Goal: Task Accomplishment & Management: Manage account settings

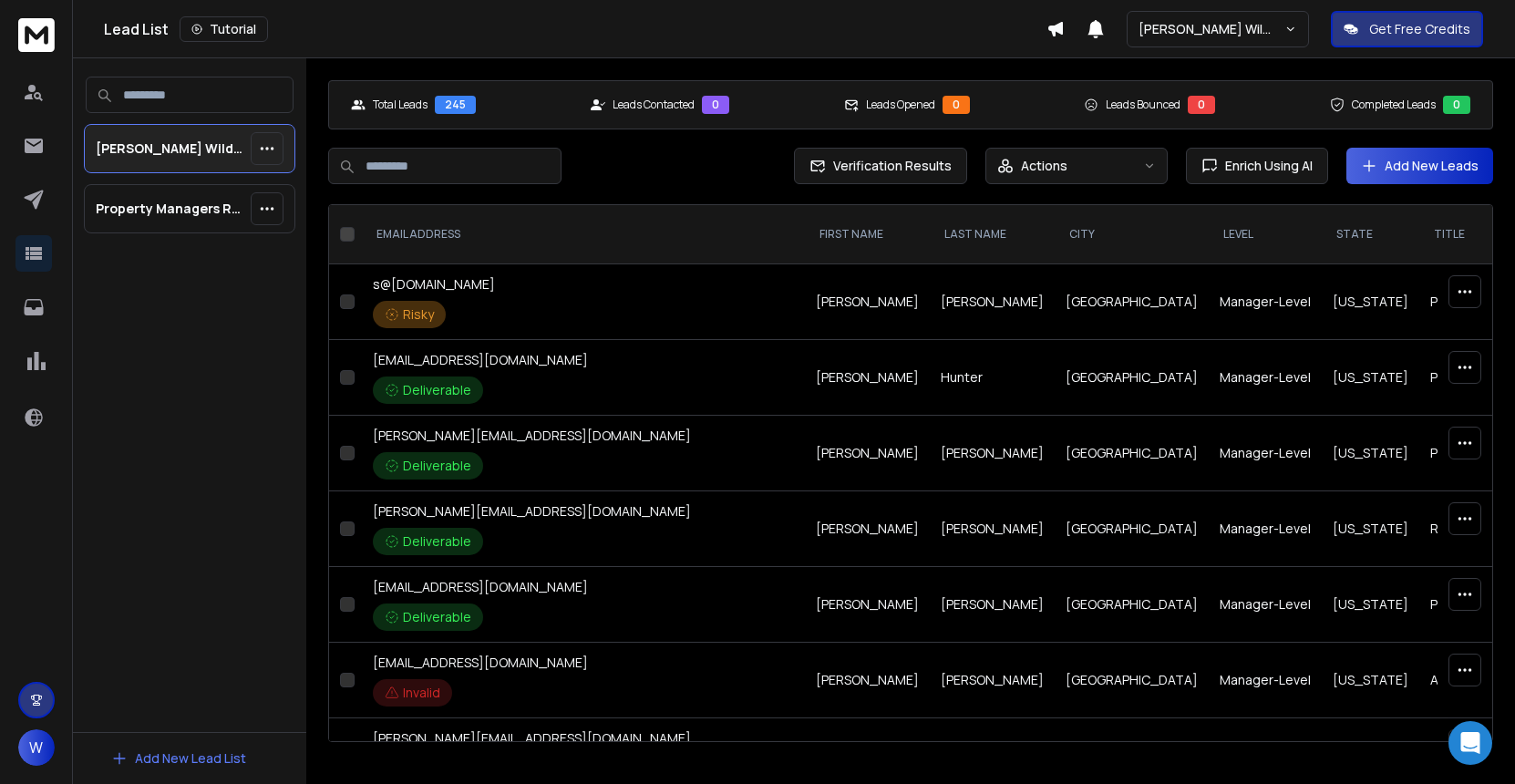
click at [187, 214] on p "Property Managers Realtors" at bounding box center [169, 208] width 147 height 18
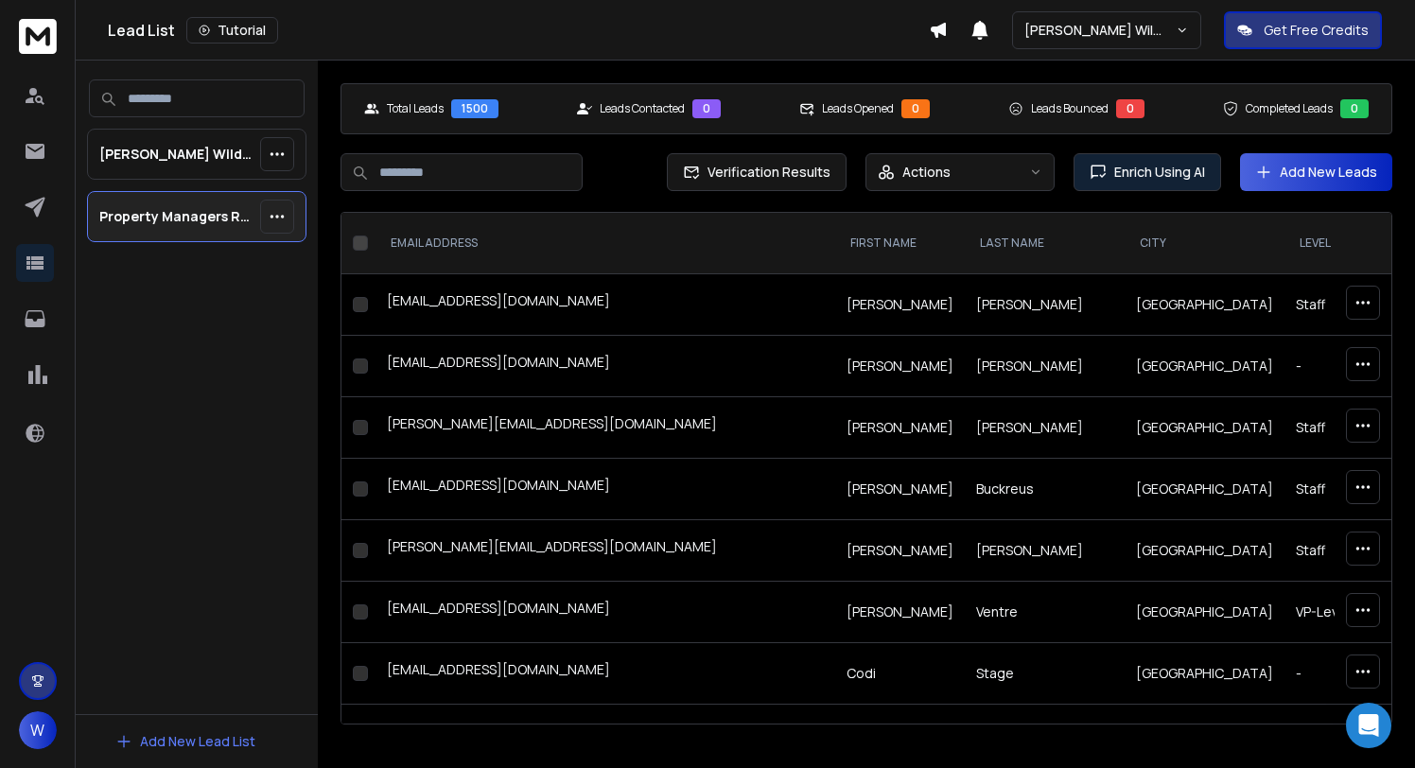
click at [1099, 164] on icon "button" at bounding box center [1098, 172] width 17 height 17
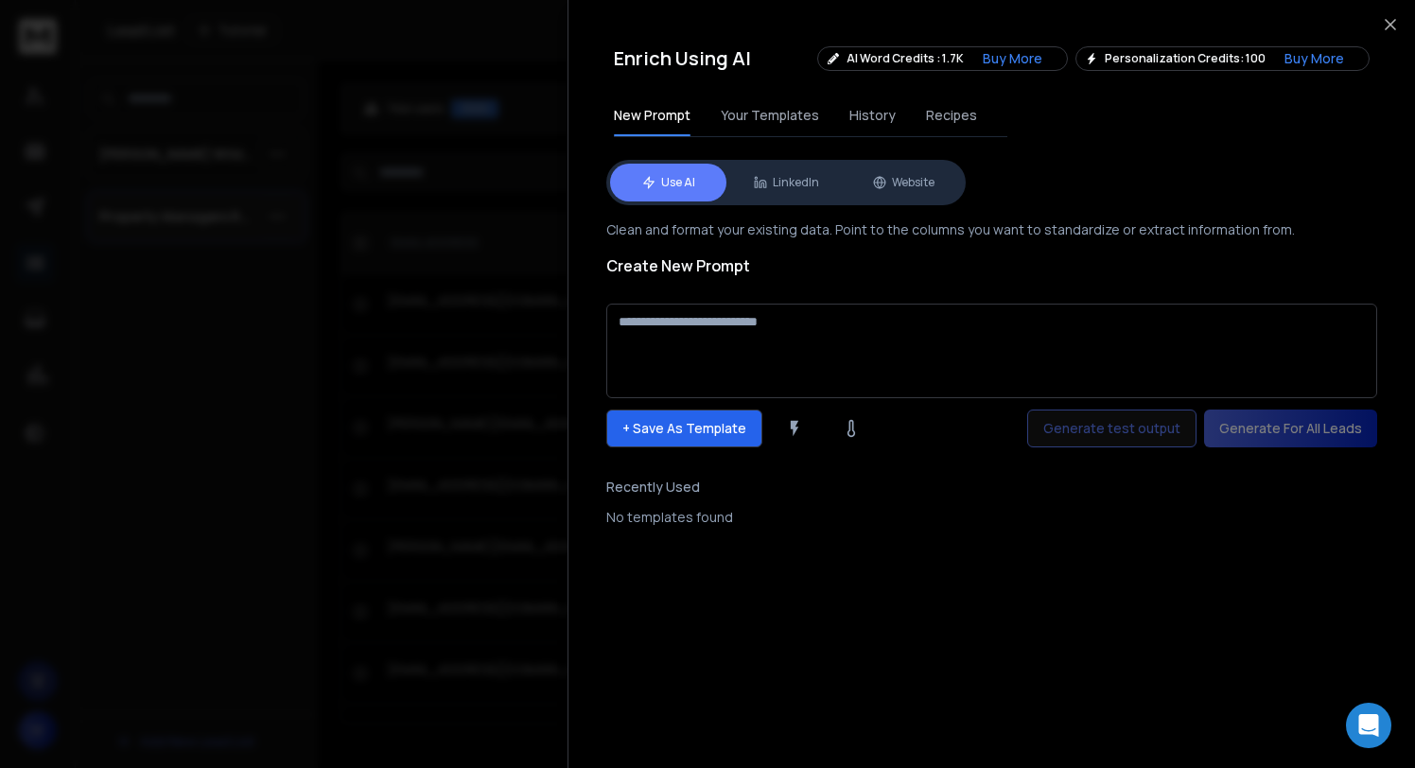
click at [814, 178] on button "LinkedIn" at bounding box center [786, 183] width 117 height 38
click at [894, 167] on button "Website" at bounding box center [903, 183] width 117 height 38
click at [532, 194] on div at bounding box center [707, 384] width 1415 height 768
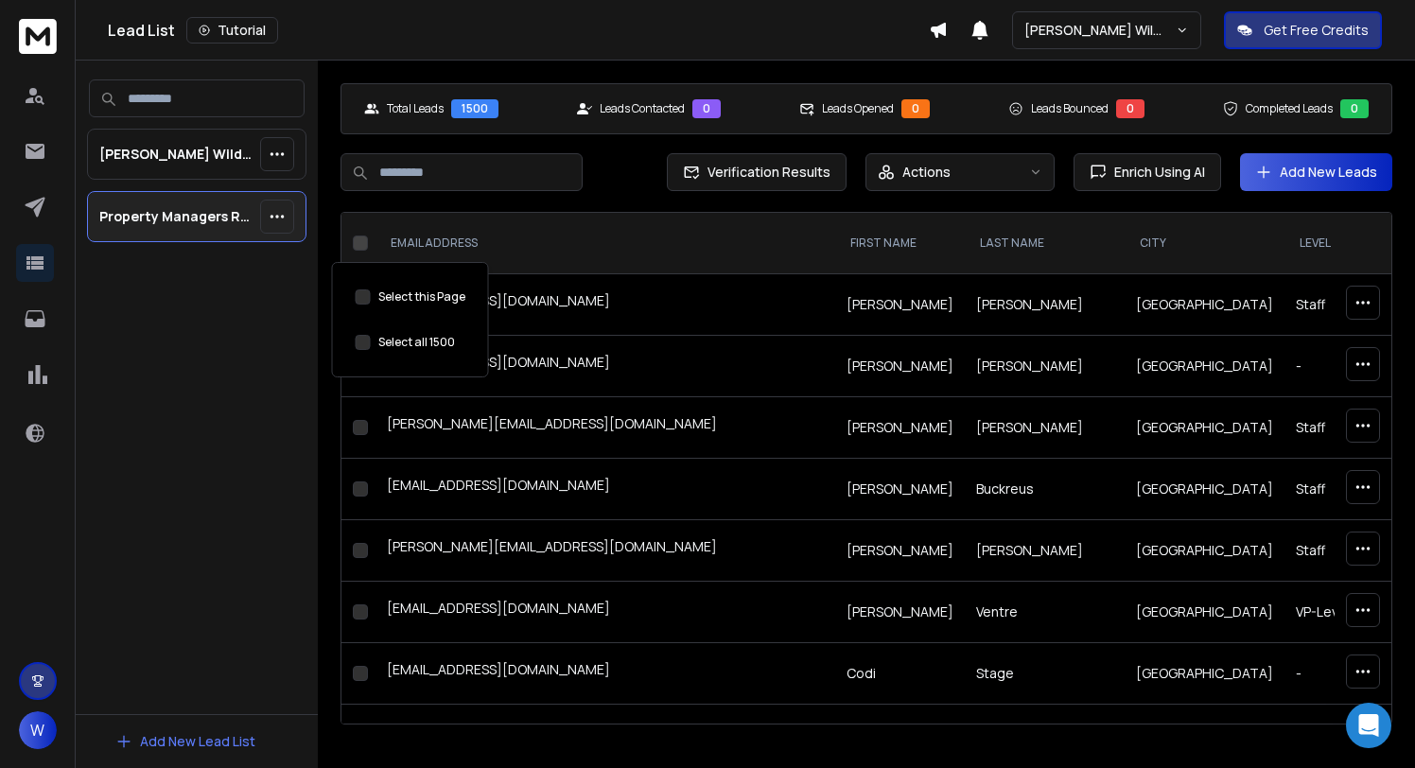
click at [370, 339] on button "Select this Page" at bounding box center [363, 342] width 15 height 15
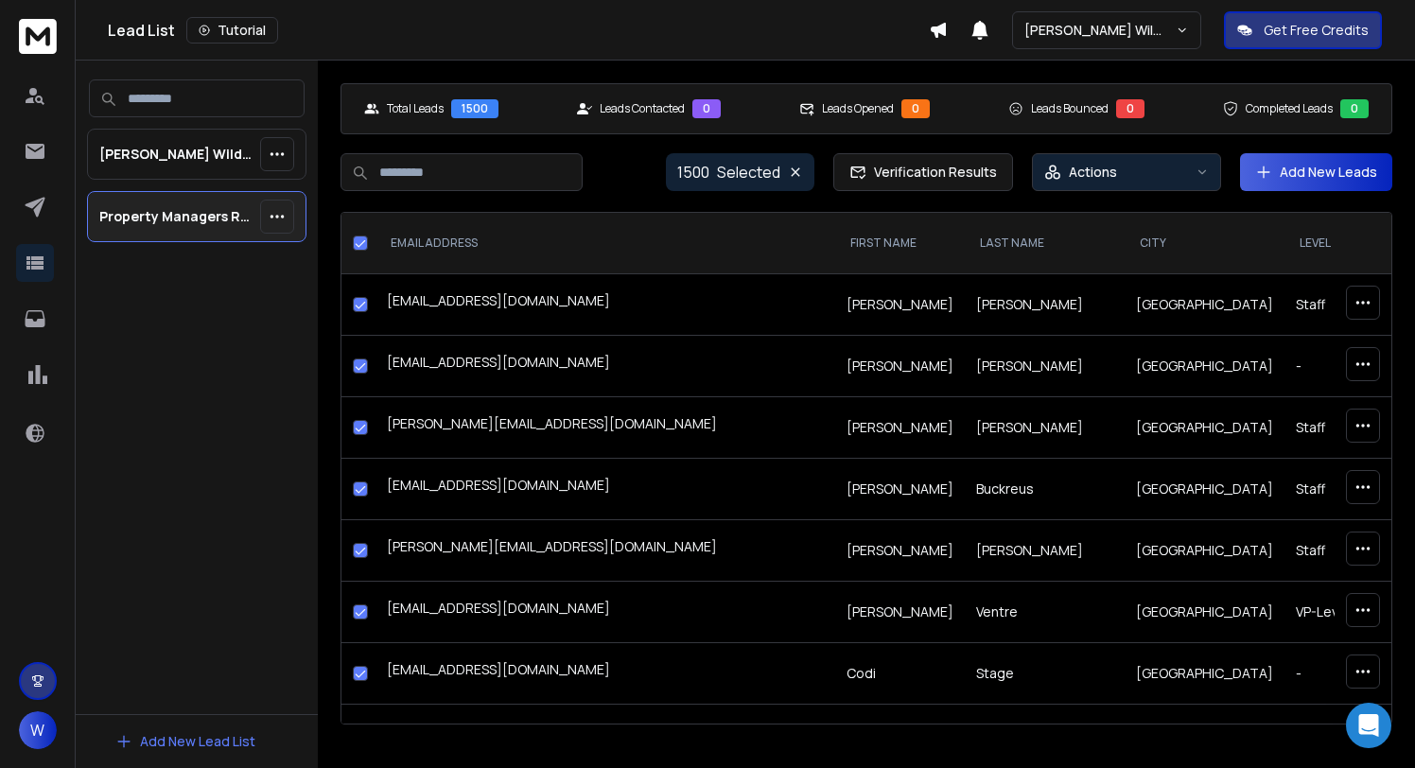
click at [1178, 162] on button "Actions" at bounding box center [1126, 172] width 189 height 38
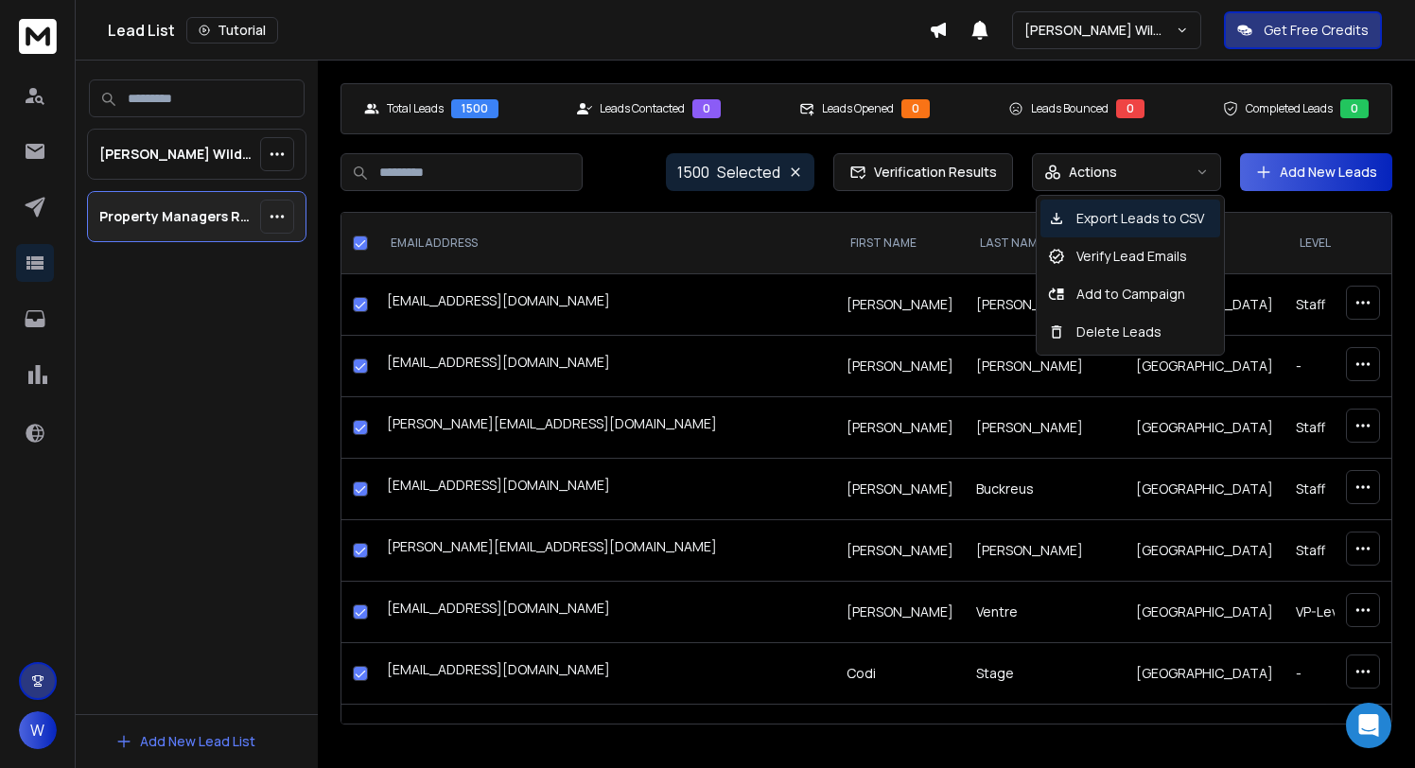
click at [1169, 214] on p "Export Leads to CSV" at bounding box center [1140, 218] width 135 height 26
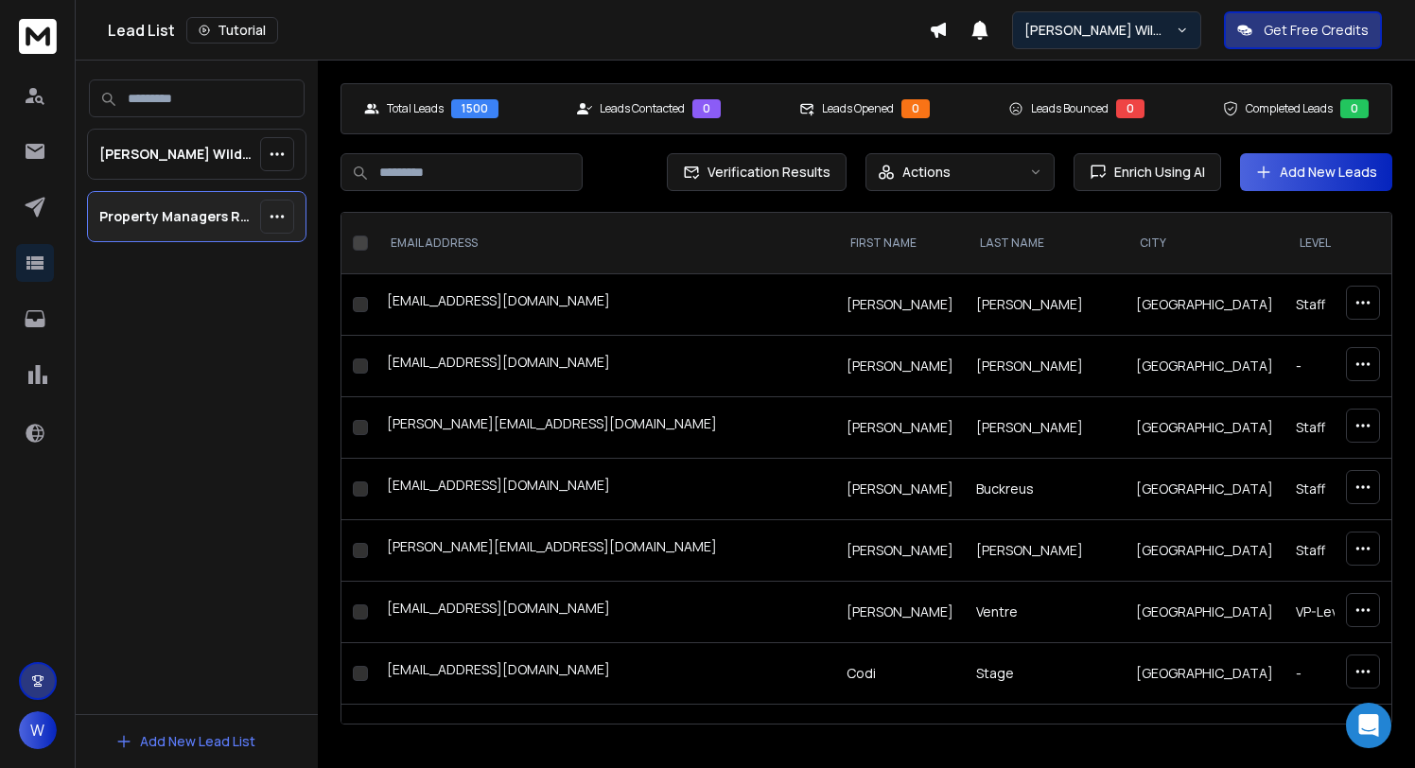
click at [1080, 34] on p "[PERSON_NAME] Wildlife Removal" at bounding box center [1100, 30] width 151 height 19
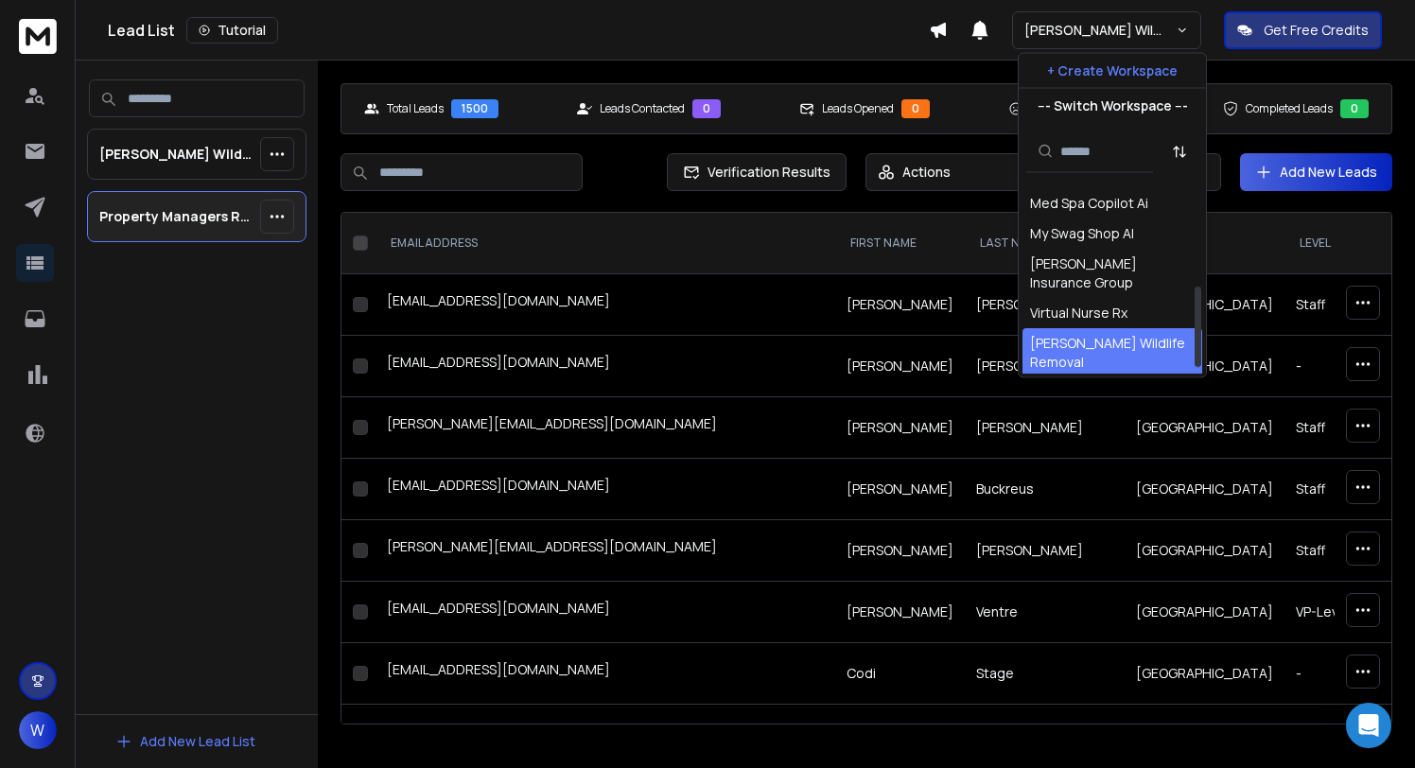
scroll to position [254, 0]
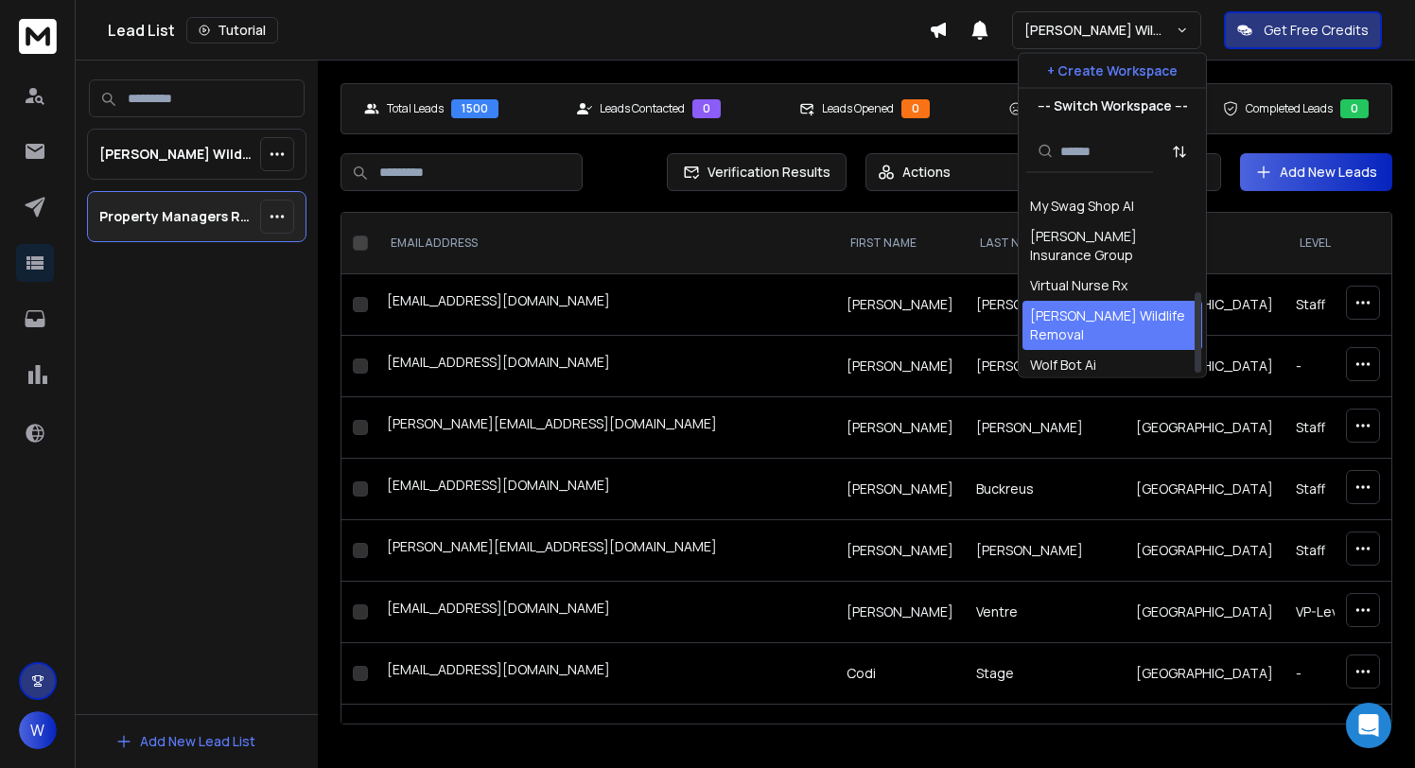
click at [1073, 277] on div "Virtual Nurse Rx" at bounding box center [1078, 286] width 97 height 19
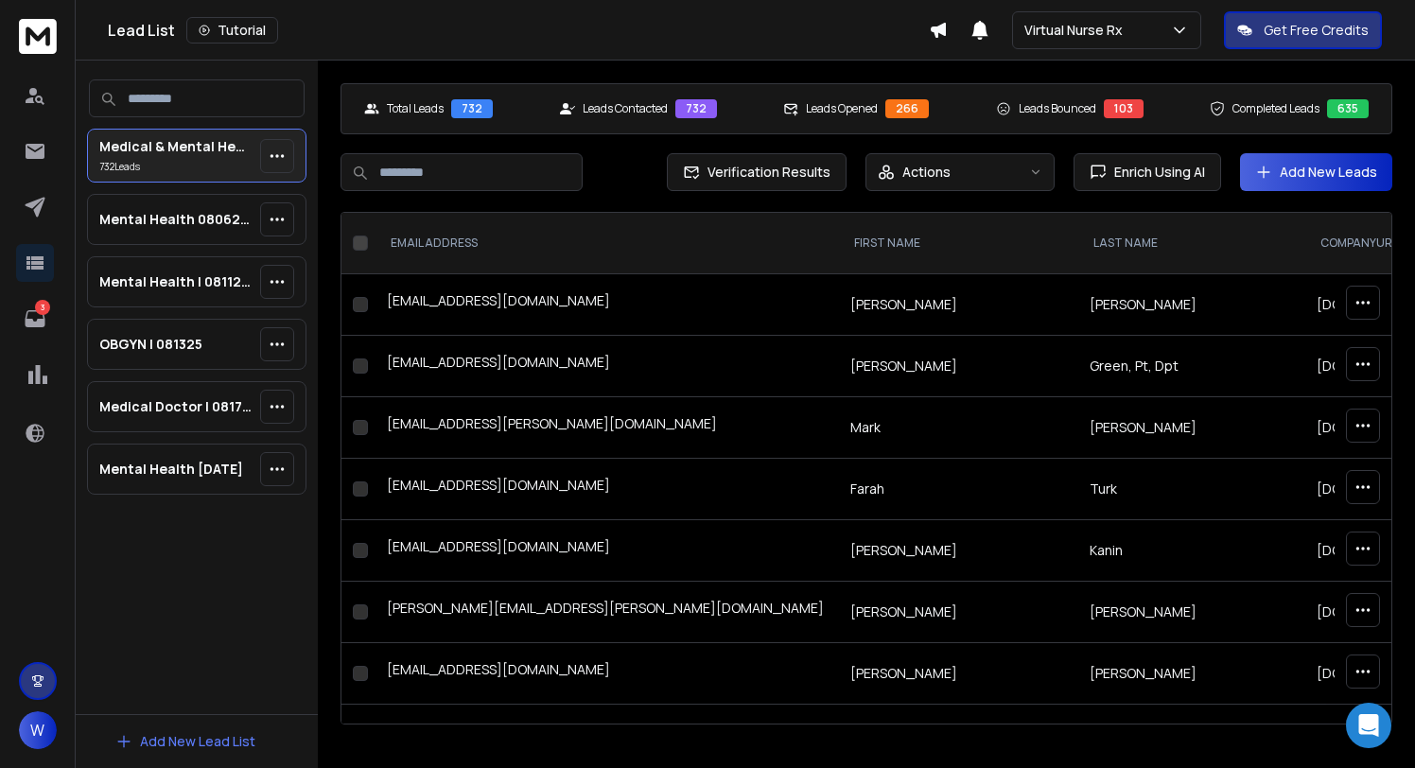
click at [260, 96] on input at bounding box center [197, 98] width 216 height 38
click at [26, 96] on icon at bounding box center [35, 95] width 23 height 23
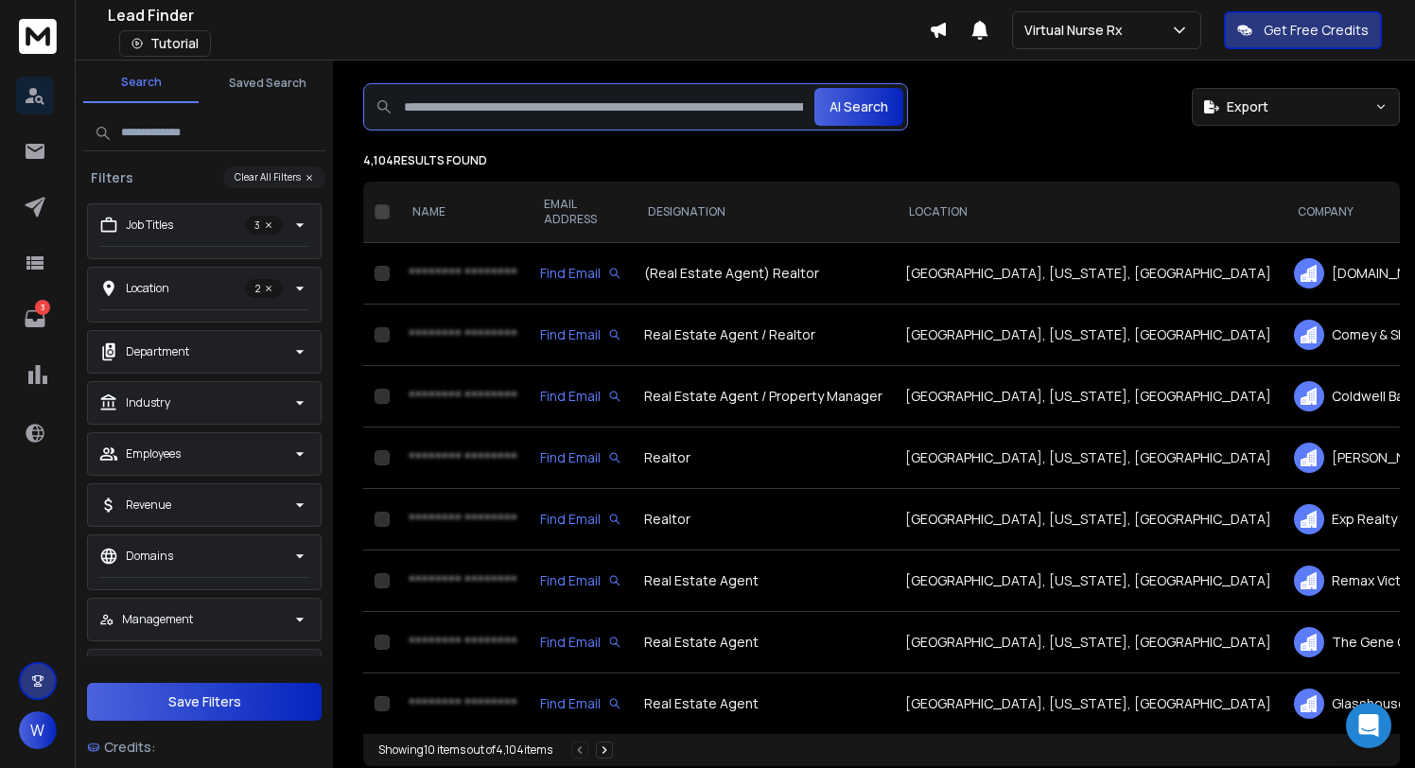
click at [170, 224] on p "Job Titles" at bounding box center [149, 225] width 47 height 15
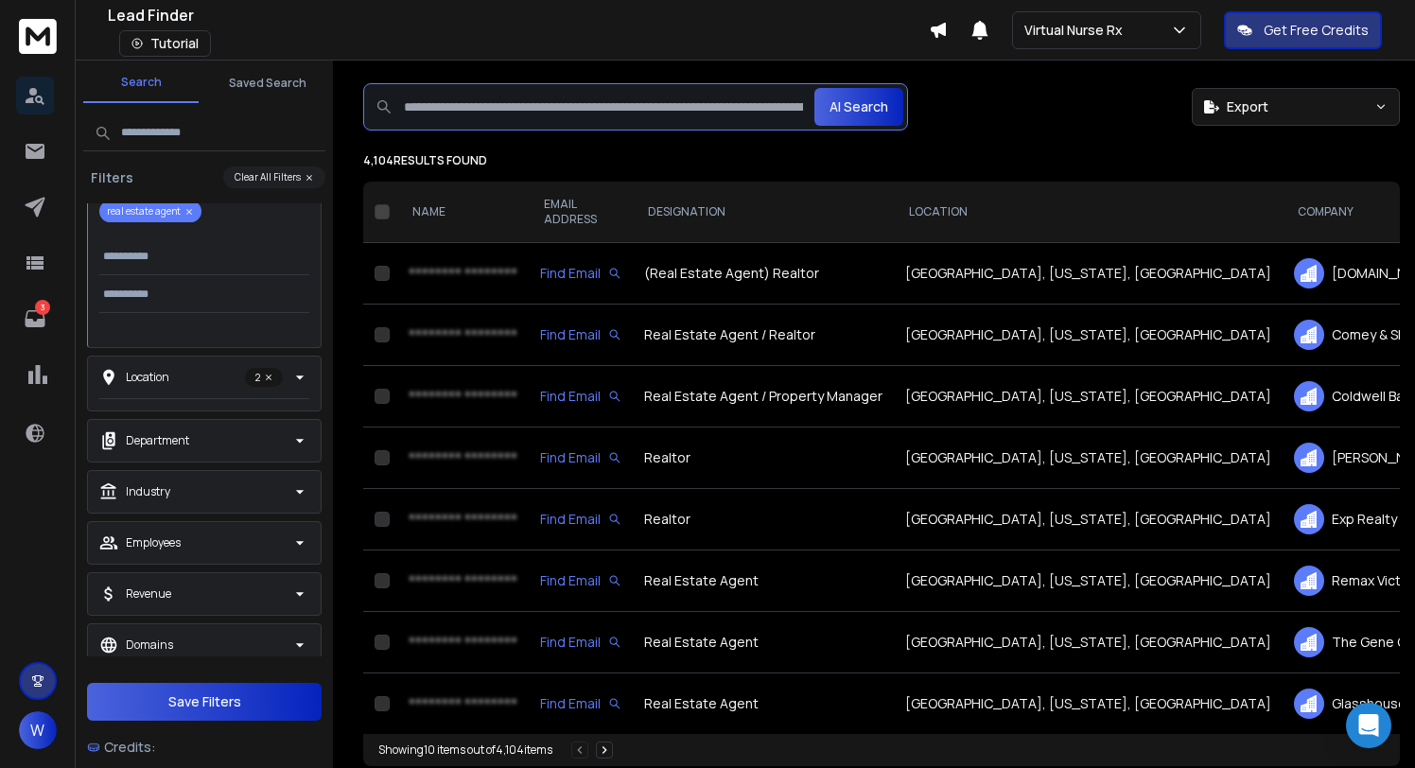
scroll to position [99, 0]
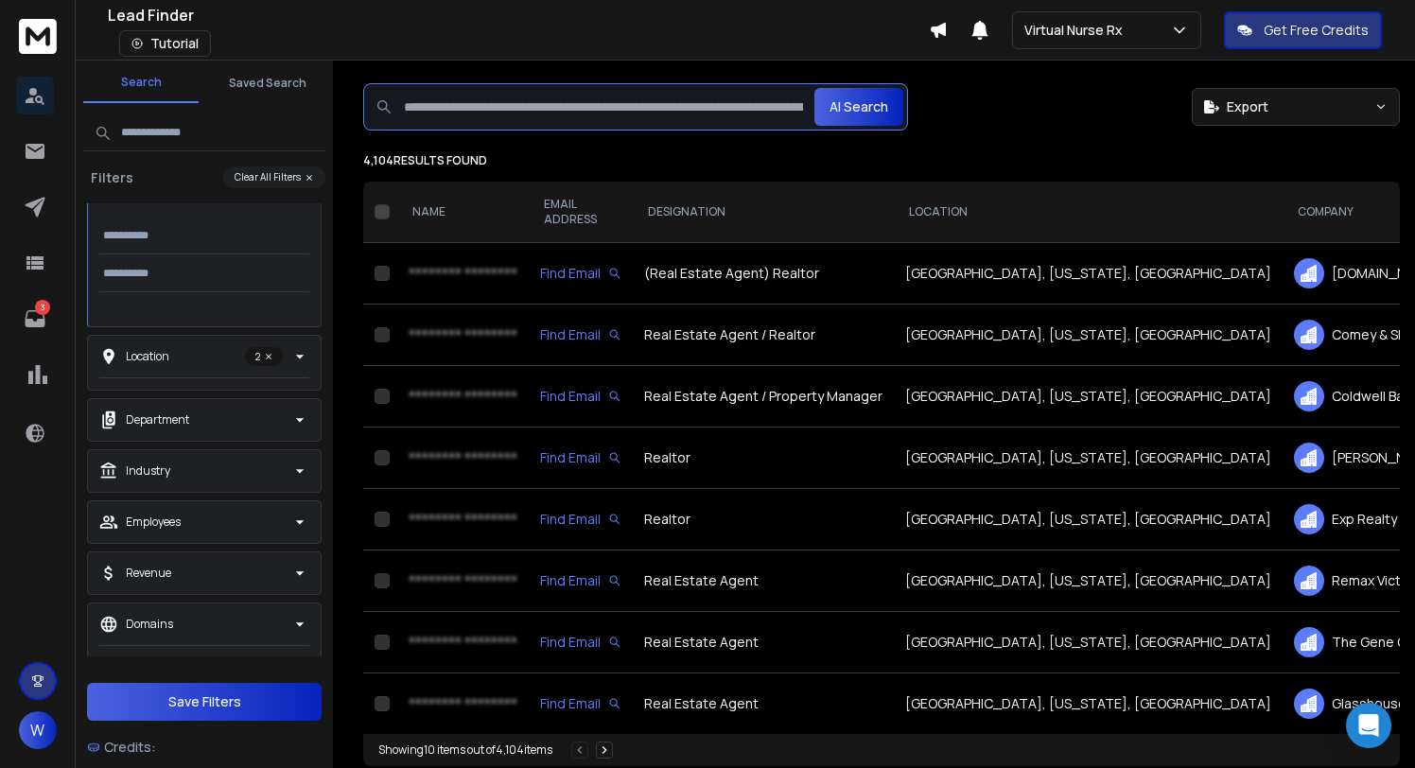
click at [284, 180] on button "Clear All Filters" at bounding box center [274, 178] width 102 height 22
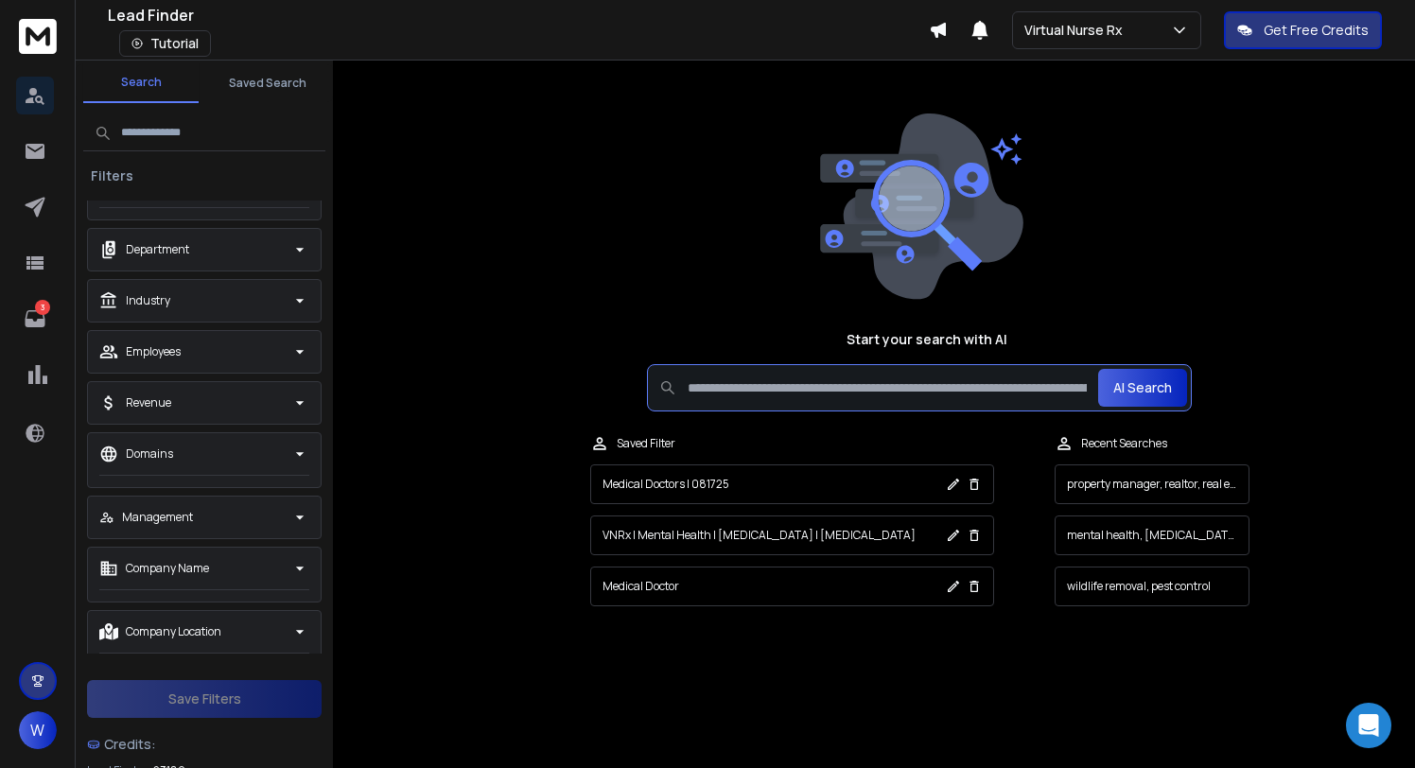
click at [288, 88] on button "Saved Search" at bounding box center [267, 83] width 115 height 38
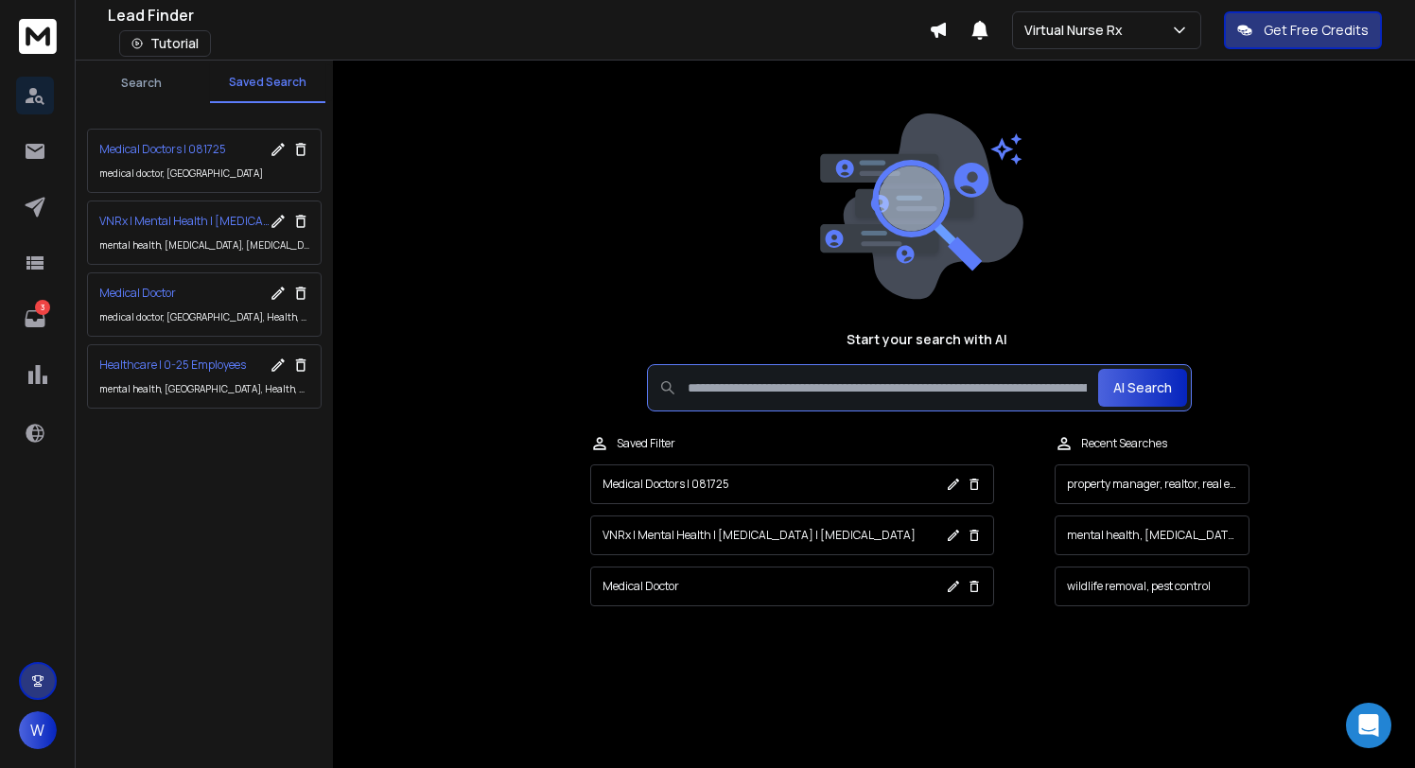
click at [209, 223] on p "VNRx | Mental Health | Psychiatrist | Psychologist" at bounding box center [184, 221] width 170 height 15
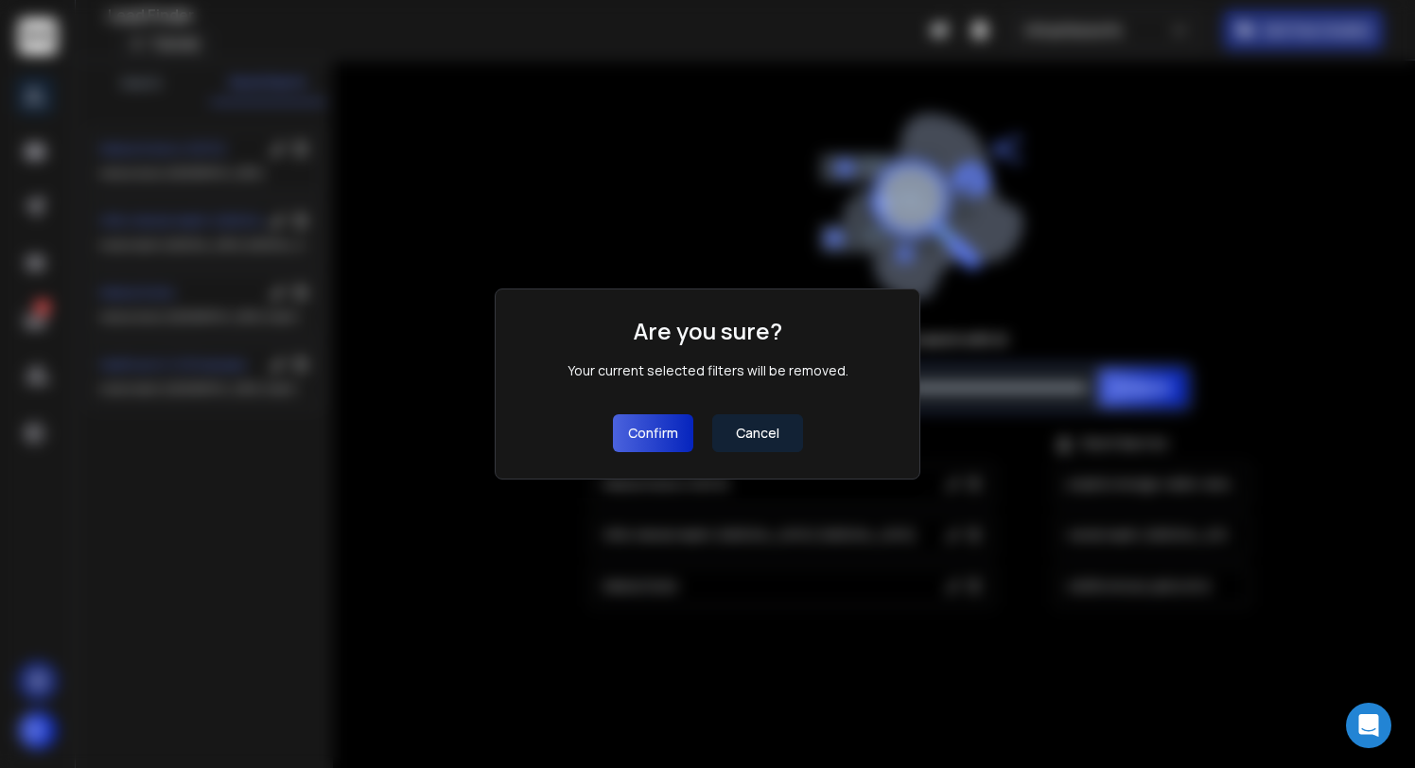
click at [645, 439] on button "Confirm" at bounding box center [653, 433] width 80 height 38
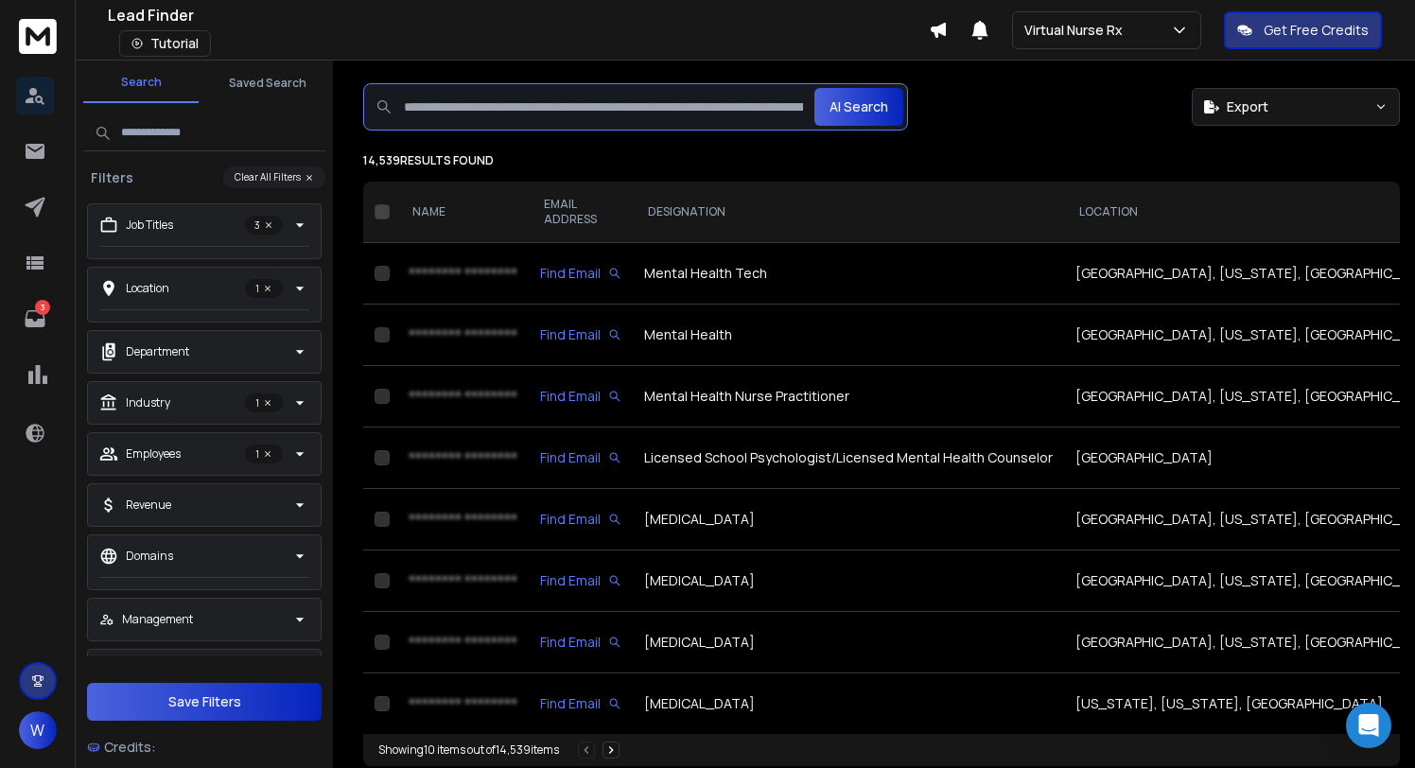
click at [263, 291] on icon at bounding box center [267, 288] width 9 height 9
click at [290, 291] on icon at bounding box center [299, 288] width 19 height 19
click at [106, 388] on button "Country" at bounding box center [106, 385] width 15 height 15
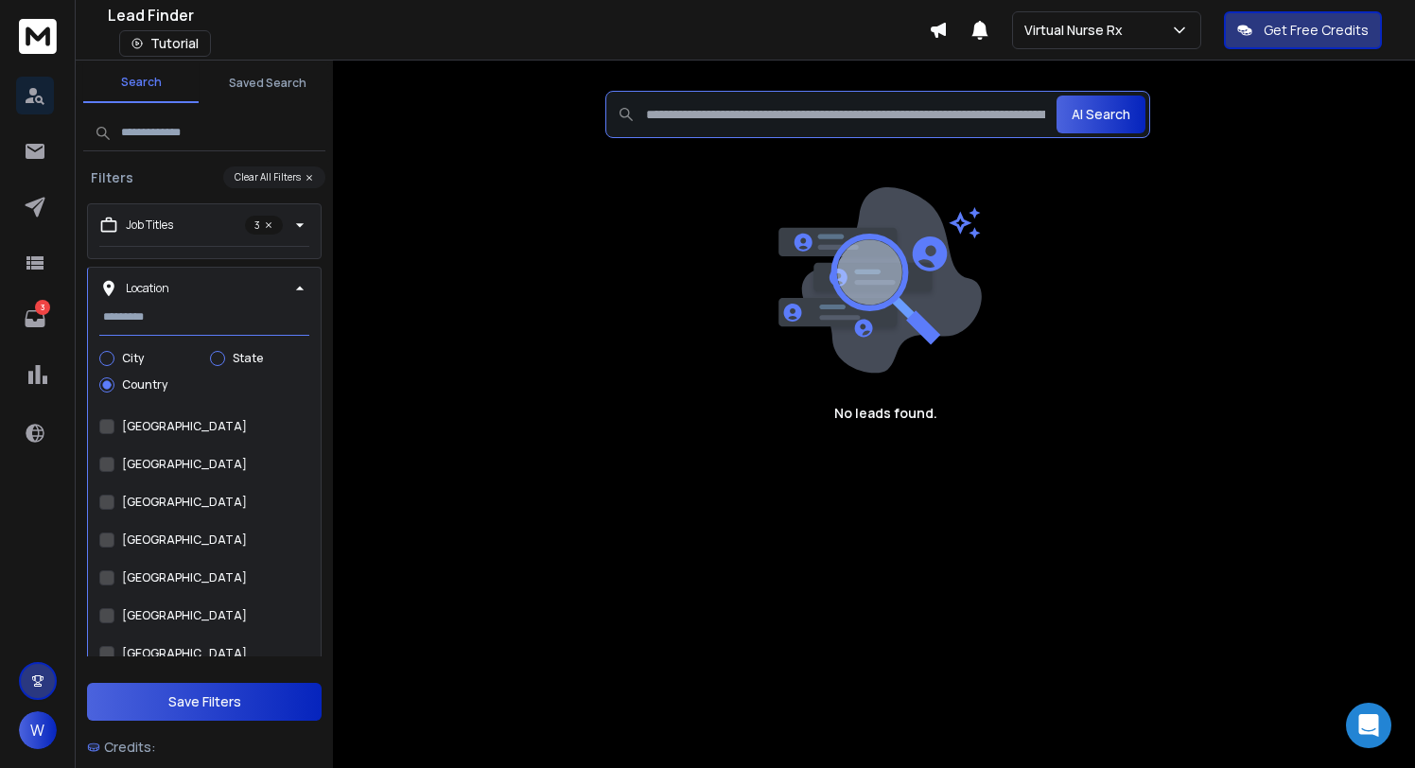
click at [153, 315] on input at bounding box center [204, 317] width 210 height 38
click at [113, 426] on States "[GEOGRAPHIC_DATA]" at bounding box center [106, 426] width 15 height 15
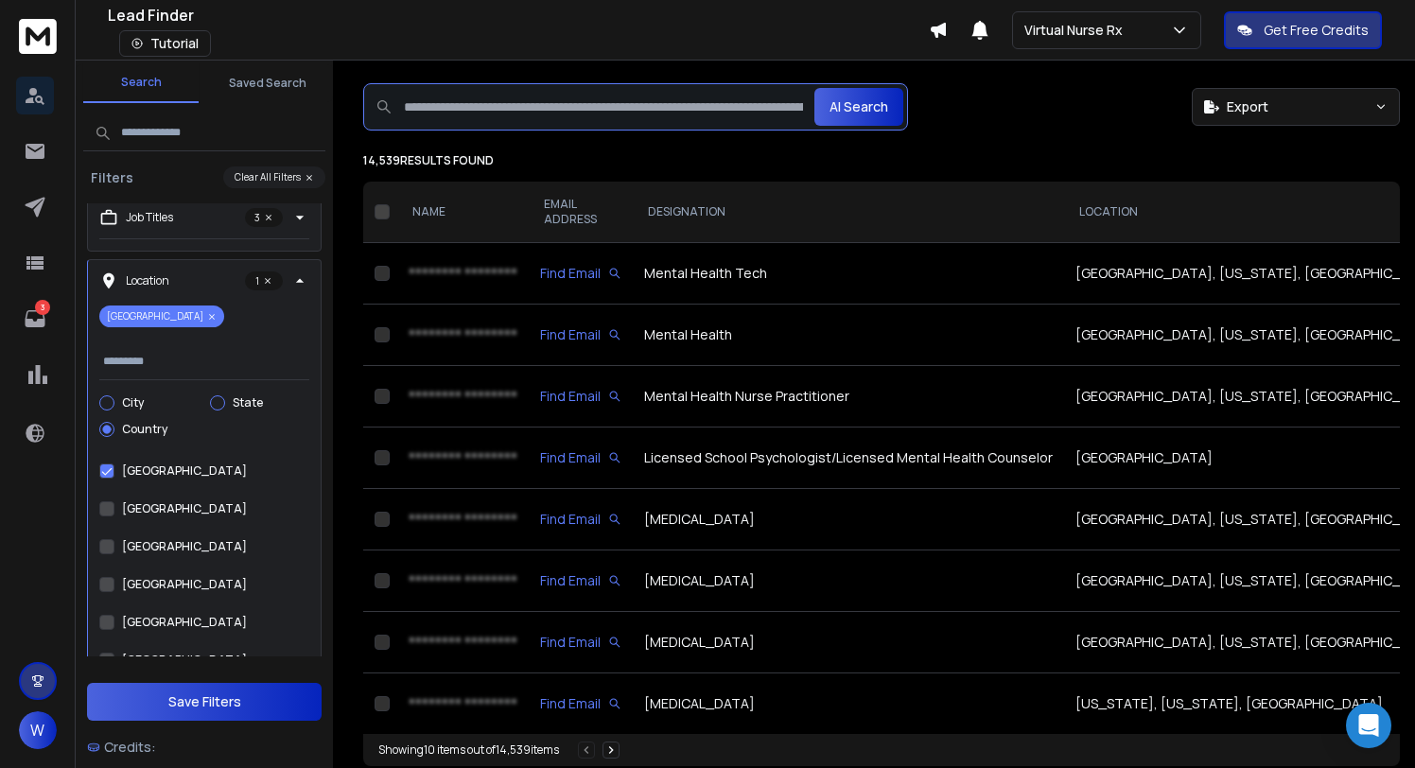
scroll to position [0, 0]
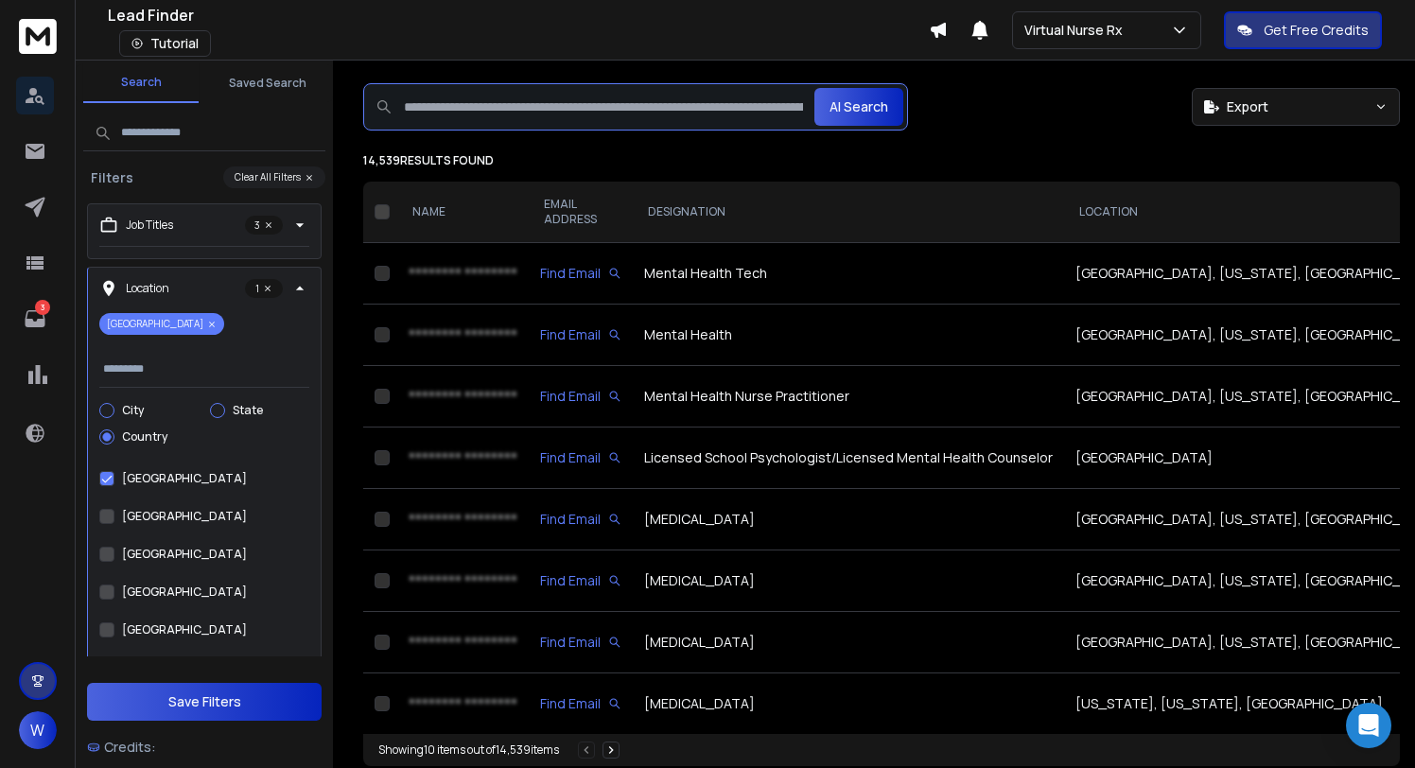
click at [290, 234] on icon at bounding box center [299, 225] width 19 height 19
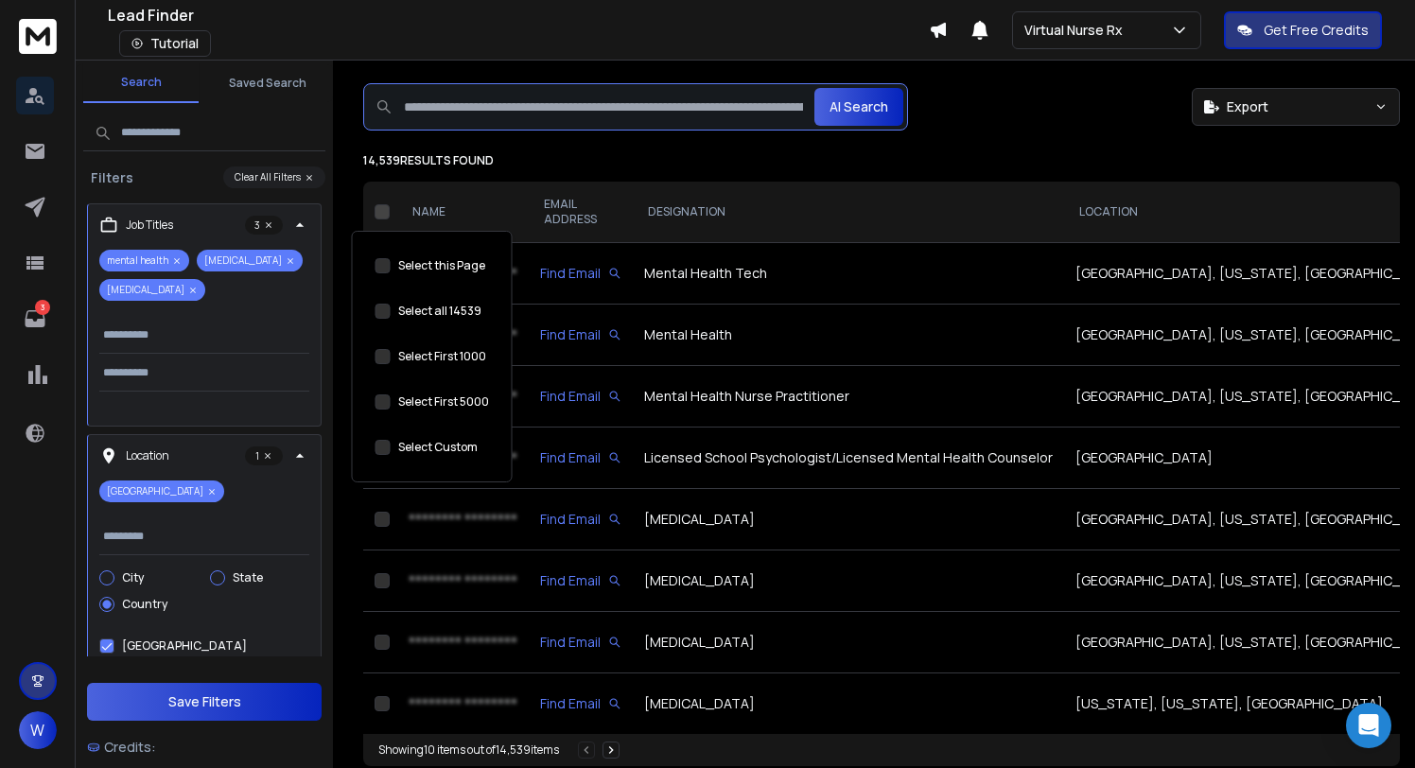
click at [384, 404] on button "Select this Page" at bounding box center [383, 402] width 15 height 15
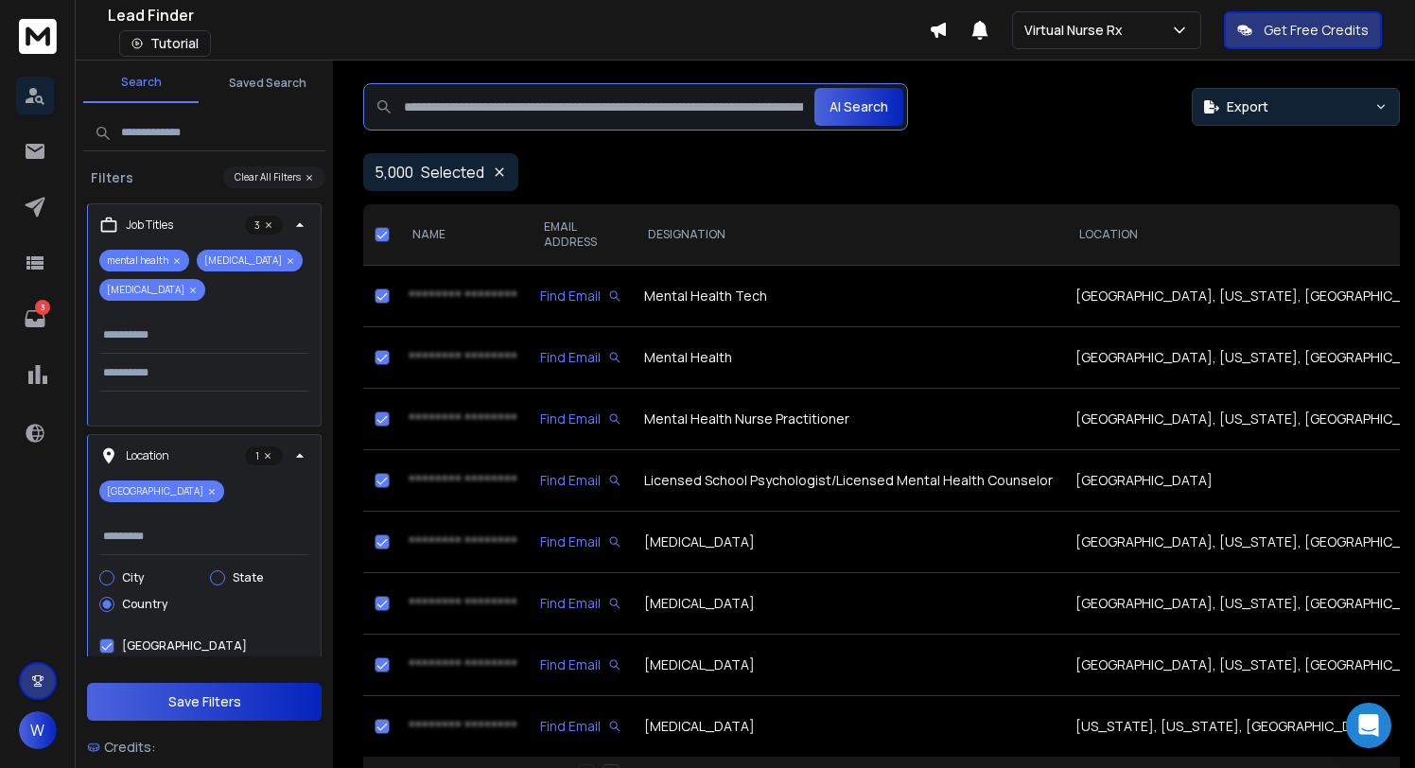
click at [1230, 124] on button "Export" at bounding box center [1296, 107] width 208 height 38
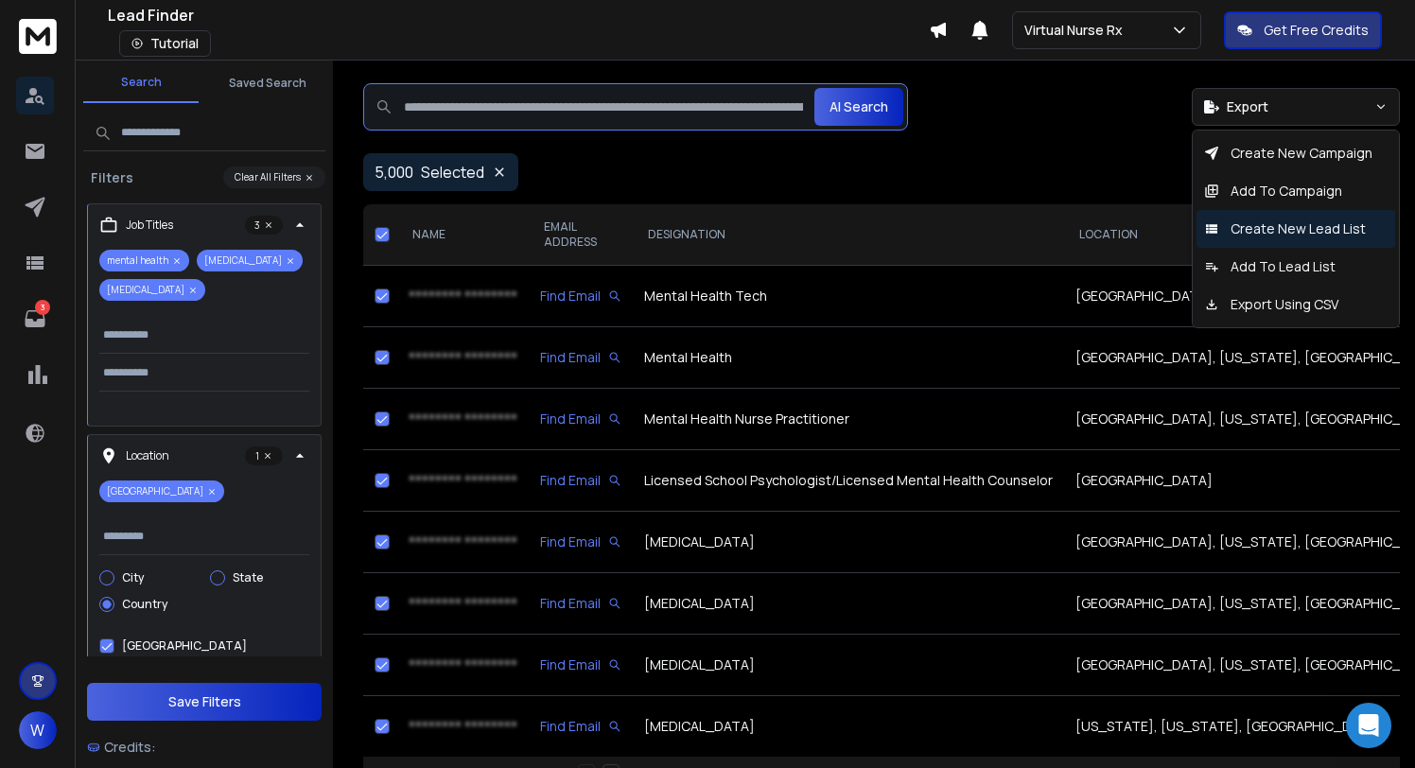
click at [1231, 225] on p "Create New Lead List" at bounding box center [1298, 229] width 143 height 26
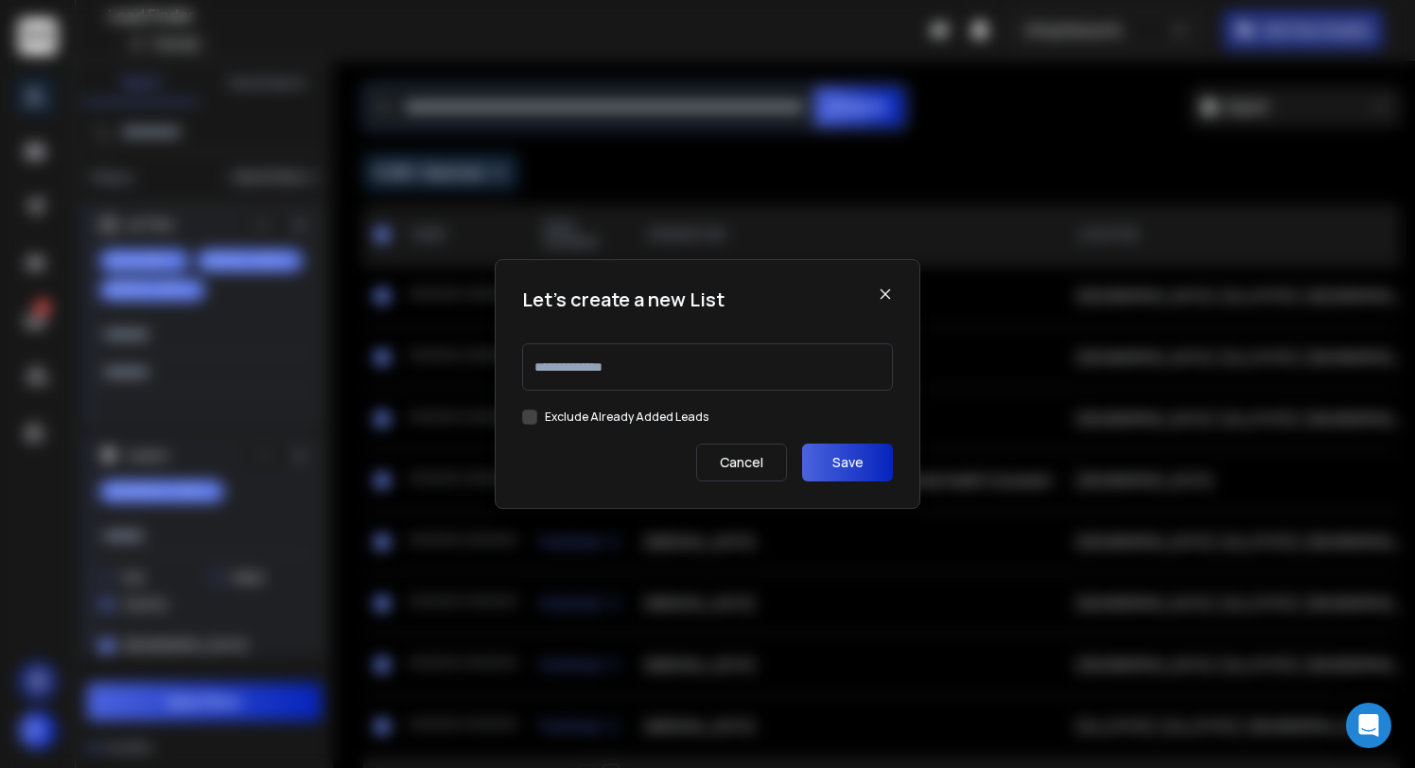
click at [767, 365] on input at bounding box center [707, 366] width 371 height 47
type input "**********"
click at [528, 415] on button "Exclude Already Added Leads" at bounding box center [529, 417] width 15 height 15
click at [866, 461] on button "Save" at bounding box center [847, 463] width 91 height 38
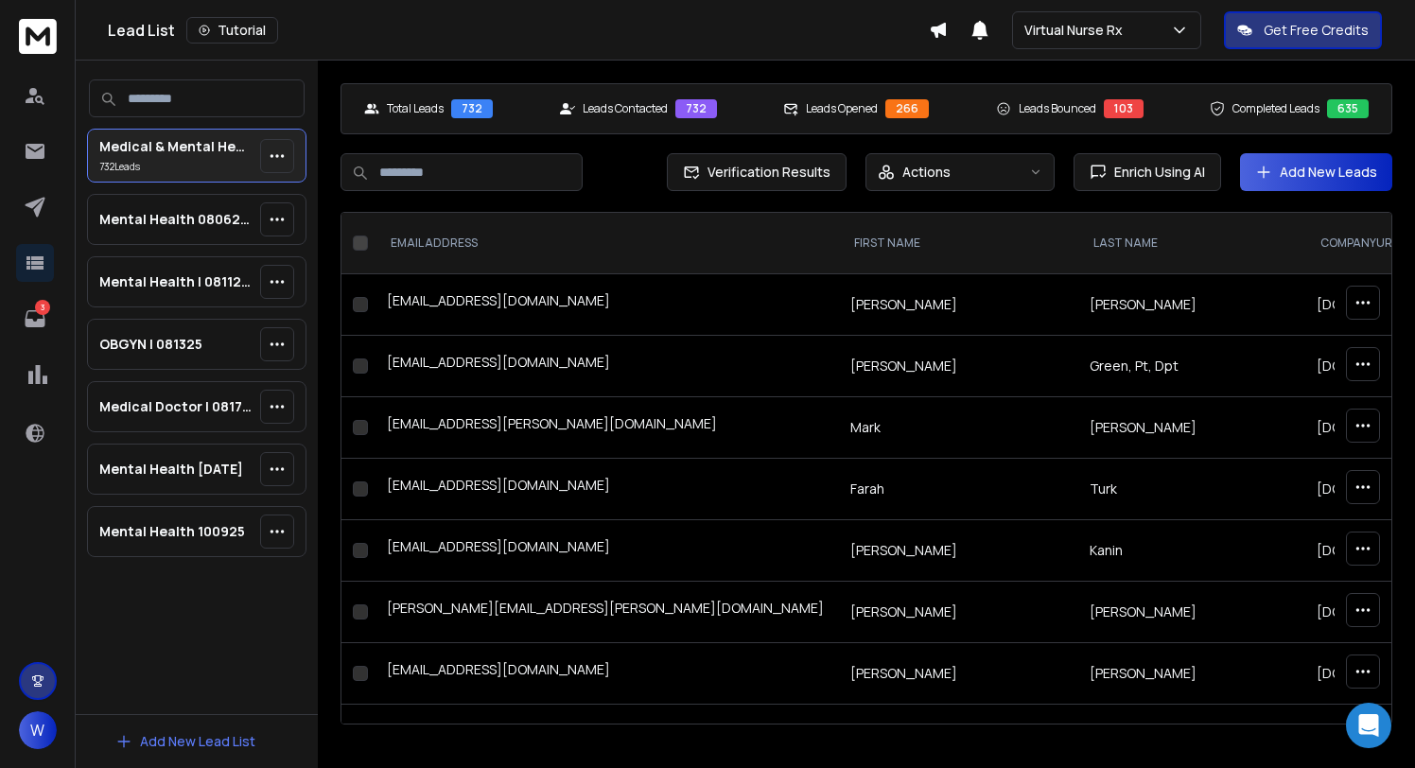
click at [229, 533] on p "Mental Health 100925" at bounding box center [172, 531] width 146 height 19
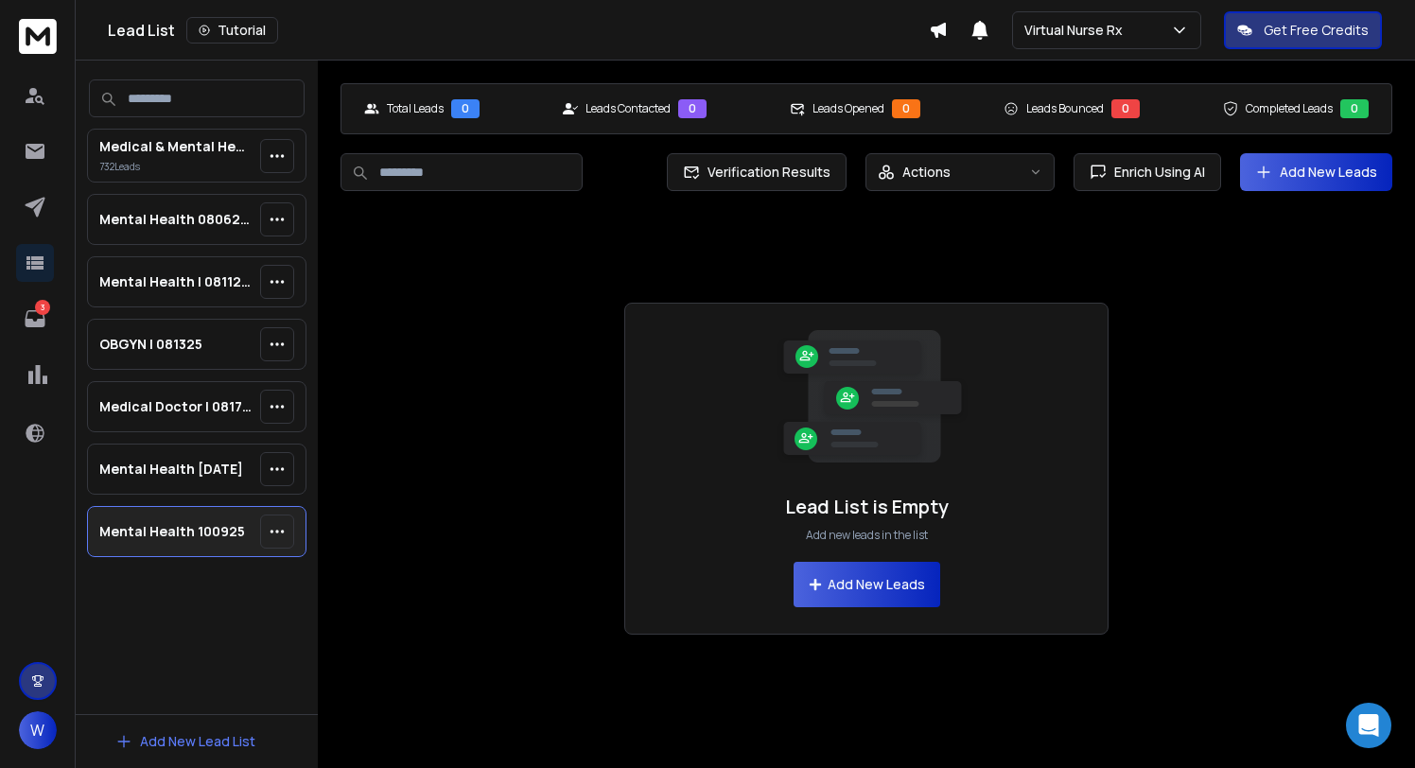
click at [230, 103] on input at bounding box center [197, 98] width 216 height 38
click at [187, 553] on div "Mental Health 100925" at bounding box center [197, 531] width 220 height 51
click at [220, 114] on input at bounding box center [197, 98] width 216 height 38
click at [215, 158] on div "Medical & Mental Health Practices 732 Lead s" at bounding box center [175, 155] width 153 height 37
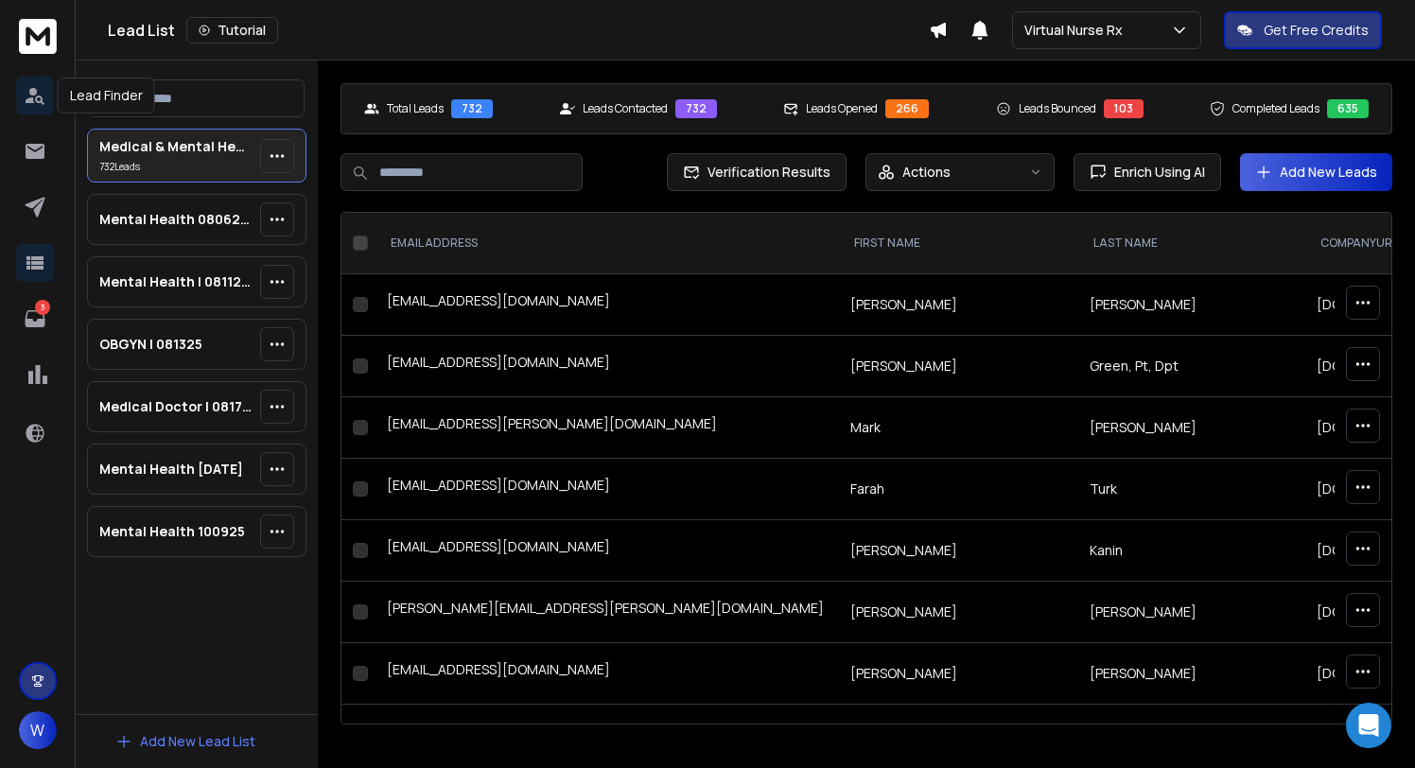
click at [34, 99] on icon at bounding box center [35, 100] width 19 height 9
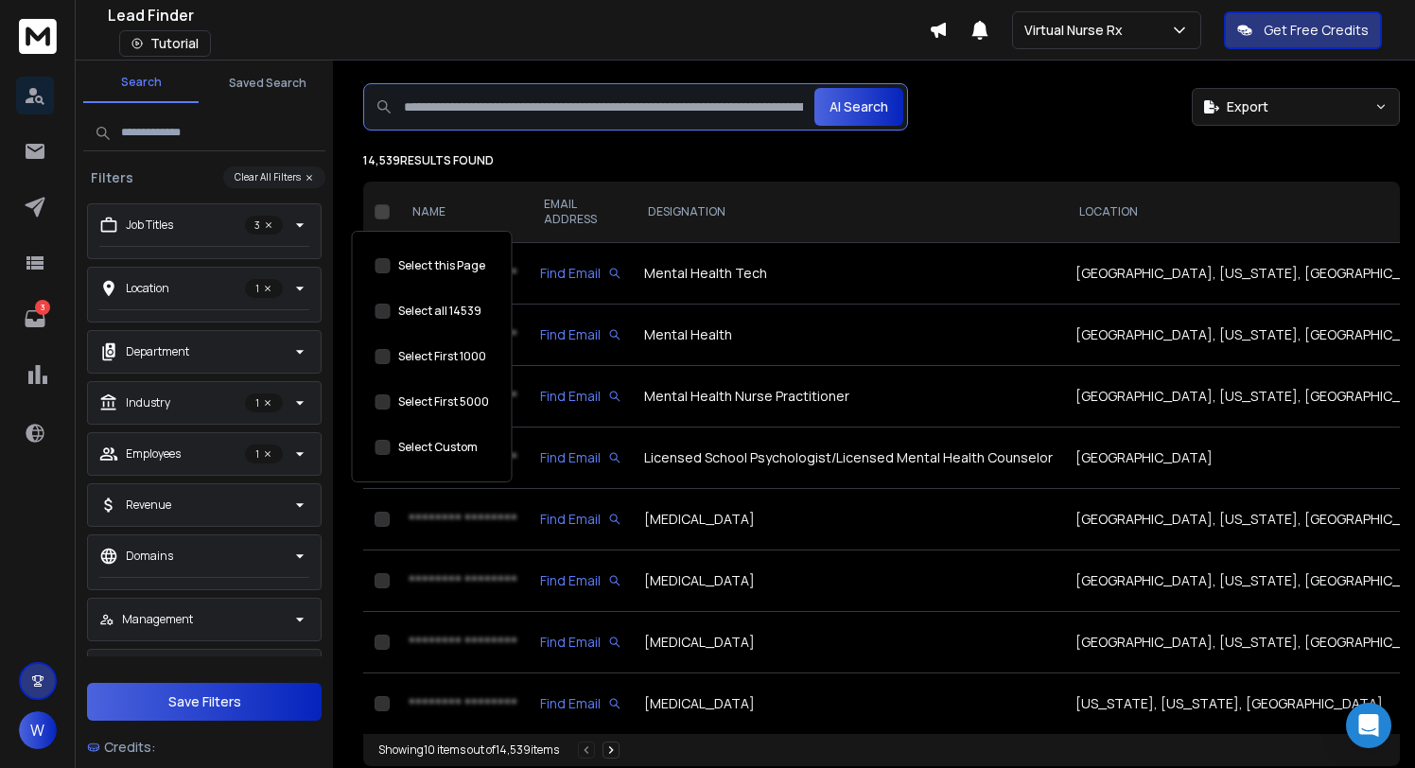
click at [428, 407] on label "Select First 5000" at bounding box center [443, 402] width 91 height 15
click at [387, 399] on button "Select this Page" at bounding box center [383, 402] width 15 height 15
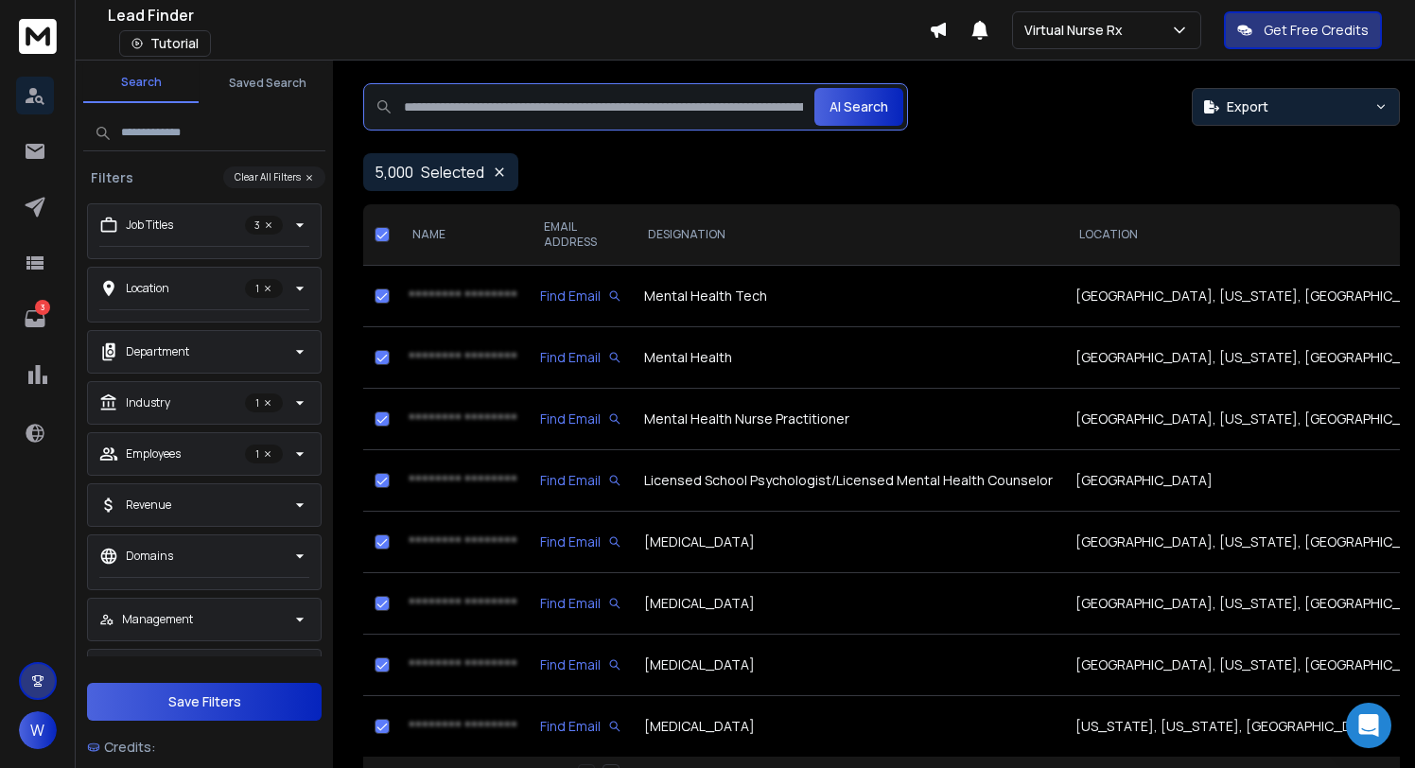
click at [1220, 121] on button "Export" at bounding box center [1296, 107] width 208 height 38
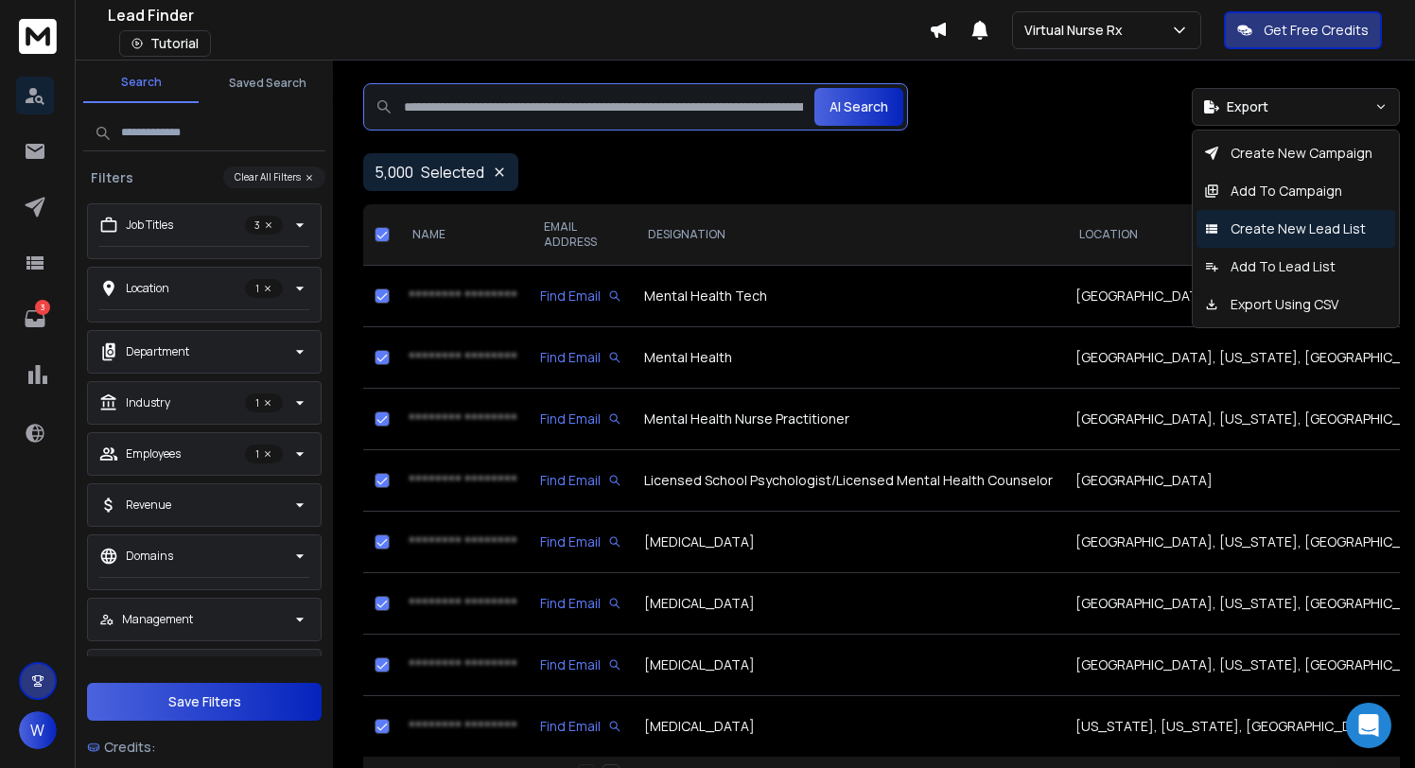
click at [1051, 151] on div "AI Search Export 5,000 Selected NAME EMAIL ADDRESS DESIGNATION LOCATION COMPANY…" at bounding box center [881, 475] width 1037 height 785
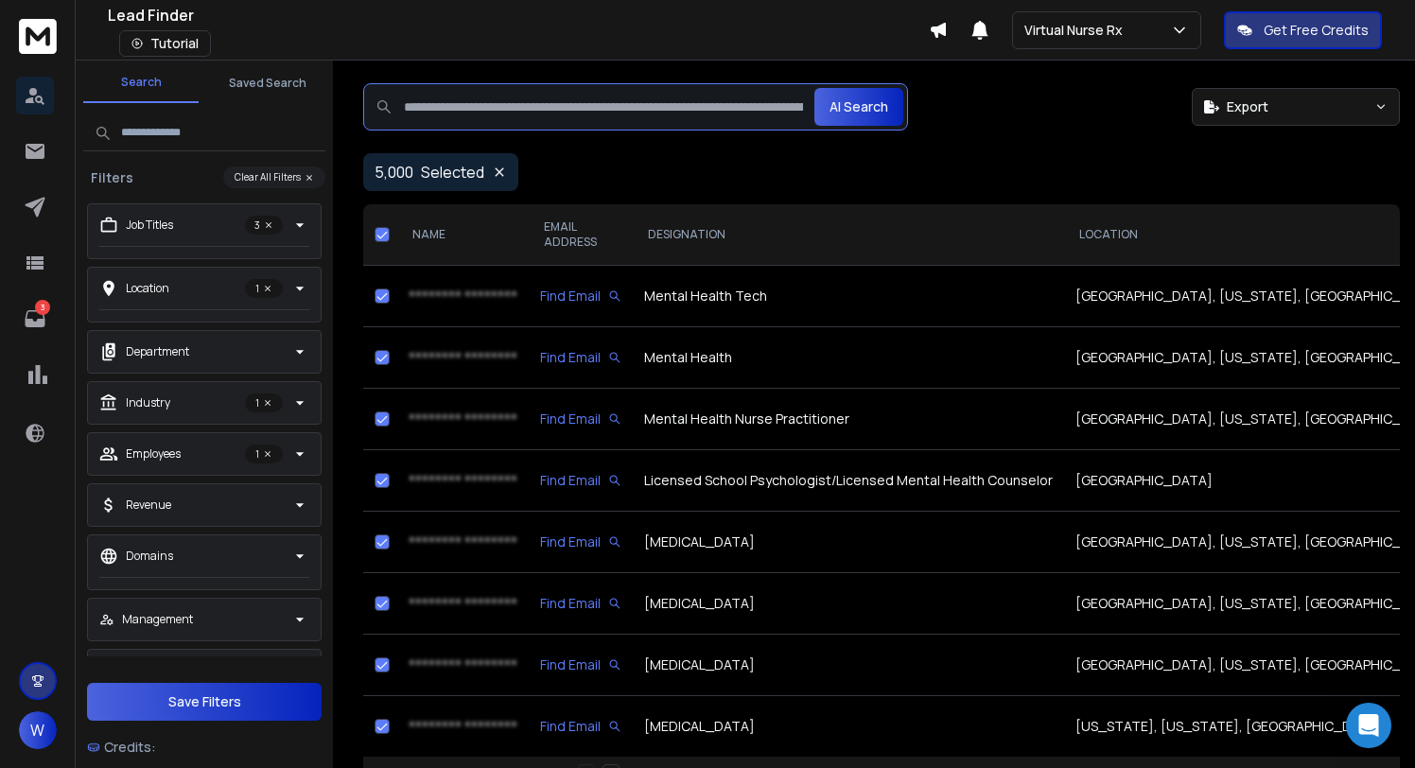
click at [505, 168] on icon at bounding box center [499, 172] width 15 height 15
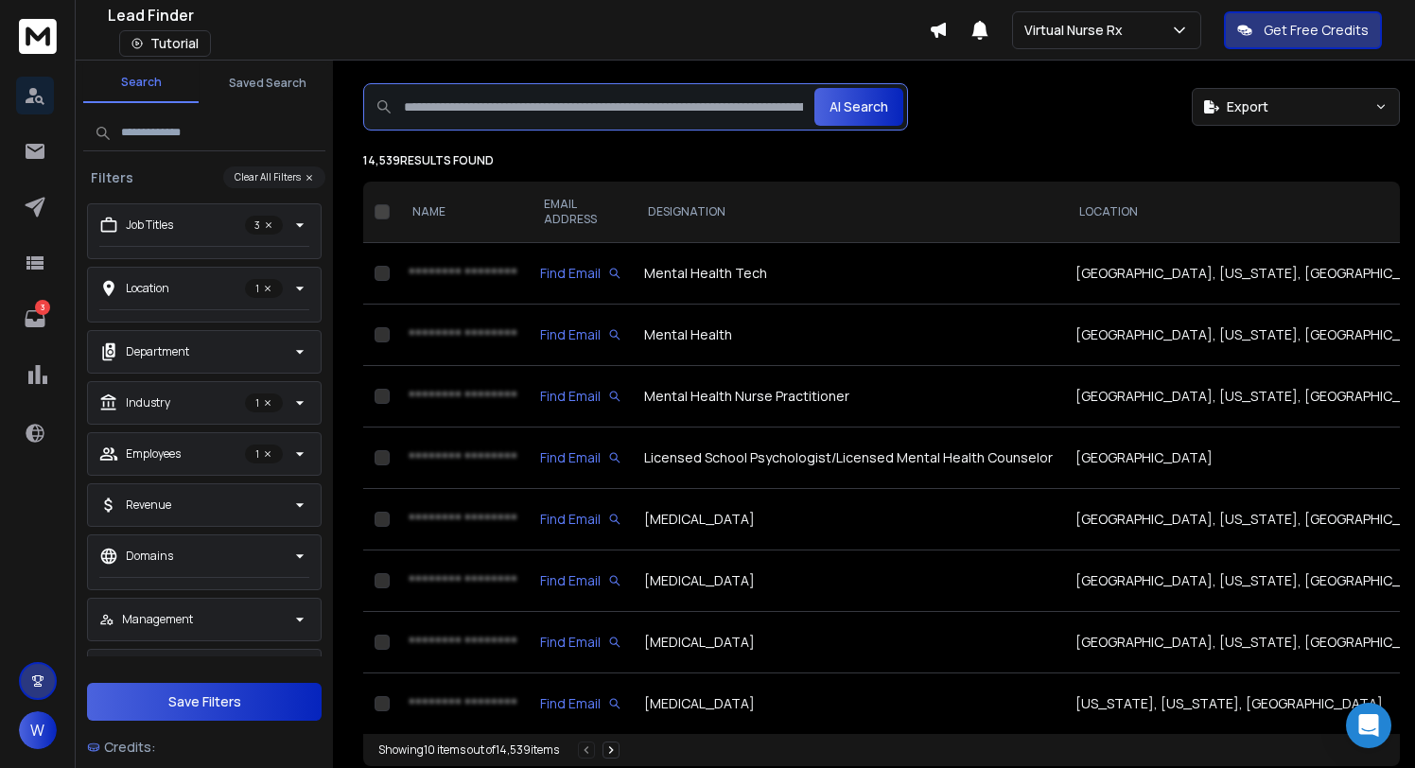
click at [247, 88] on button "Saved Search" at bounding box center [267, 83] width 115 height 38
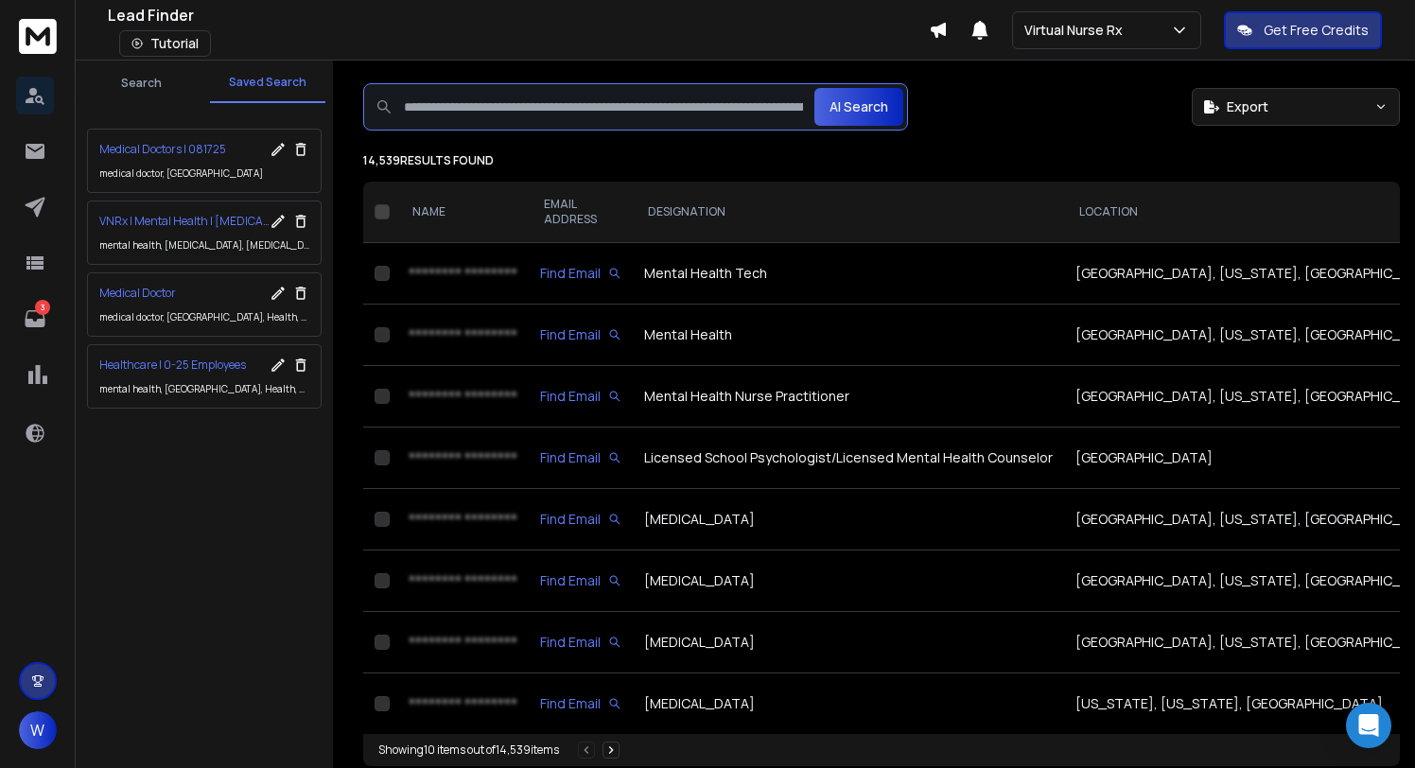
click at [140, 80] on button "Search" at bounding box center [140, 83] width 115 height 38
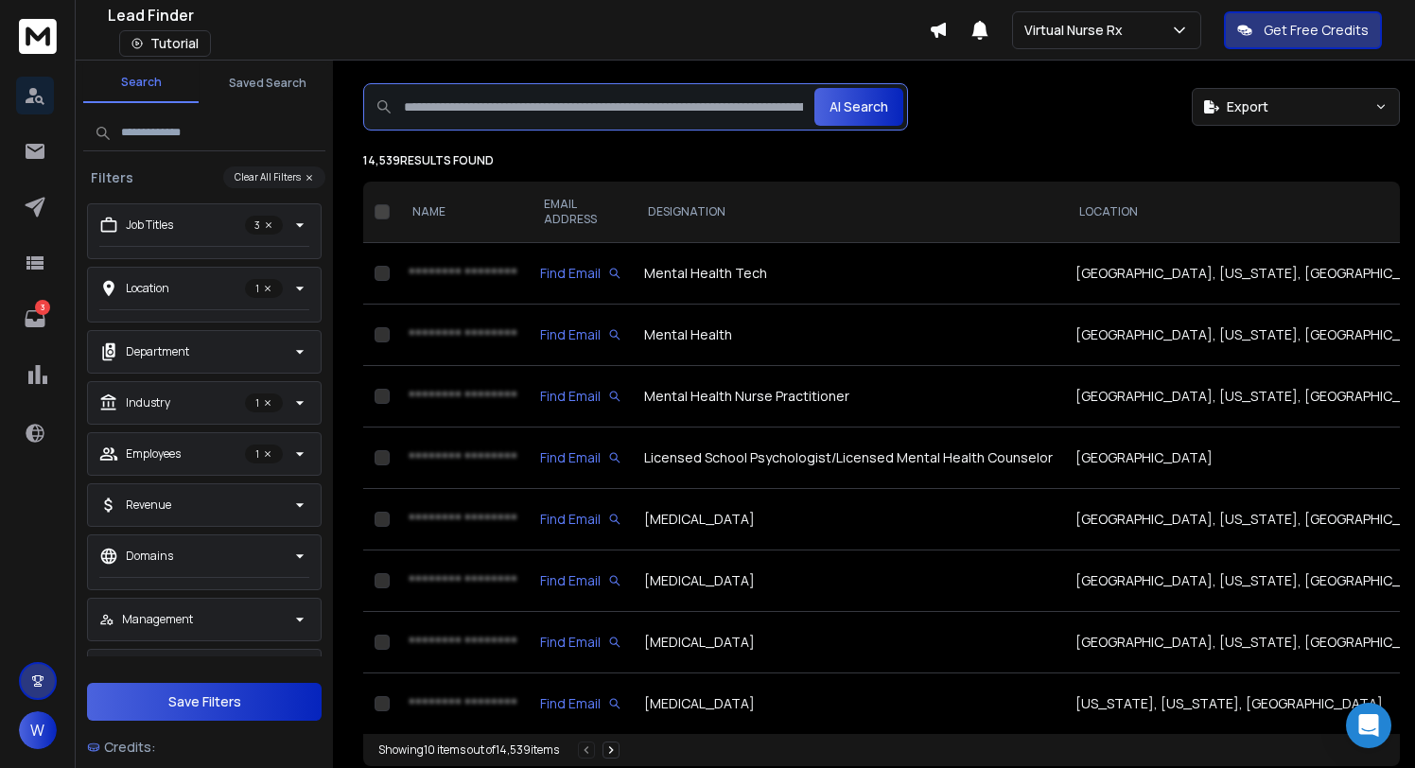
scroll to position [112, 0]
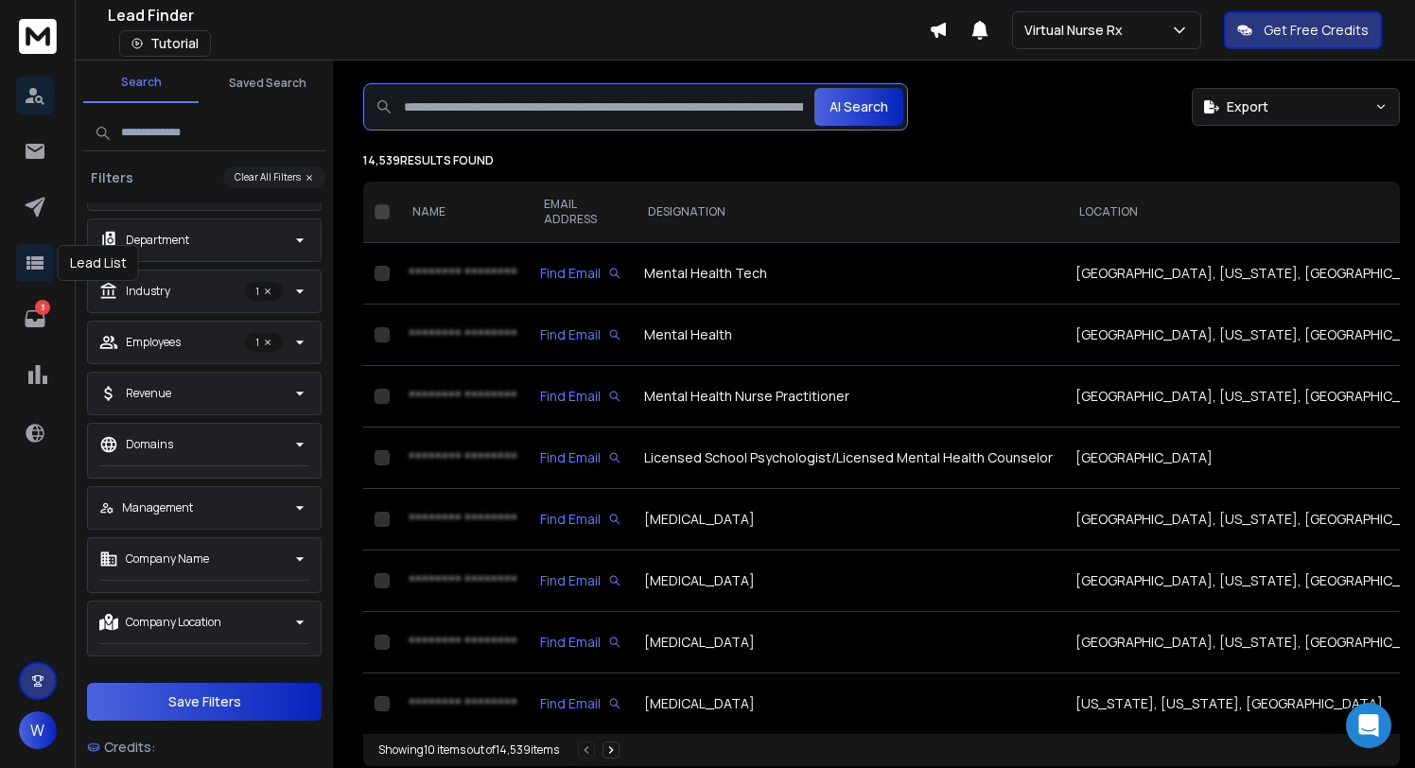
click at [40, 258] on icon at bounding box center [34, 262] width 17 height 13
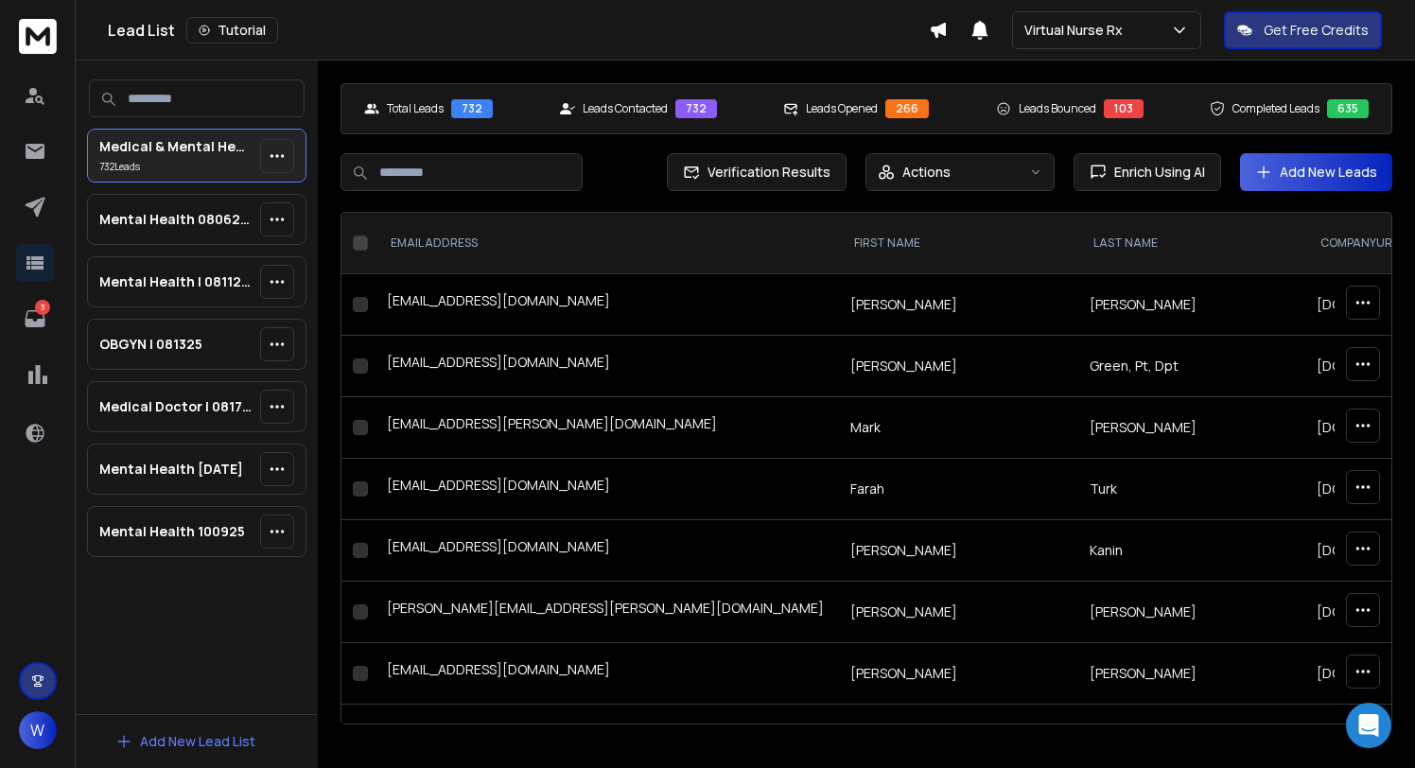
click at [190, 547] on div "Mental Health 100925" at bounding box center [197, 531] width 220 height 51
click at [166, 523] on p "Mental Health 100925" at bounding box center [172, 531] width 146 height 19
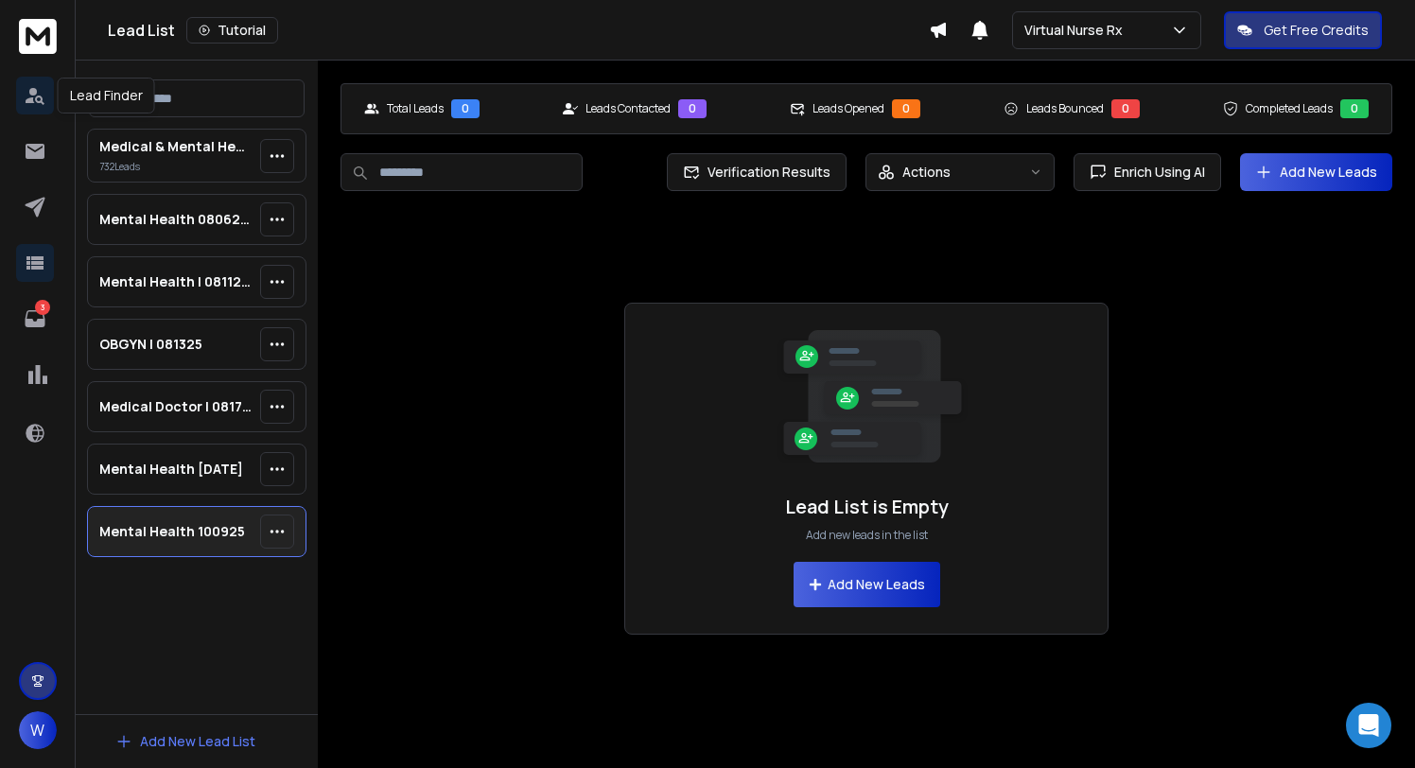
click at [34, 99] on icon at bounding box center [35, 95] width 23 height 23
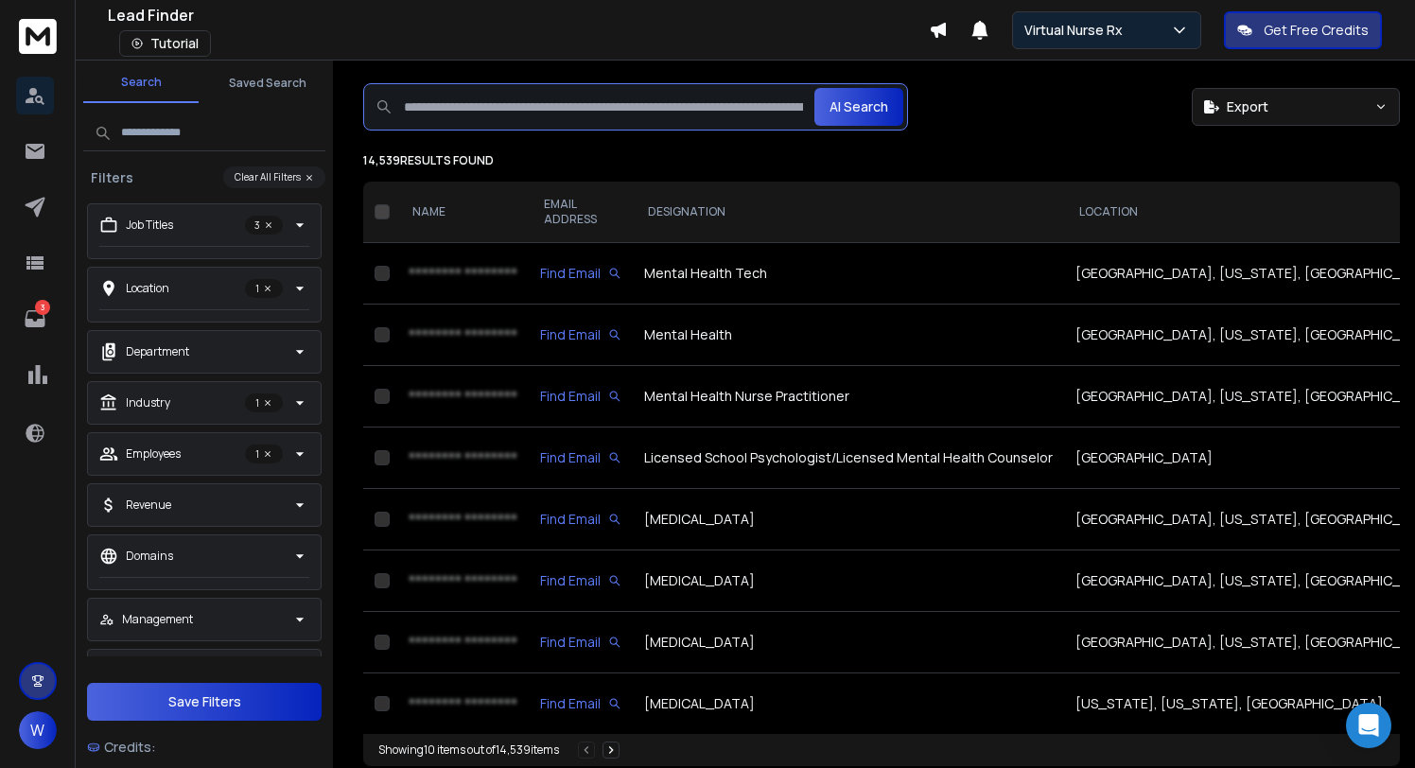
click at [1156, 33] on div "Virtual Nurse Rx" at bounding box center [1107, 30] width 165 height 19
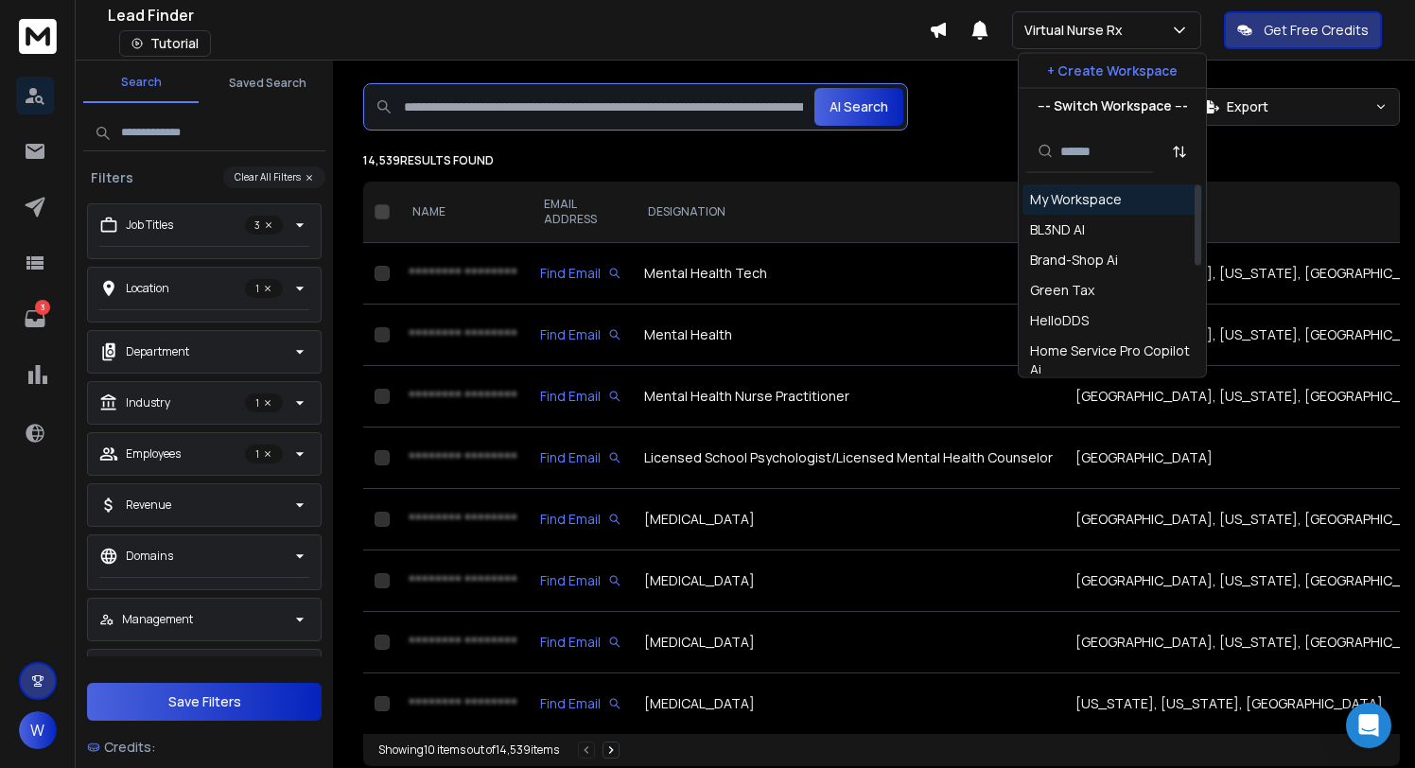
click at [1091, 191] on div "My Workspace" at bounding box center [1076, 199] width 92 height 19
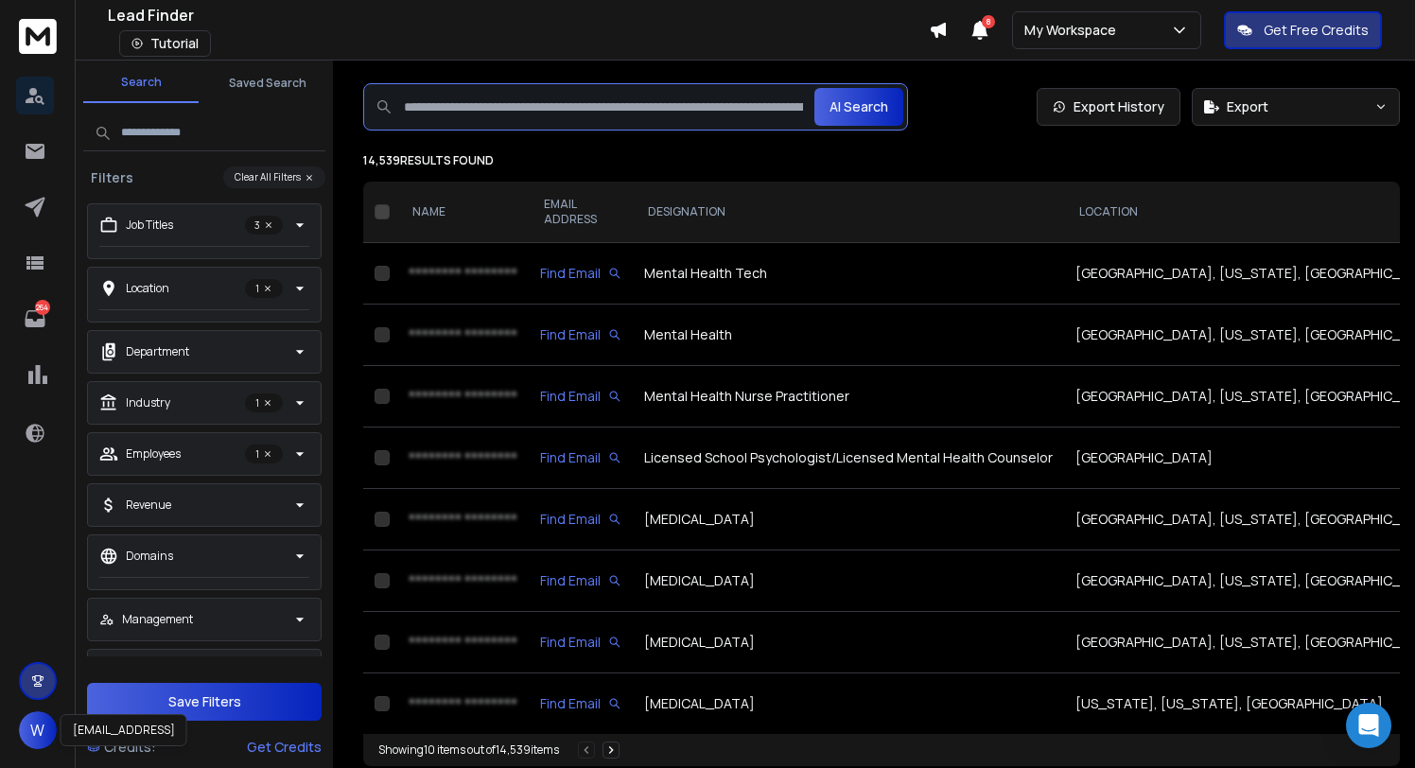
click at [41, 716] on span "W" at bounding box center [38, 731] width 38 height 38
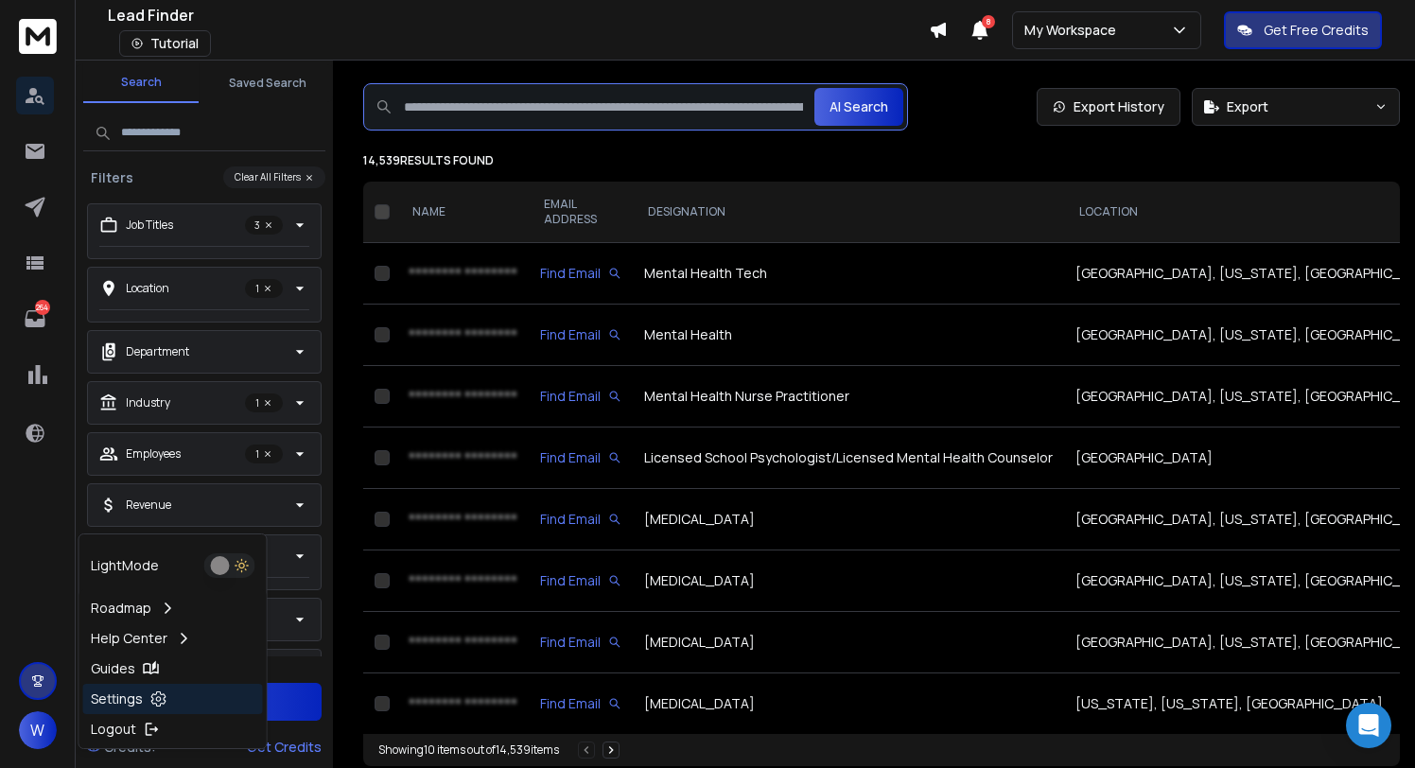
click at [123, 694] on p "Settings" at bounding box center [117, 699] width 52 height 19
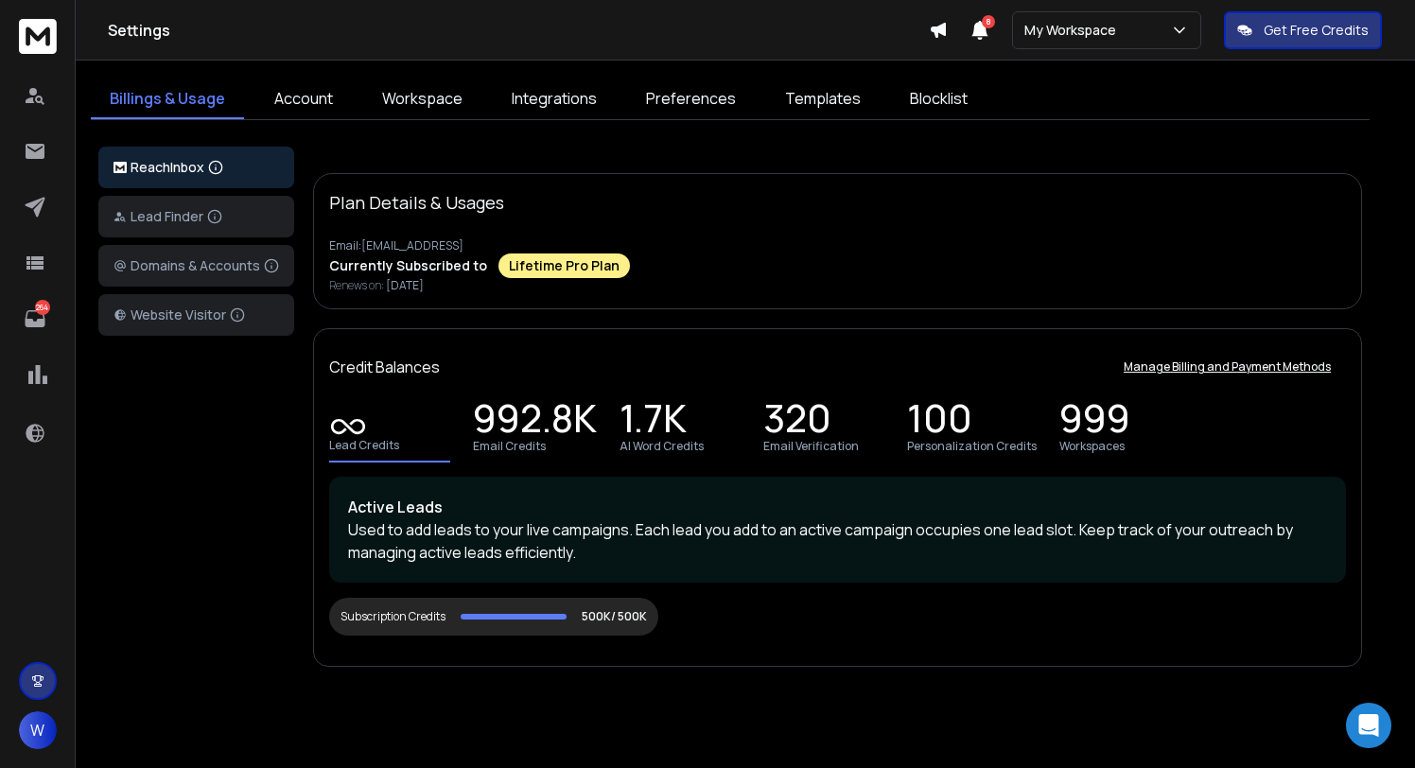
click at [207, 220] on icon "button" at bounding box center [214, 216] width 15 height 15
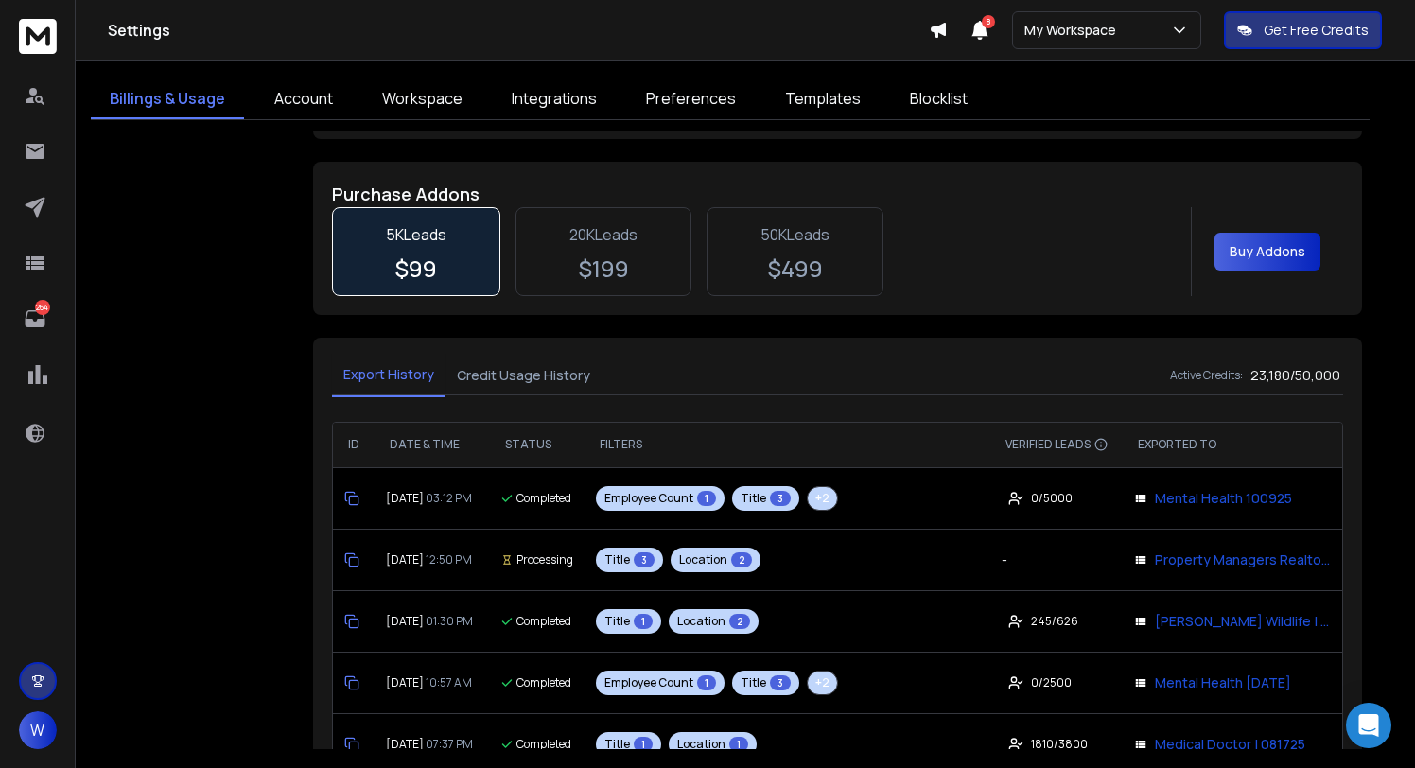
scroll to position [671, 0]
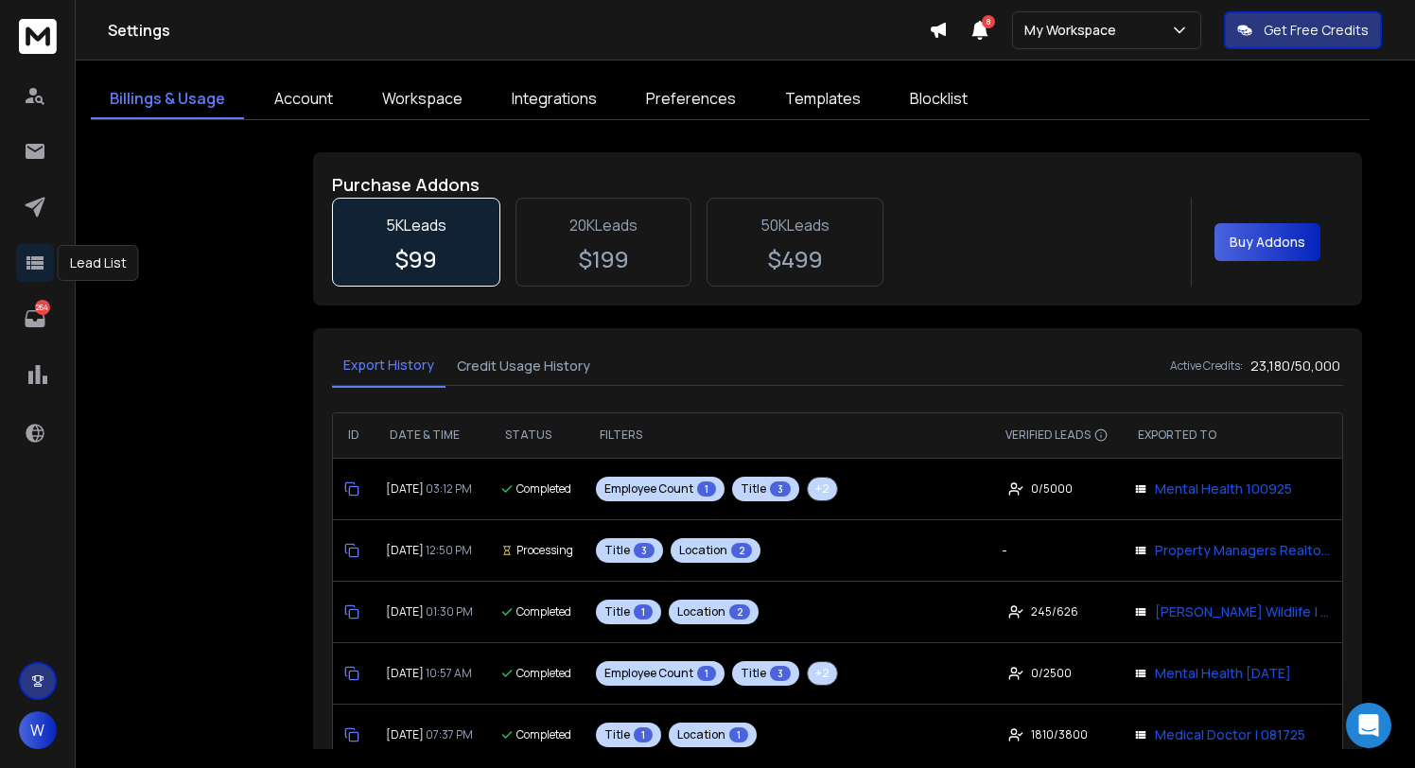
click at [42, 255] on icon at bounding box center [35, 263] width 23 height 23
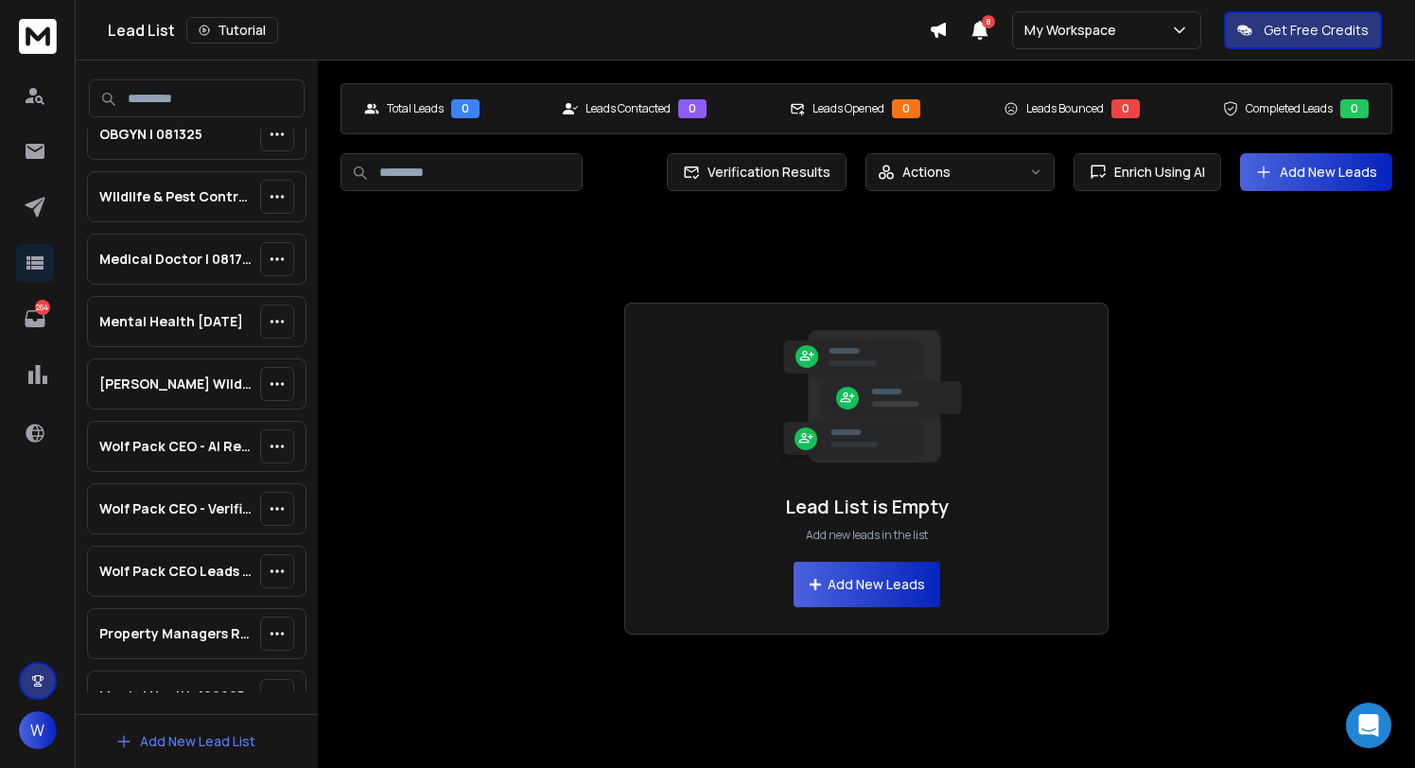
scroll to position [893, 0]
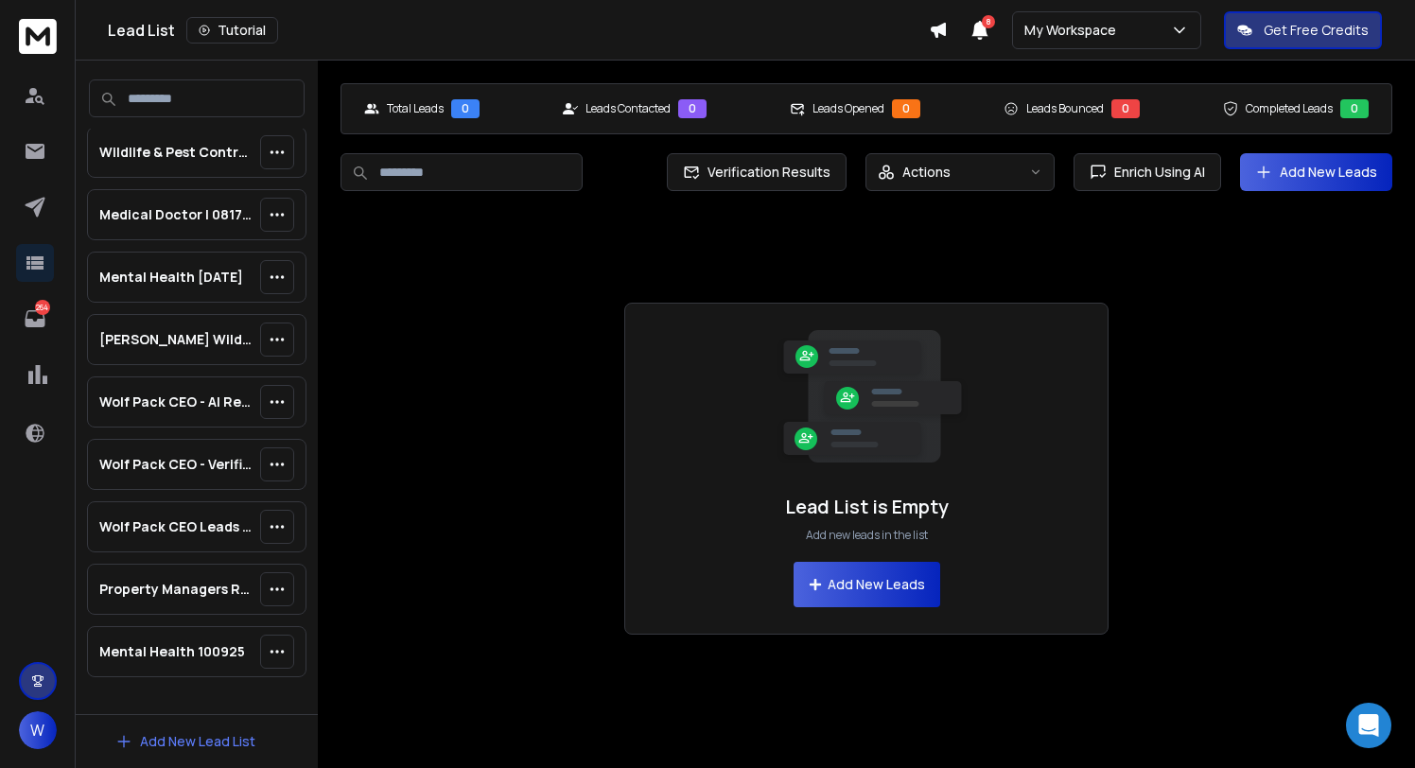
click at [182, 656] on p "Mental Health 100925" at bounding box center [172, 651] width 146 height 19
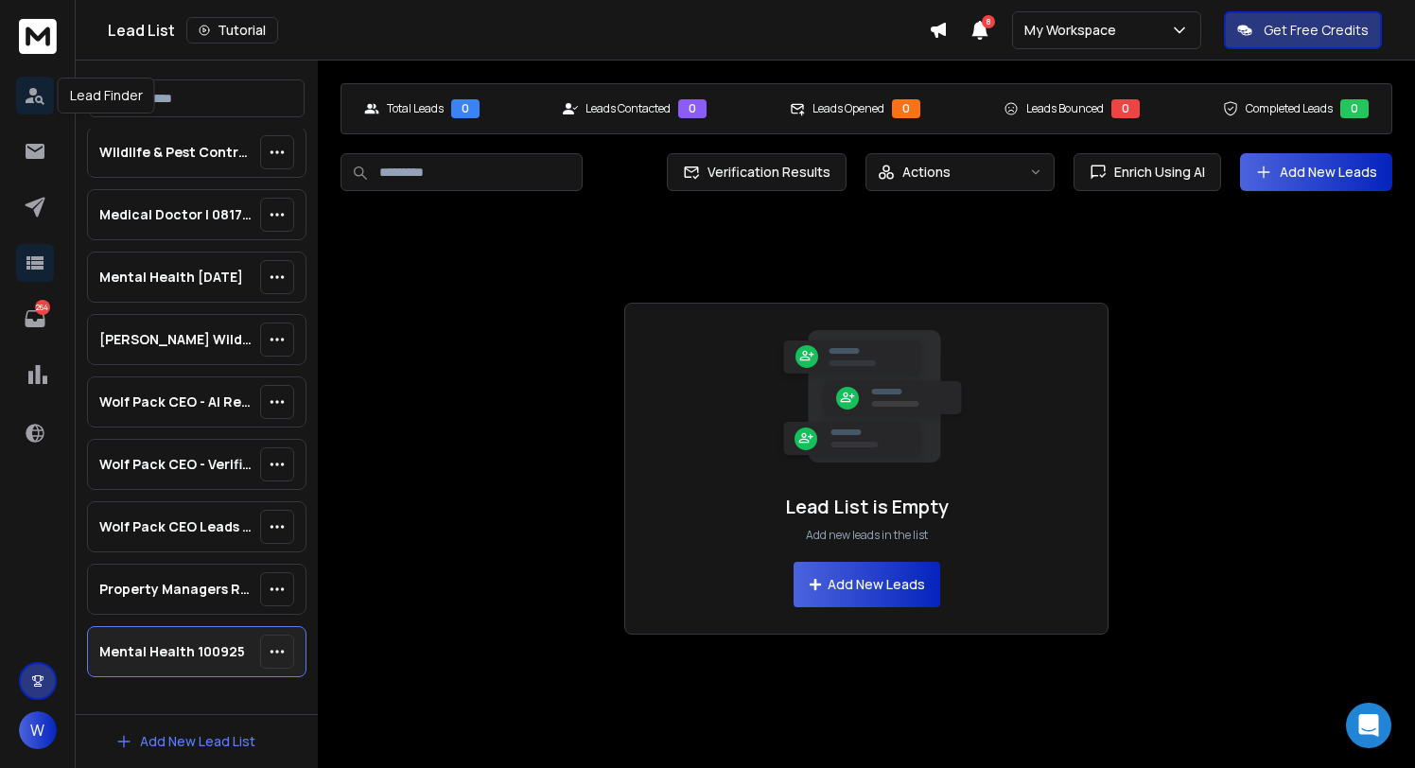
click at [28, 98] on icon at bounding box center [35, 100] width 19 height 9
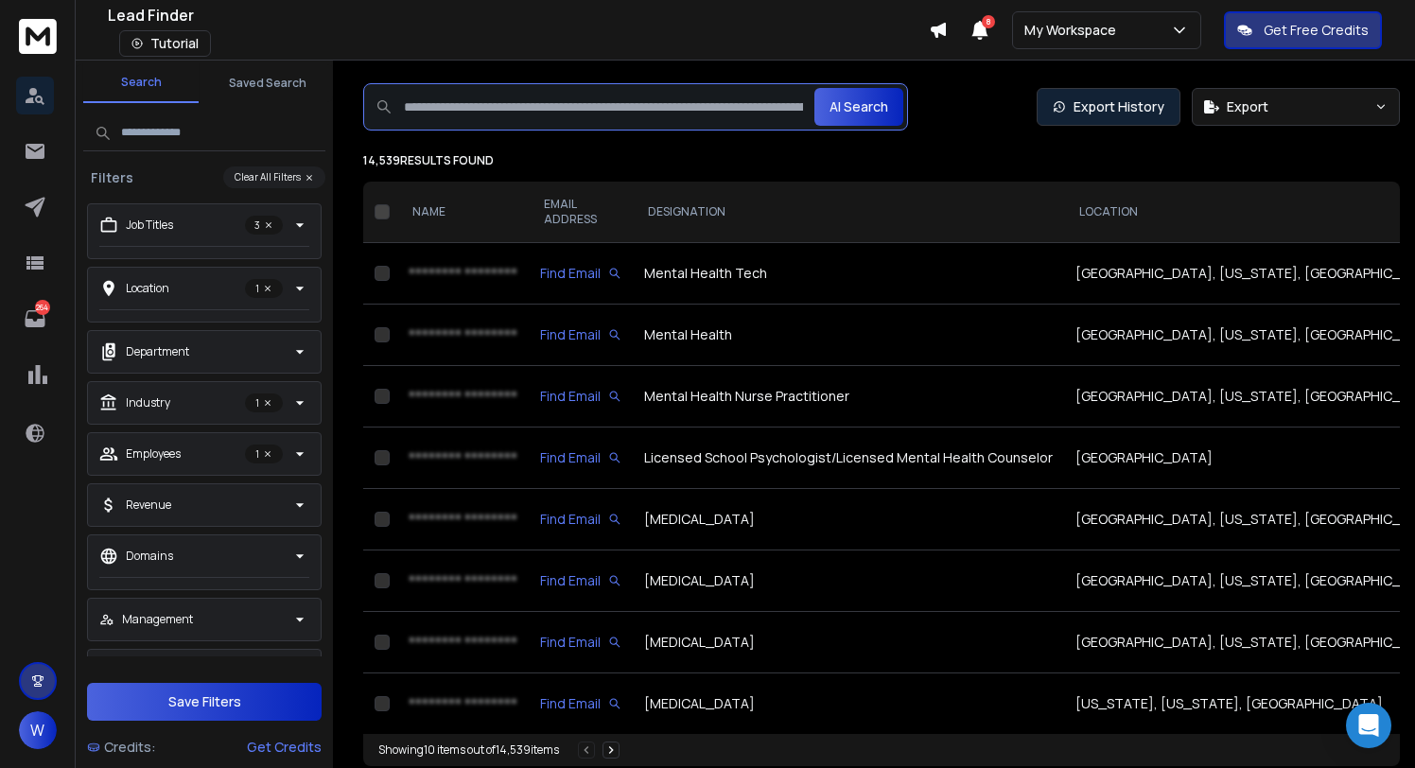
click at [1089, 104] on link "Export History" at bounding box center [1109, 107] width 144 height 38
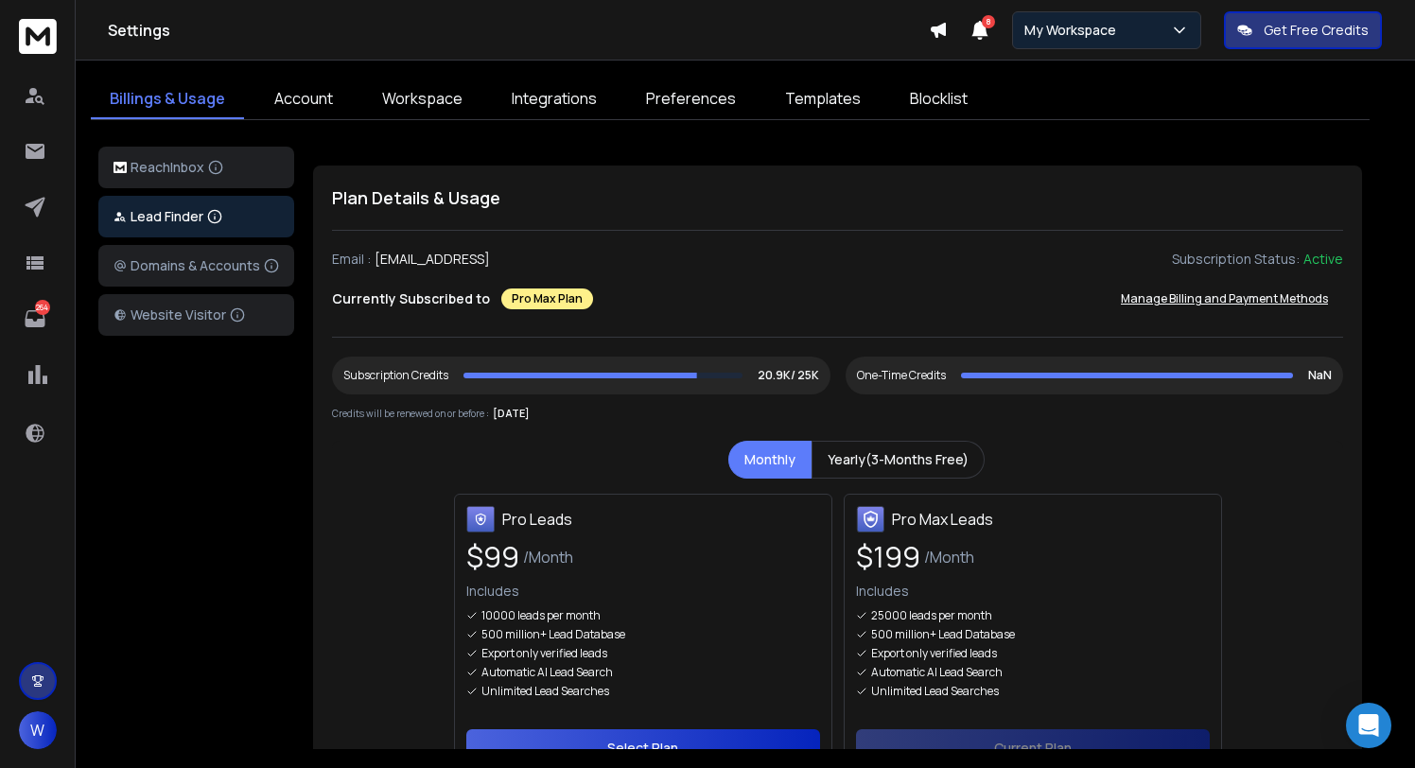
click at [1085, 37] on p "My Workspace" at bounding box center [1074, 30] width 99 height 19
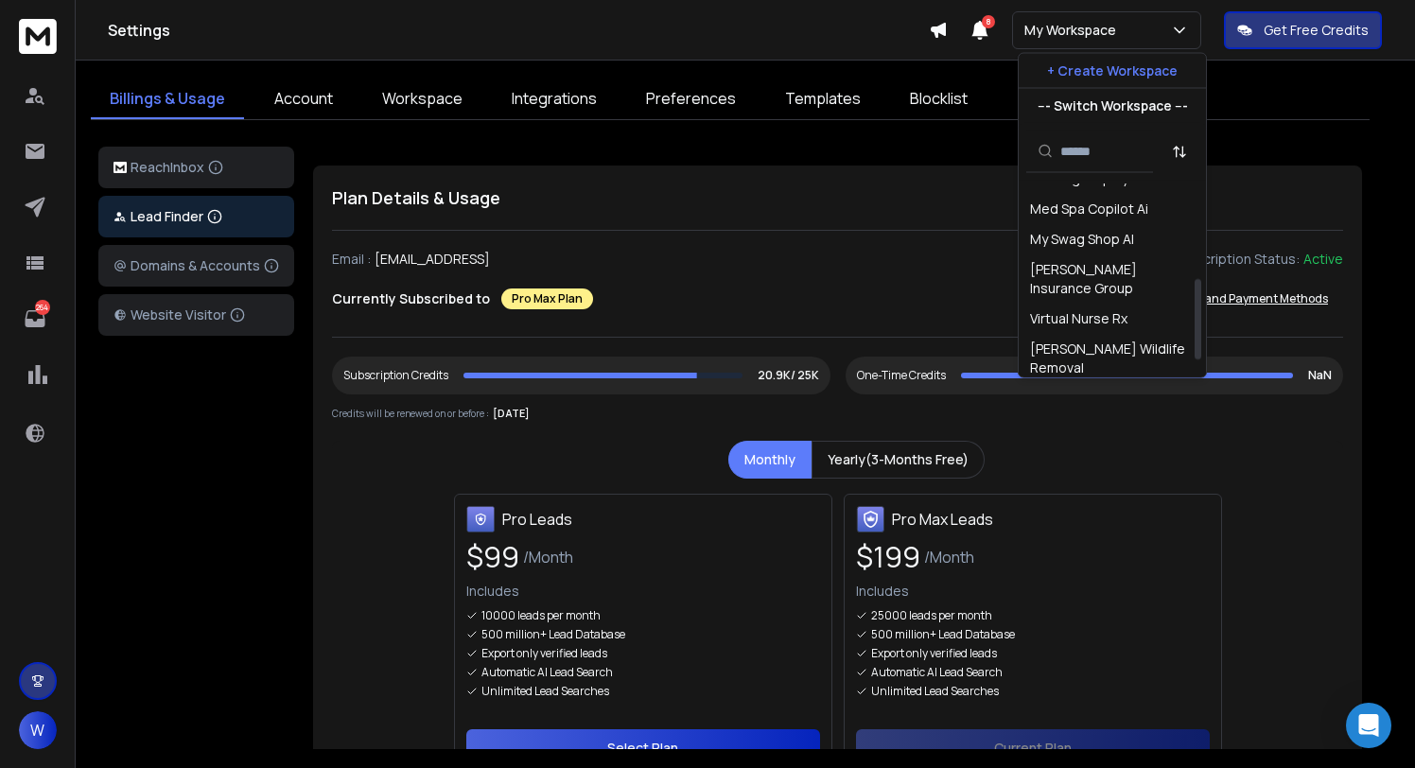
scroll to position [223, 0]
click at [1097, 308] on div "Virtual Nurse Rx" at bounding box center [1078, 317] width 97 height 19
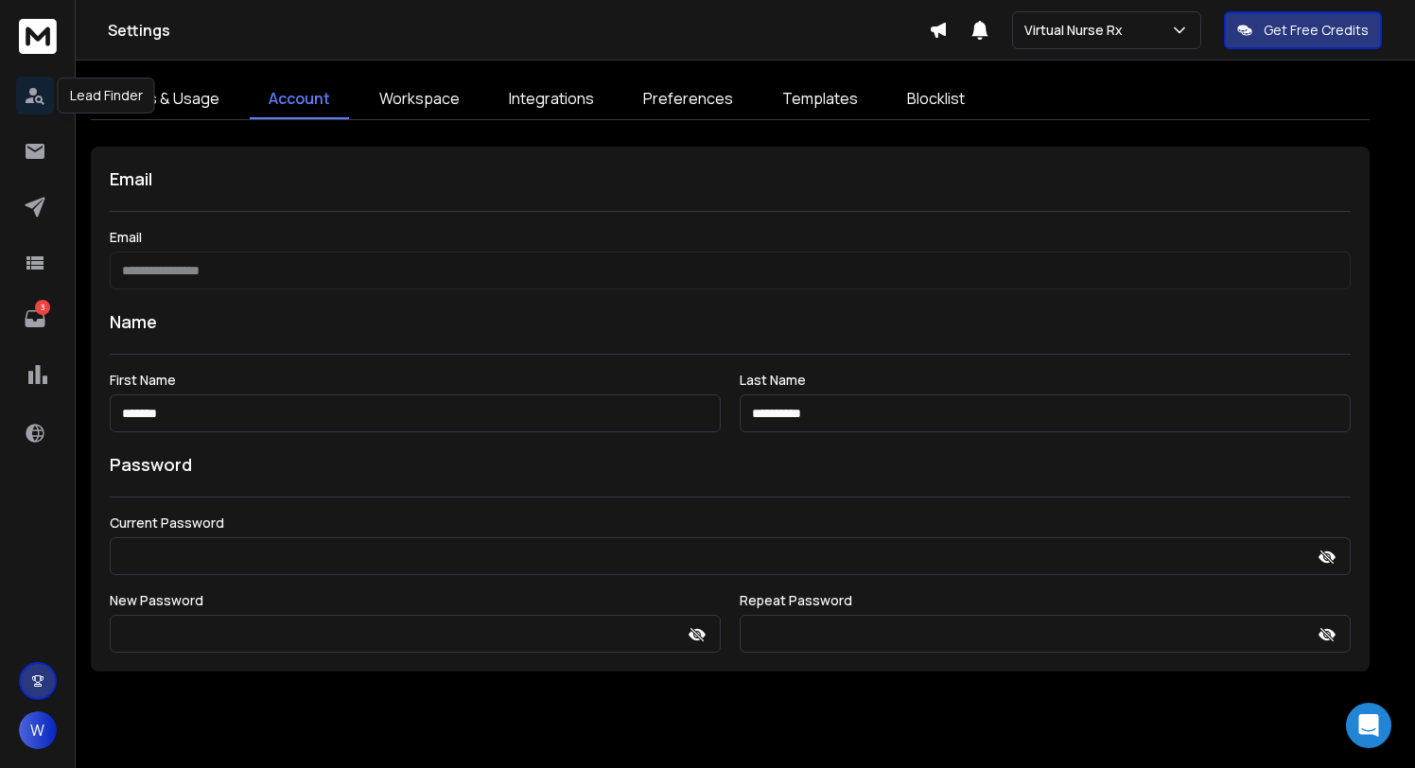
click at [38, 105] on icon at bounding box center [35, 95] width 23 height 23
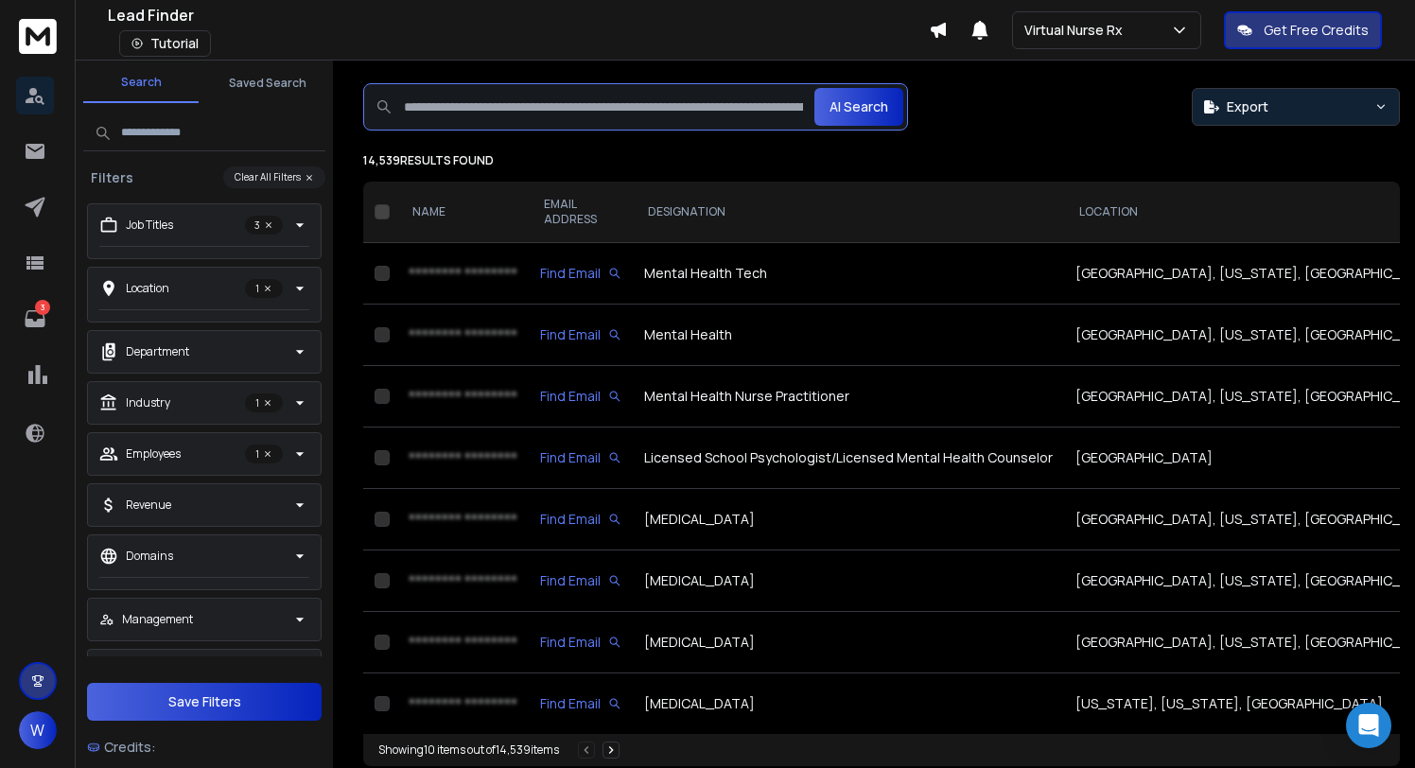
click at [1211, 102] on icon "button" at bounding box center [1211, 106] width 15 height 13
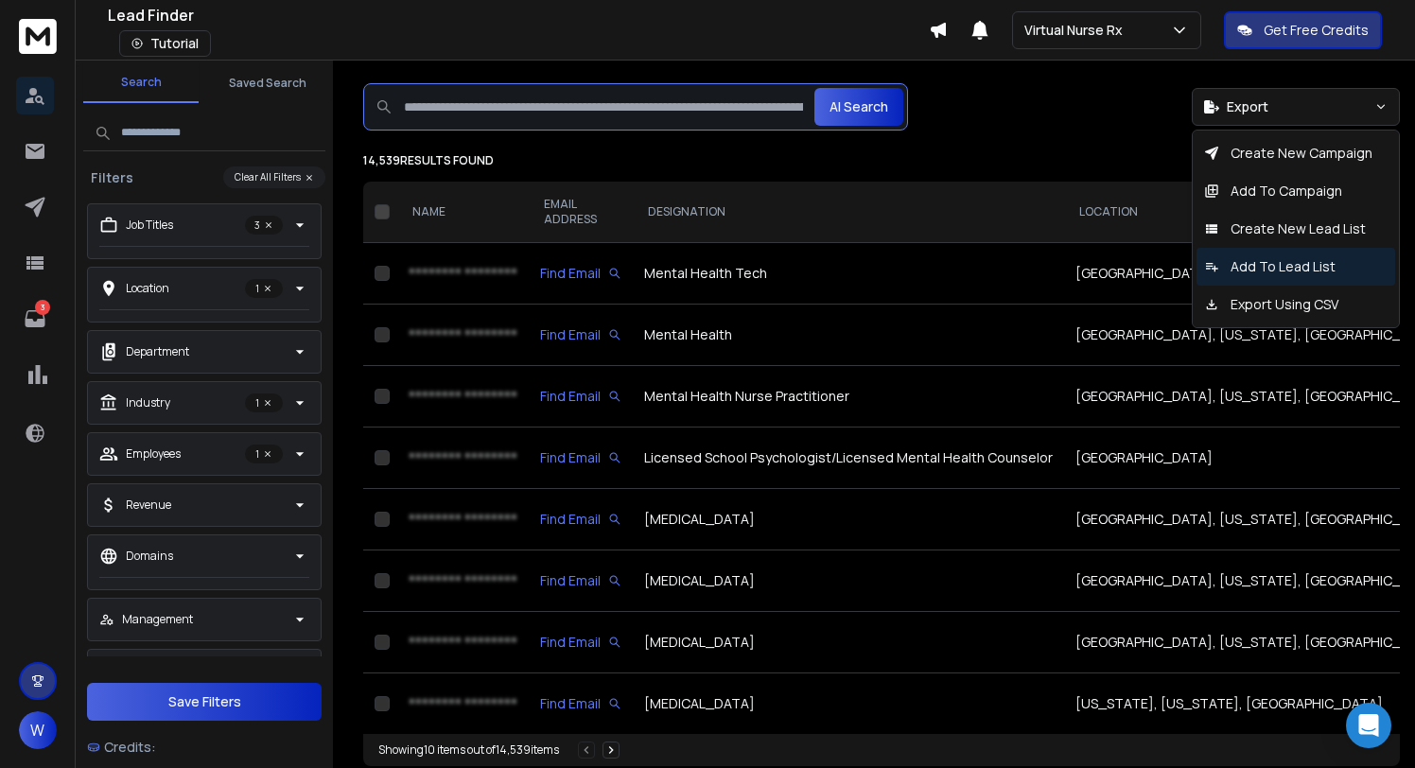
click at [823, 222] on th "DESIGNATION" at bounding box center [848, 213] width 431 height 62
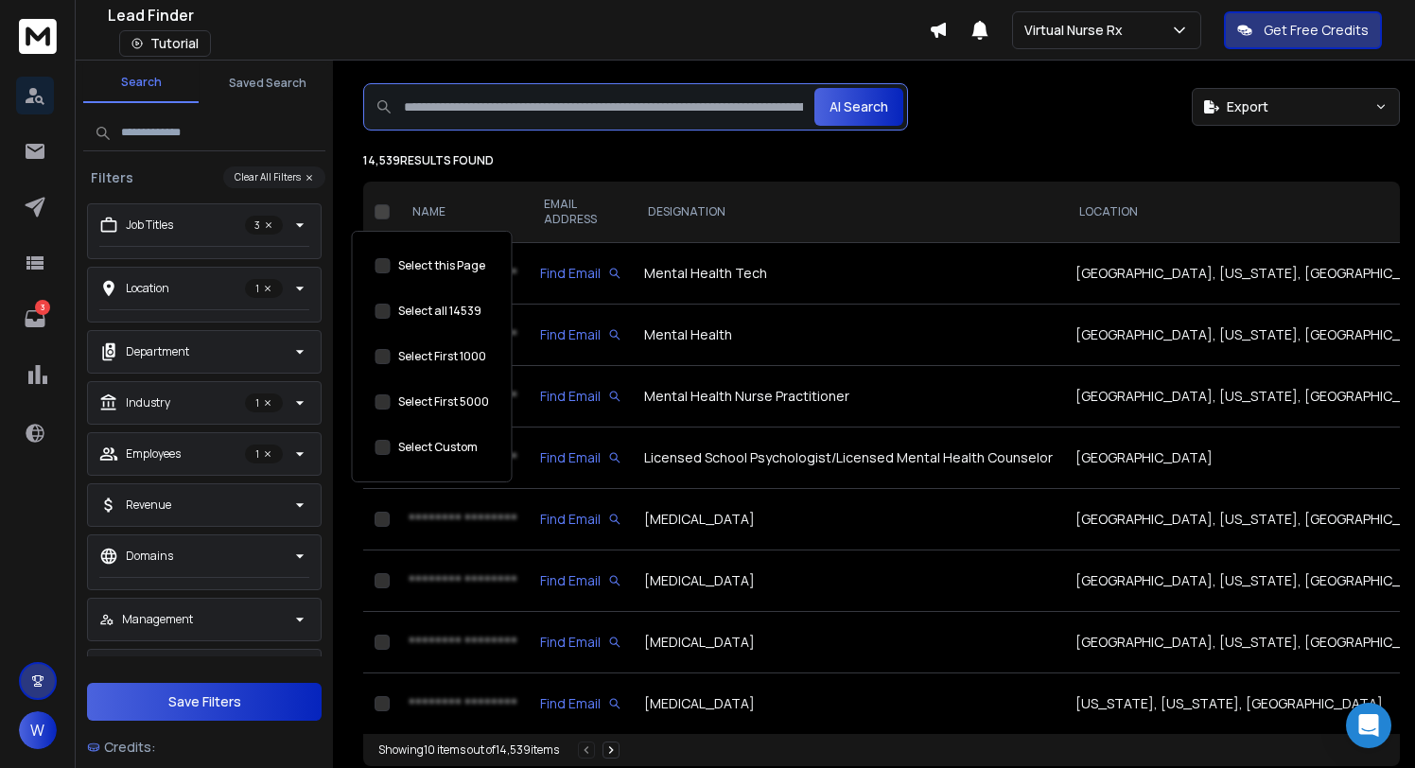
click at [385, 209] on button "Select this Page" at bounding box center [382, 211] width 15 height 15
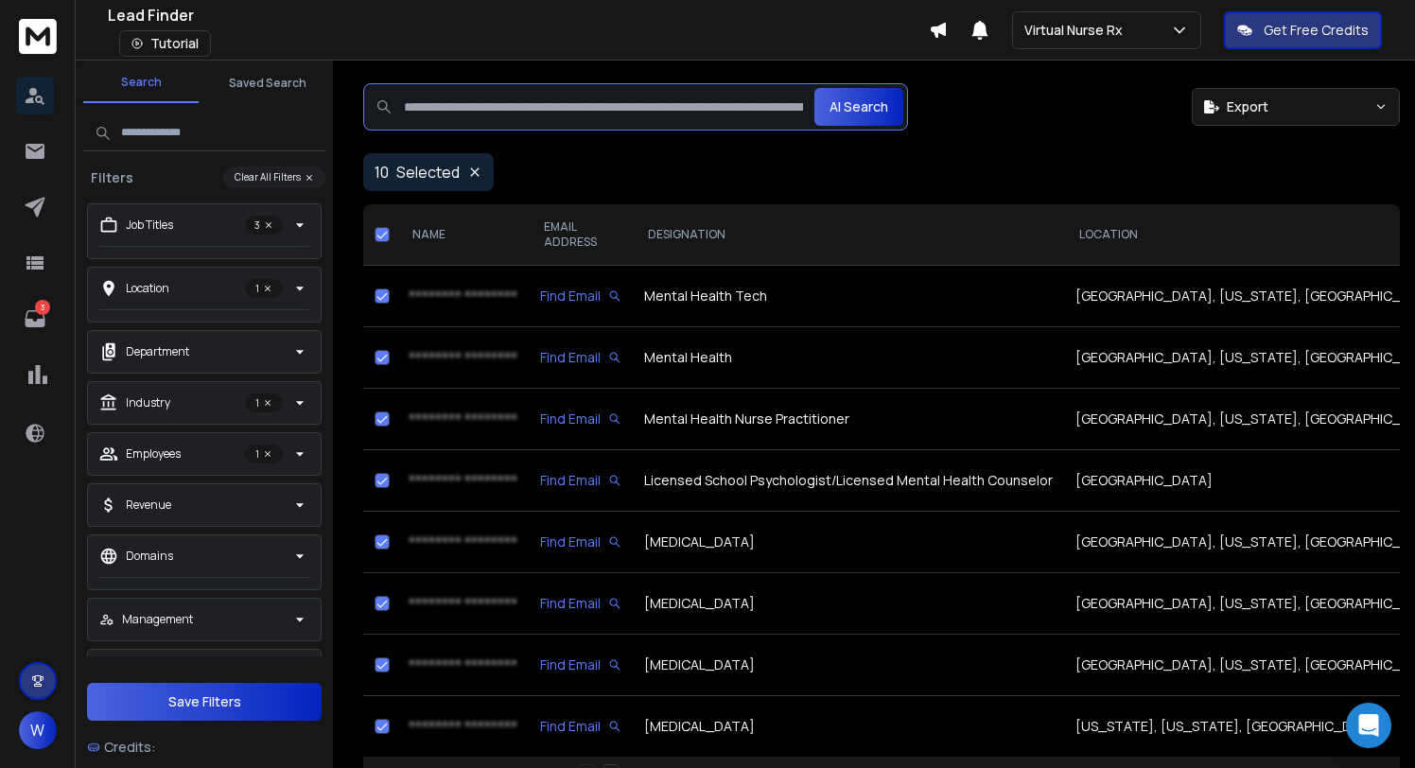
click at [384, 232] on button "button" at bounding box center [382, 234] width 15 height 15
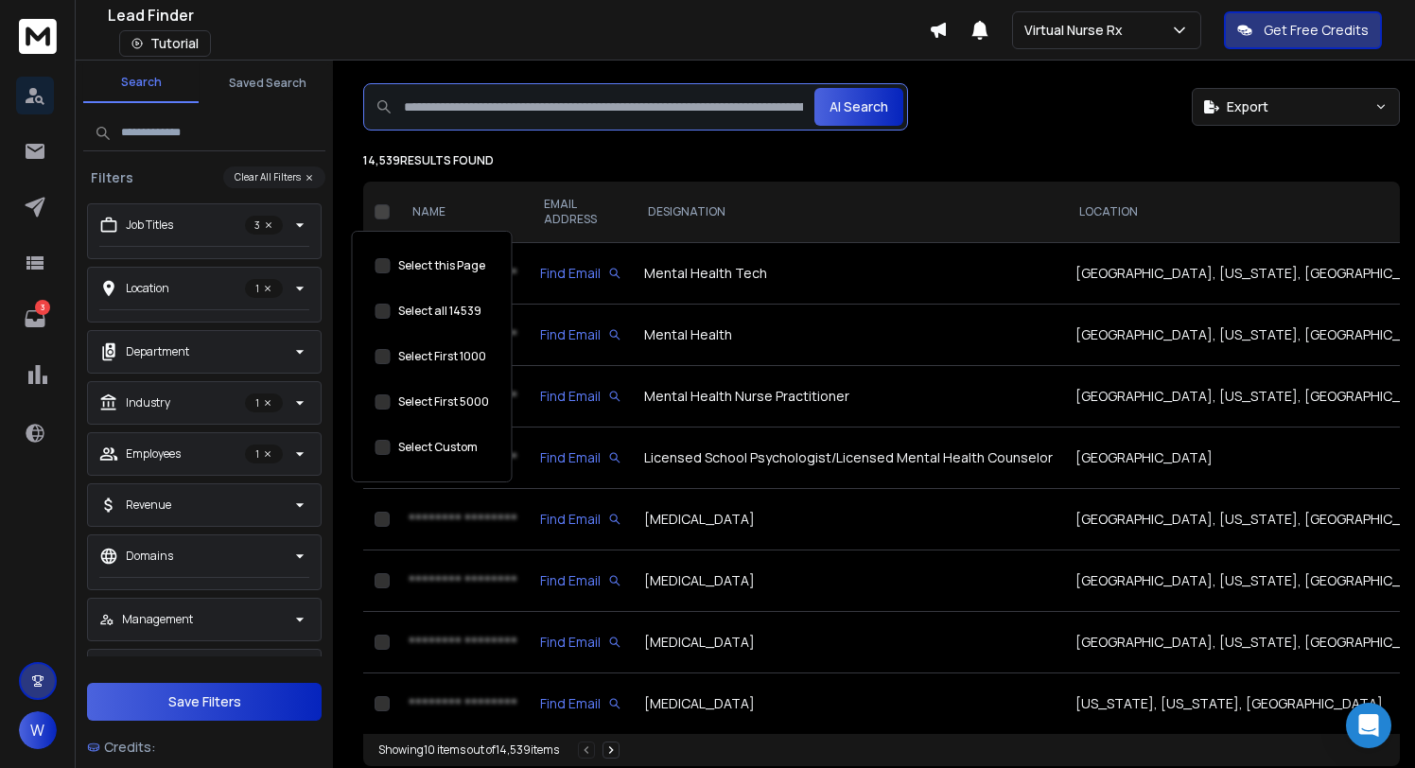
click at [386, 448] on button "Select this Page" at bounding box center [383, 447] width 15 height 15
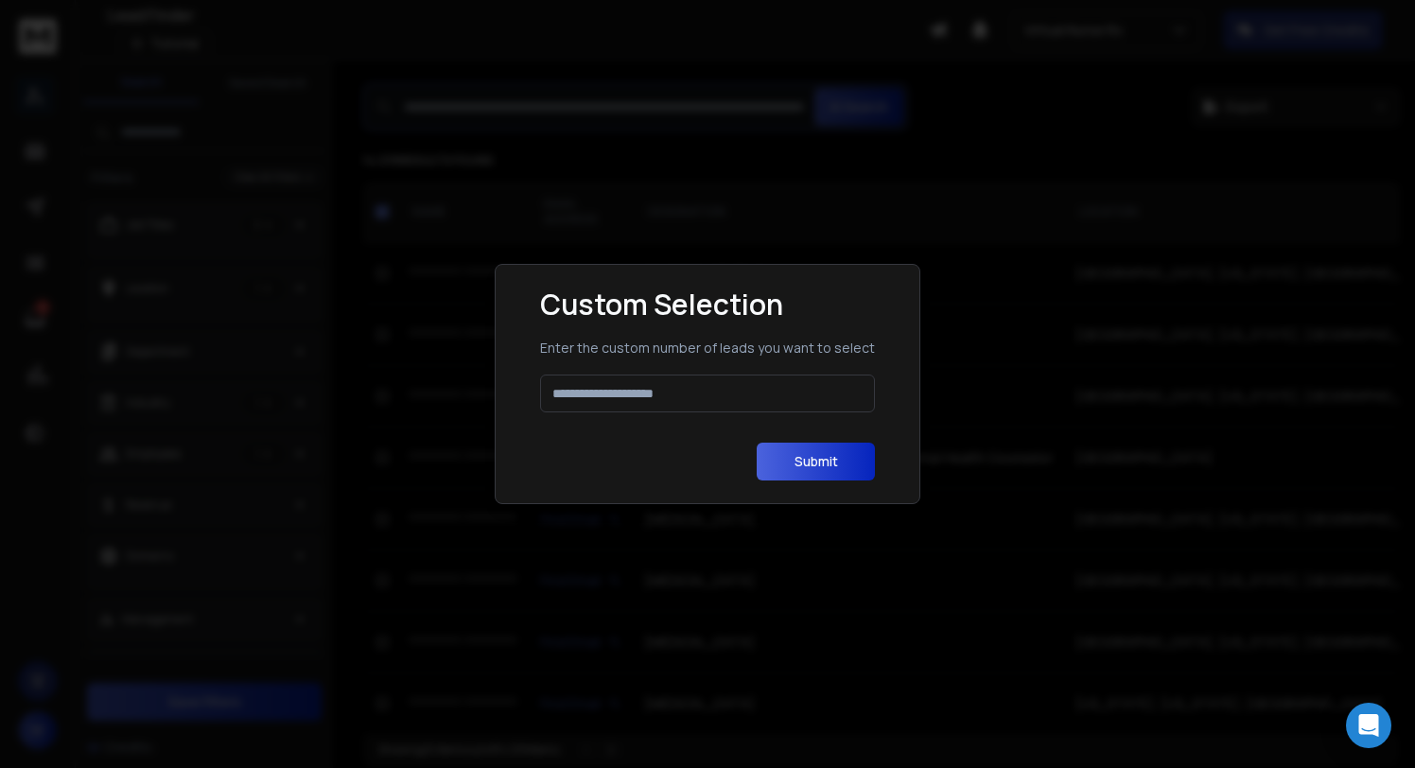
type input "*****"
click at [779, 462] on button "Submit" at bounding box center [816, 462] width 118 height 38
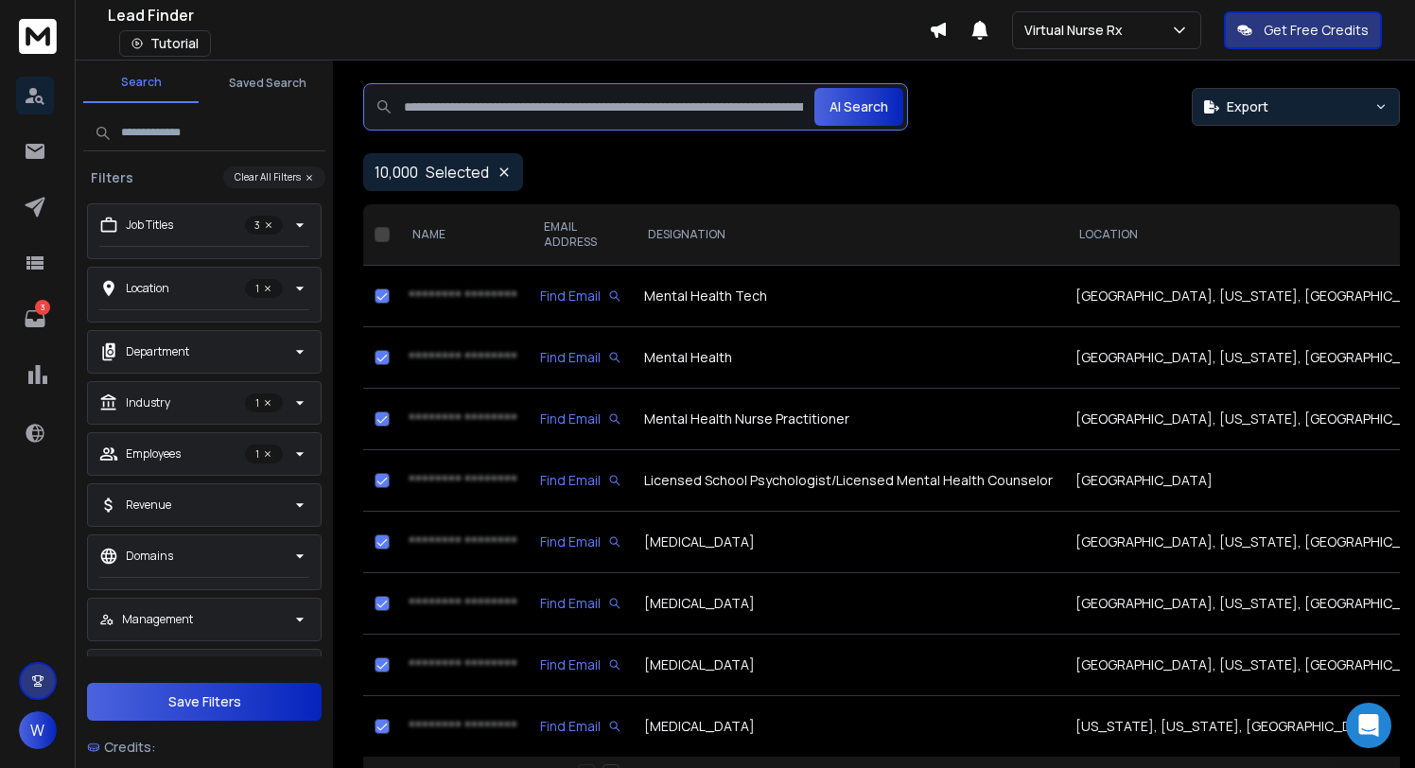
click at [1251, 104] on span "Export" at bounding box center [1248, 106] width 42 height 19
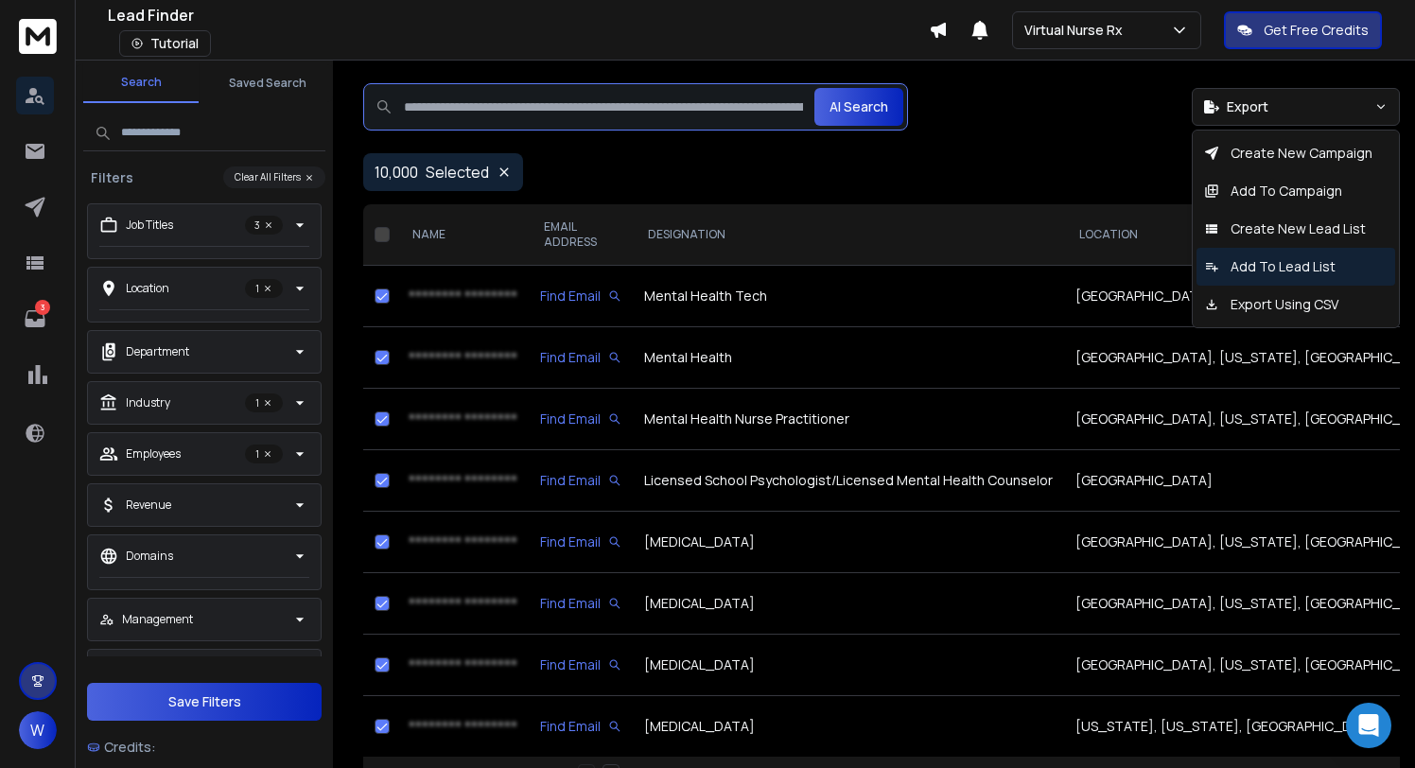
click at [1267, 262] on p "Add To Lead List" at bounding box center [1283, 267] width 113 height 26
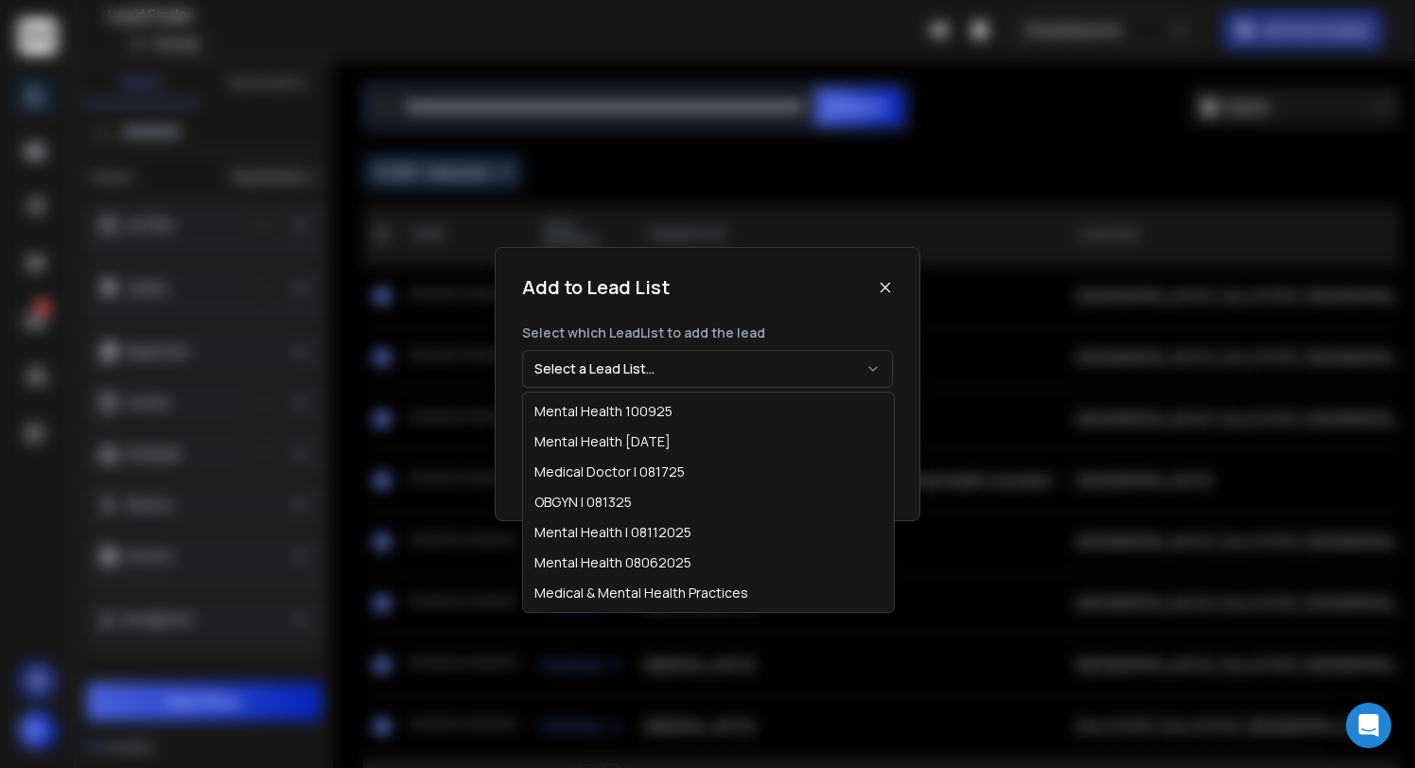
click at [852, 352] on button "Select a Lead List..." at bounding box center [707, 369] width 371 height 38
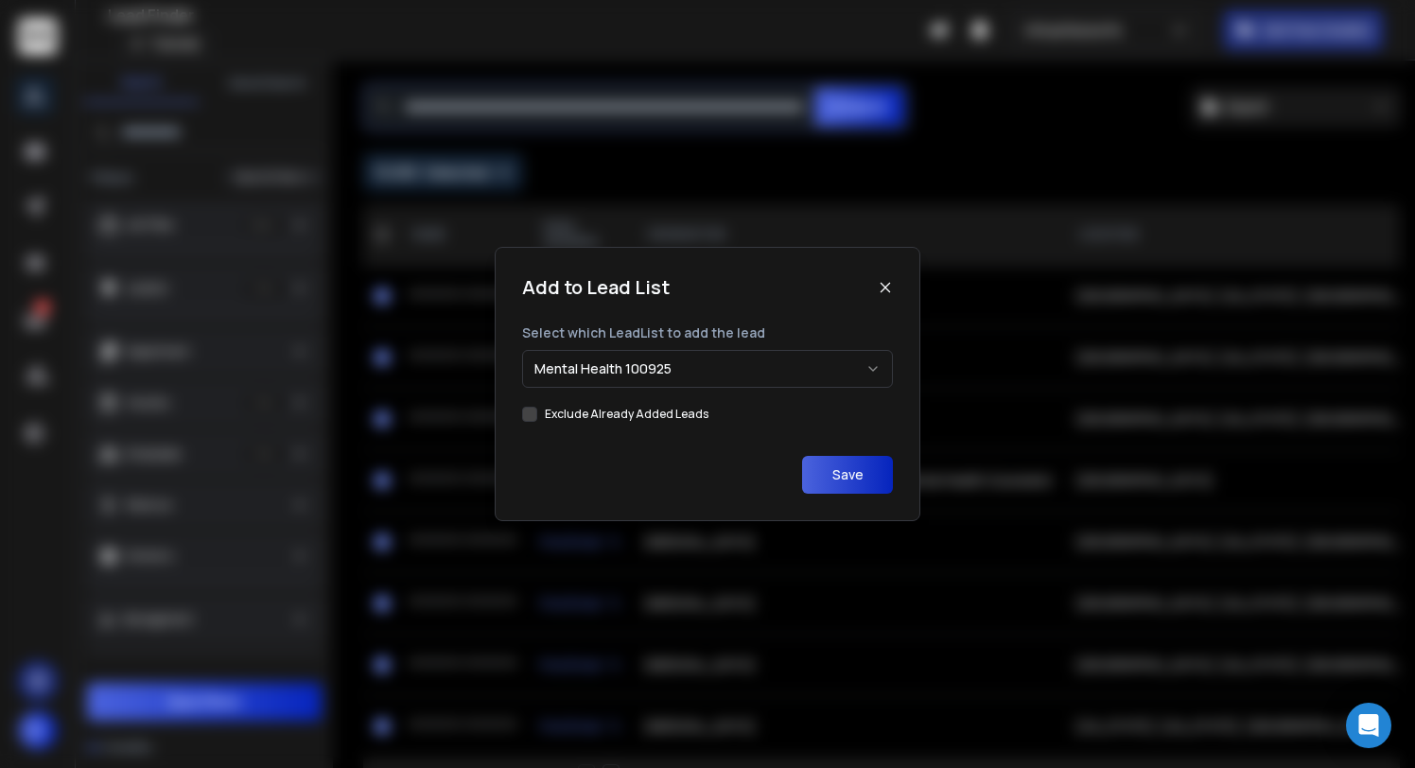
click at [535, 412] on button "Exclude Already Added Leads" at bounding box center [529, 414] width 15 height 15
click at [847, 483] on button "Save" at bounding box center [847, 475] width 91 height 38
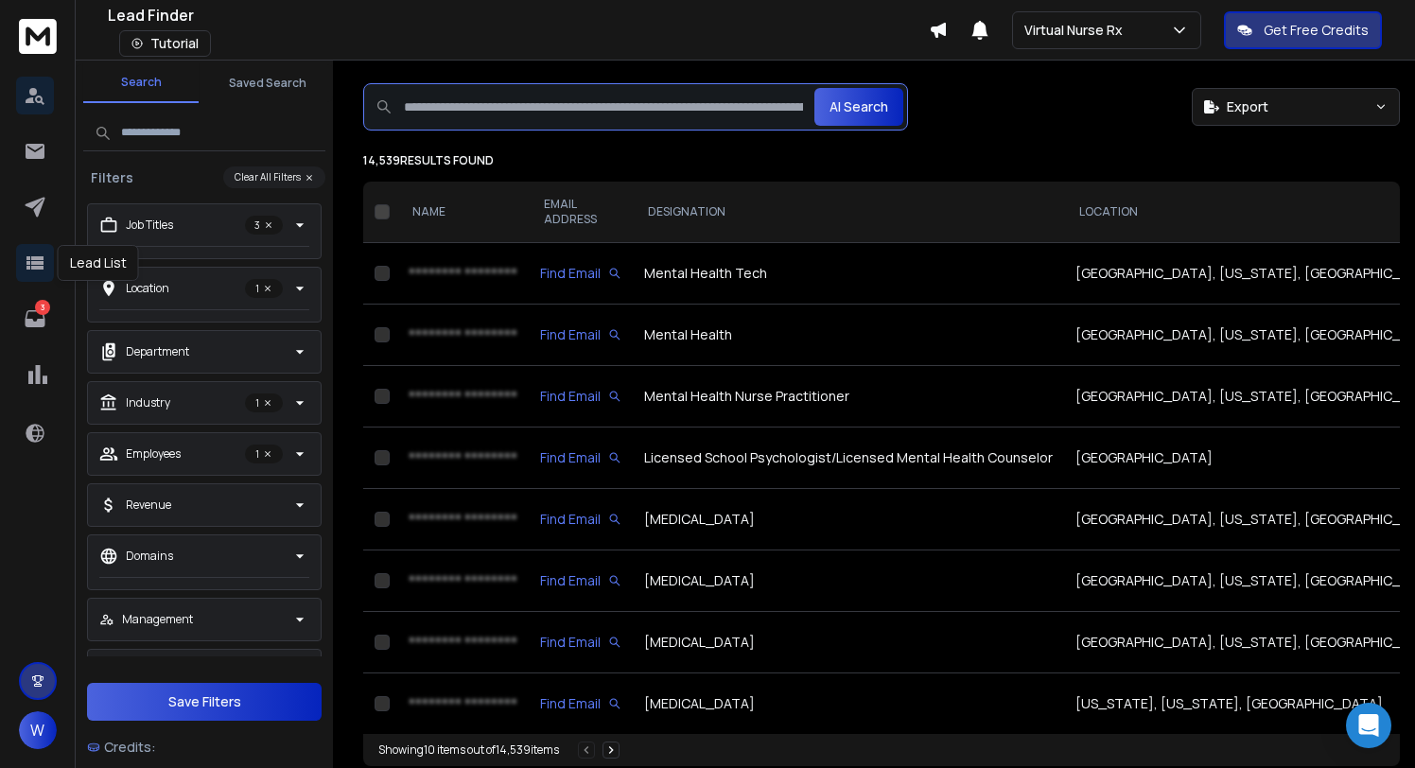
click at [44, 258] on icon at bounding box center [35, 263] width 23 height 23
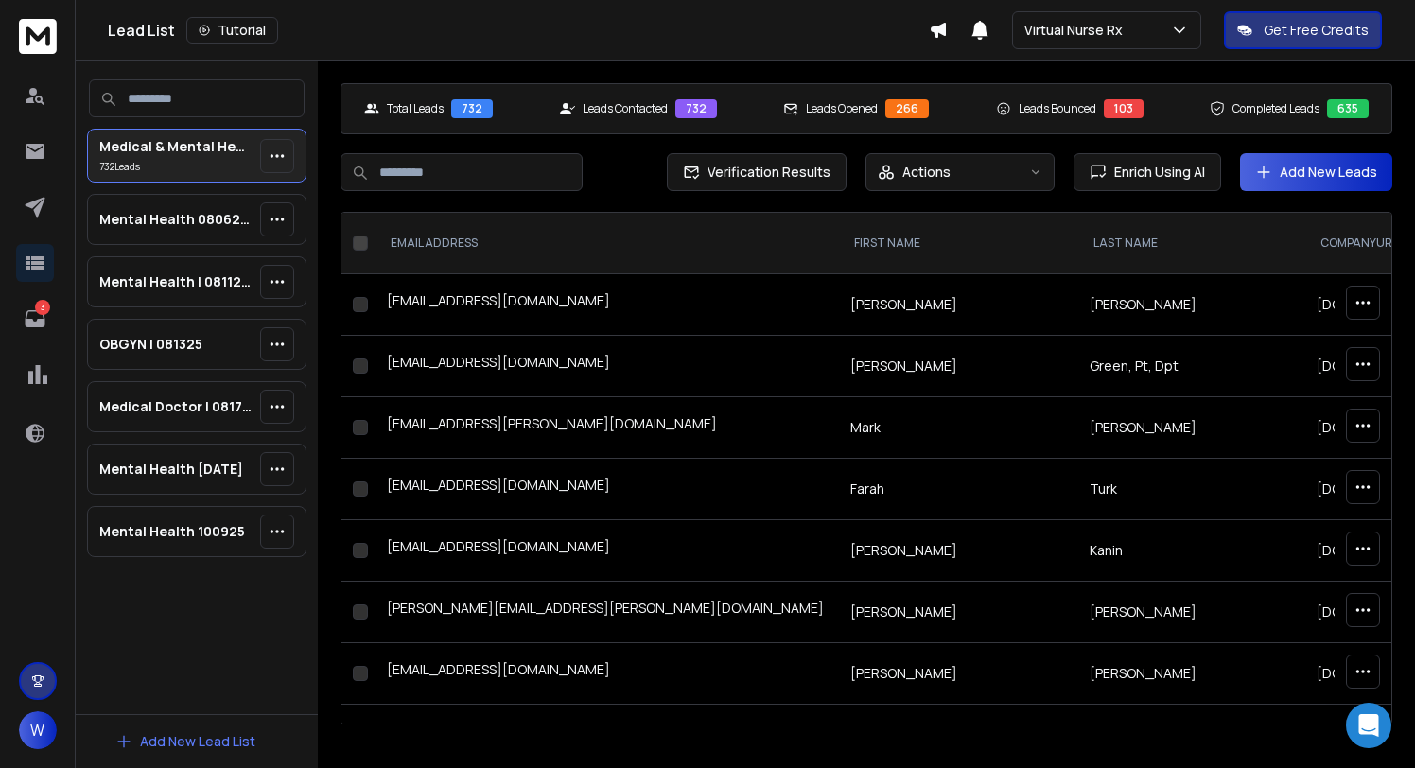
click at [177, 520] on div "Mental Health 100925" at bounding box center [197, 531] width 220 height 51
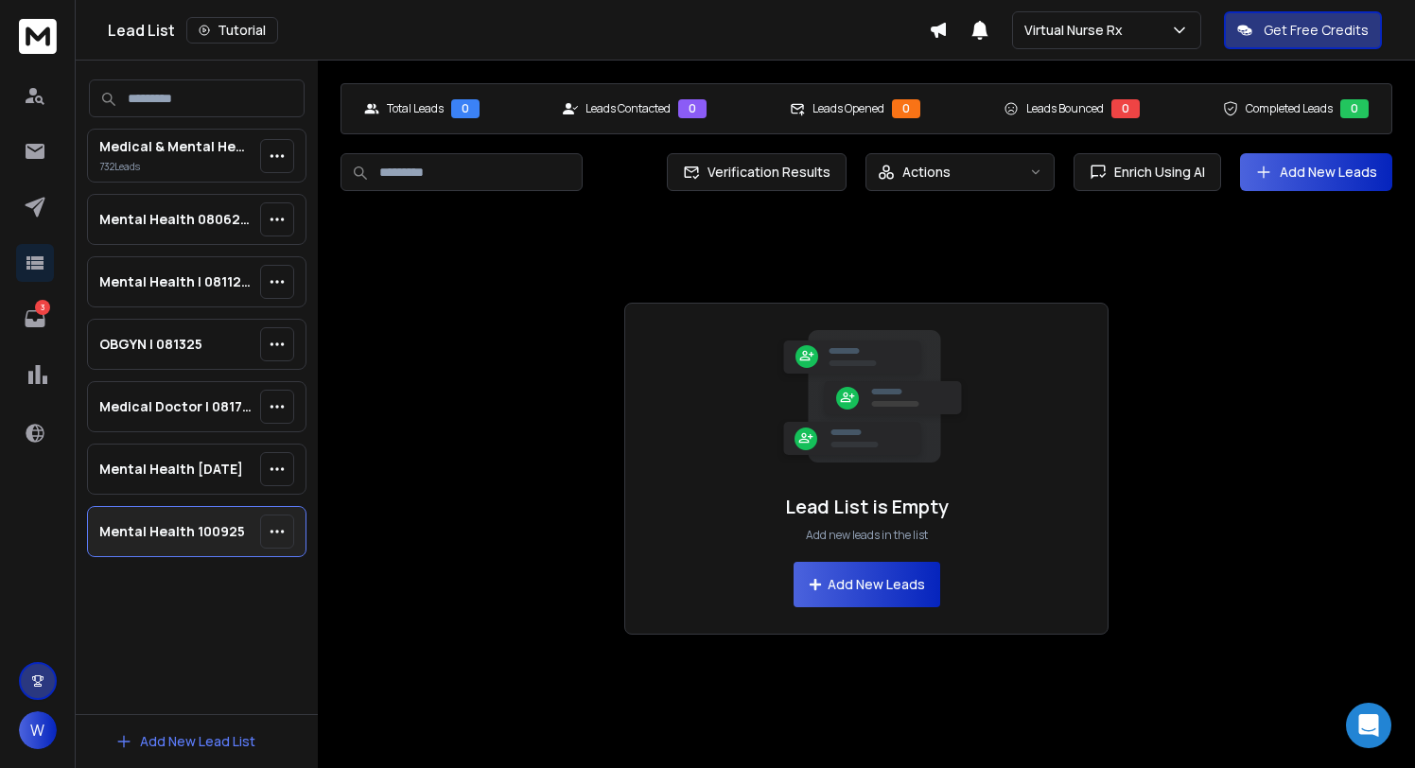
click at [177, 520] on div "Mental Health 100925" at bounding box center [197, 531] width 220 height 51
click at [170, 468] on p "Mental Health [DATE]" at bounding box center [171, 469] width 144 height 19
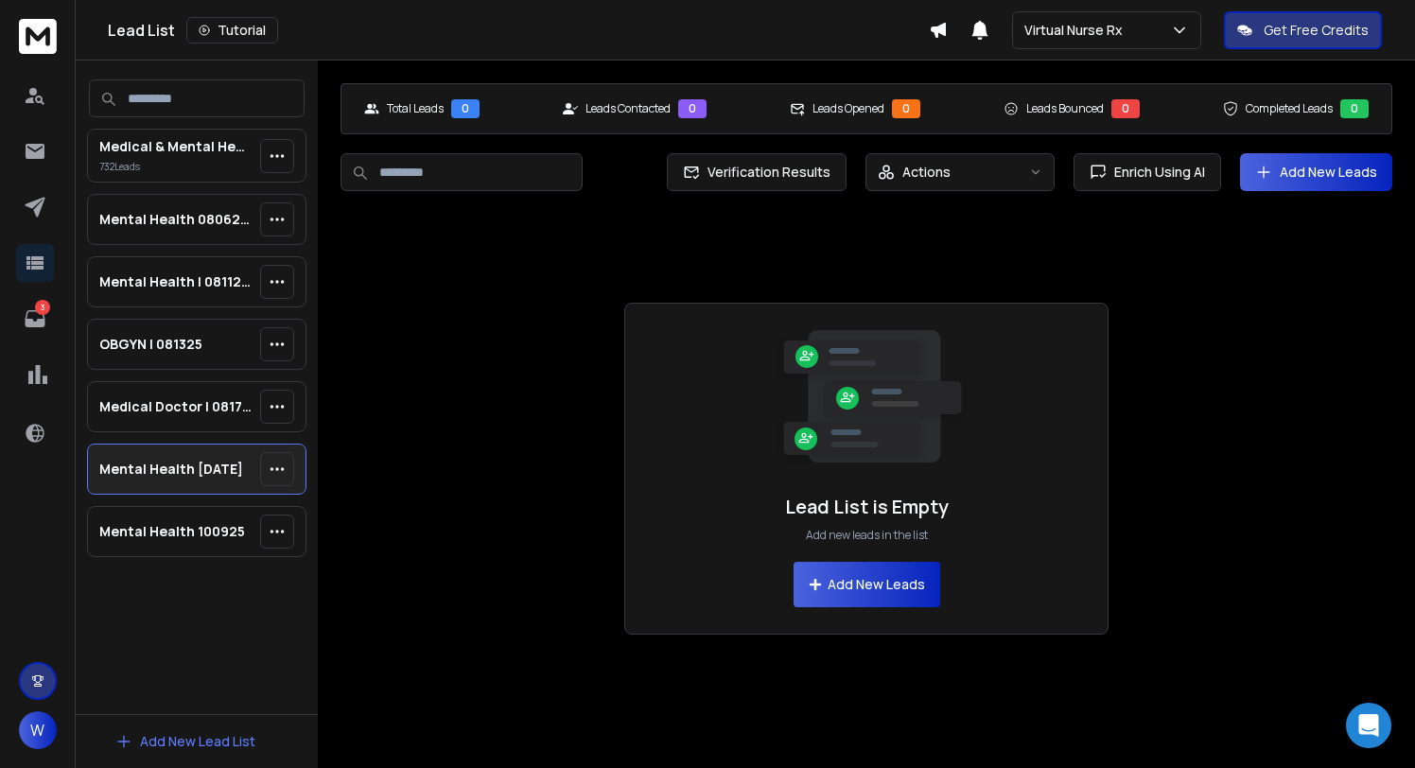
click at [167, 410] on p "Medical Doctor | 081725" at bounding box center [175, 406] width 153 height 19
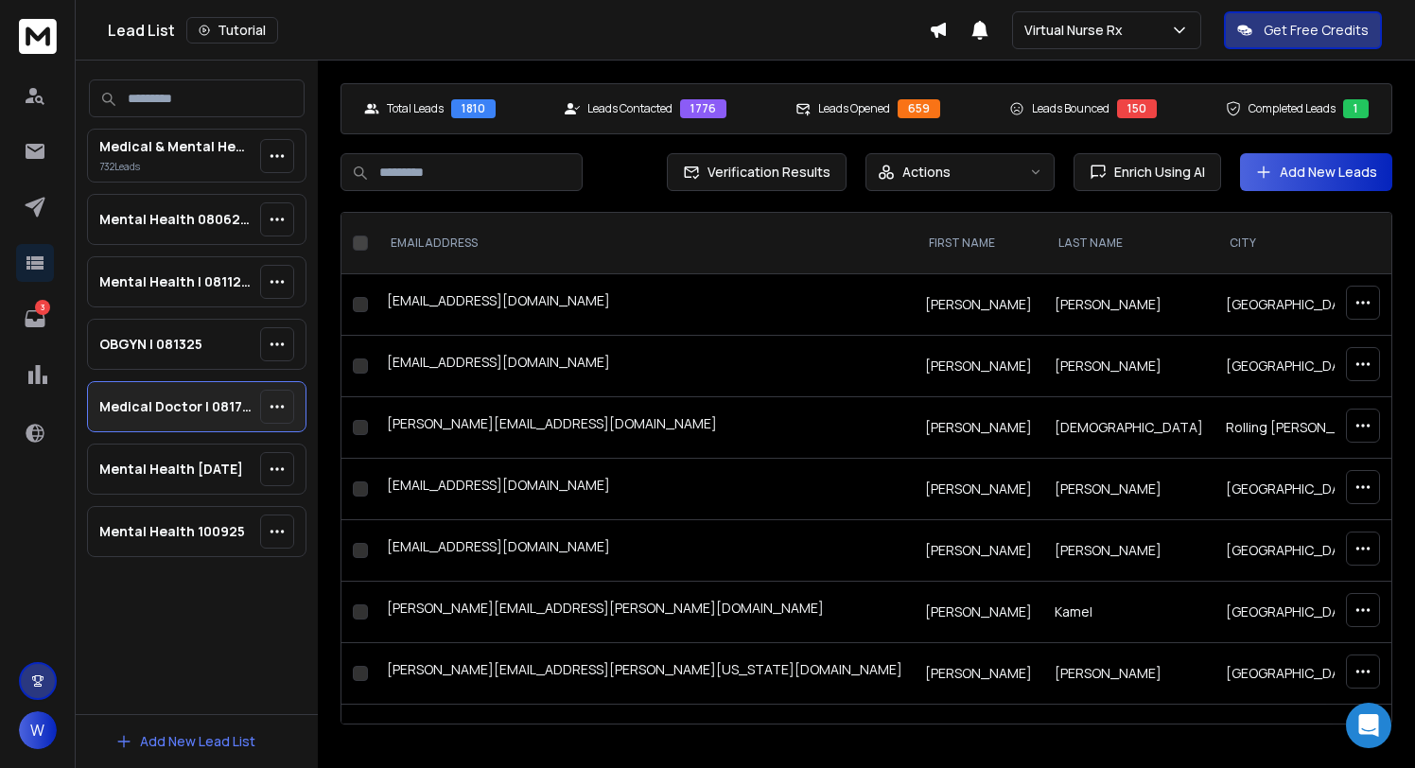
click at [175, 460] on p "Mental Health [DATE]" at bounding box center [171, 469] width 144 height 19
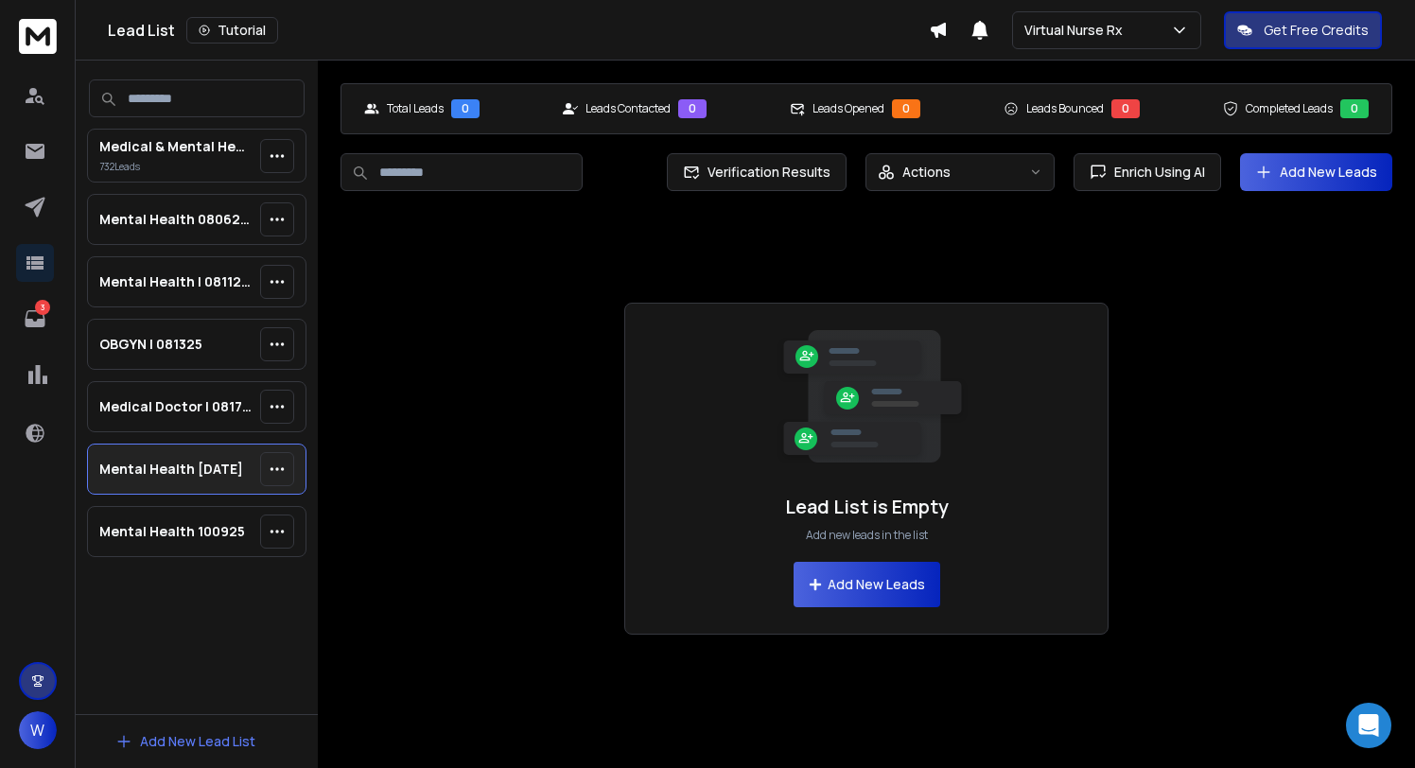
click at [277, 467] on icon "button" at bounding box center [278, 468] width 14 height 3
click at [246, 535] on p "Delete Lead List" at bounding box center [236, 540] width 103 height 19
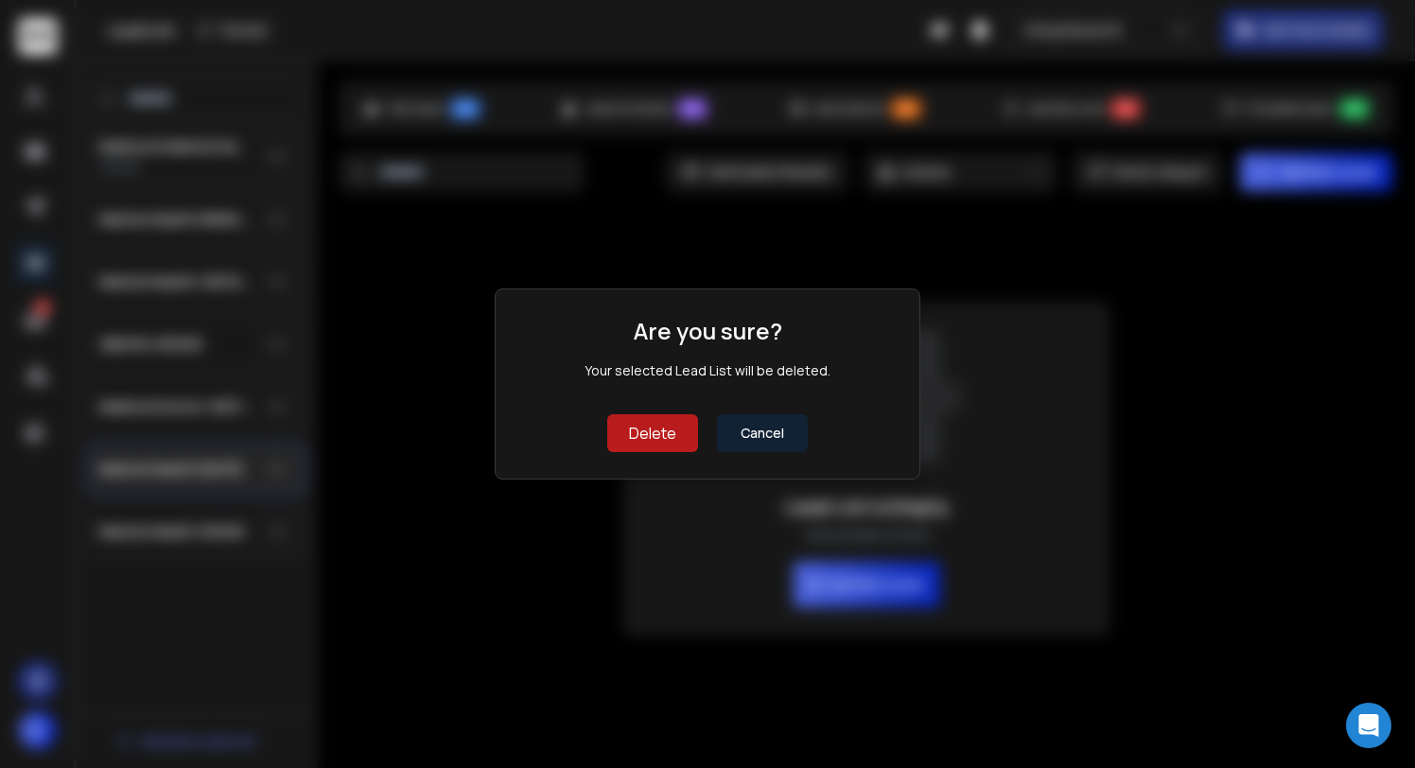
click at [621, 422] on button "Delete" at bounding box center [652, 433] width 91 height 38
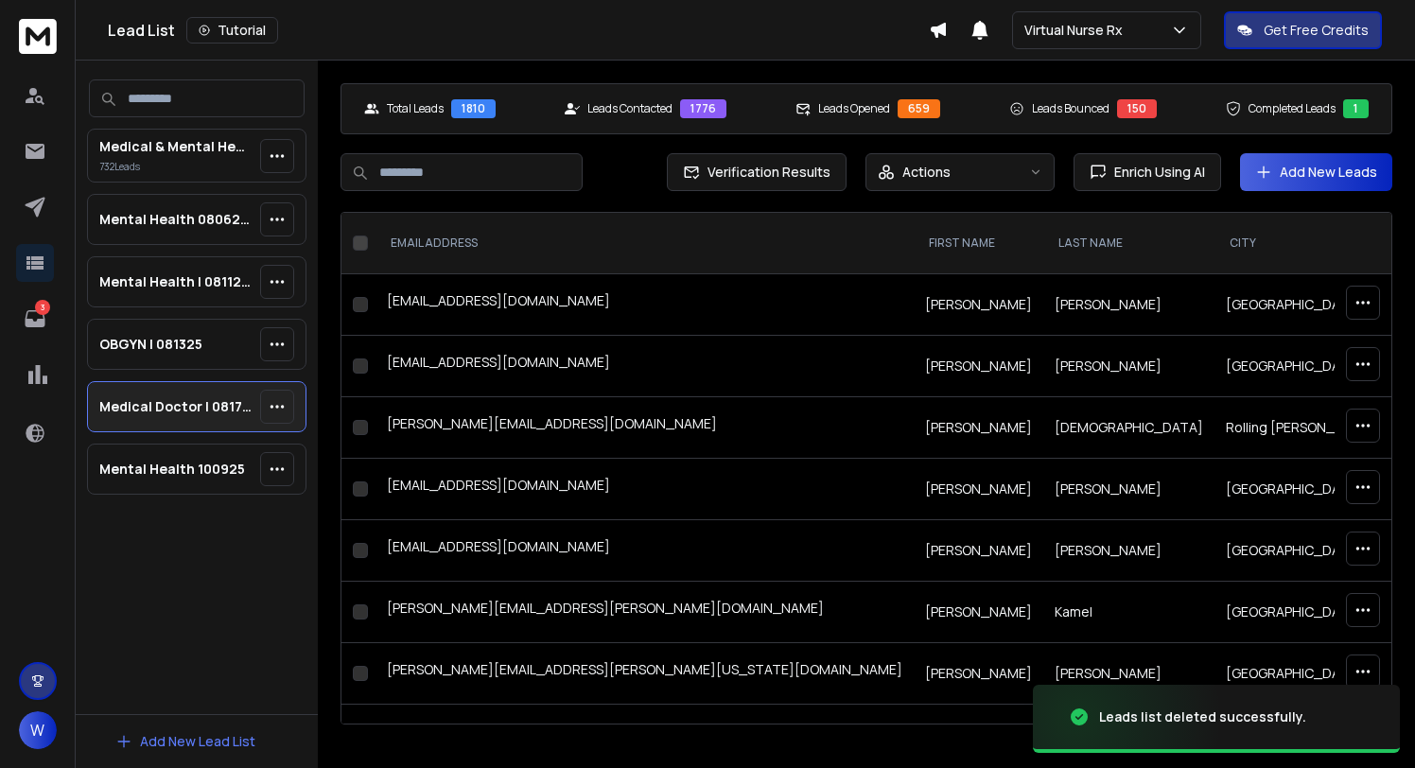
click at [225, 349] on div "OBGYN | 081325" at bounding box center [197, 344] width 220 height 51
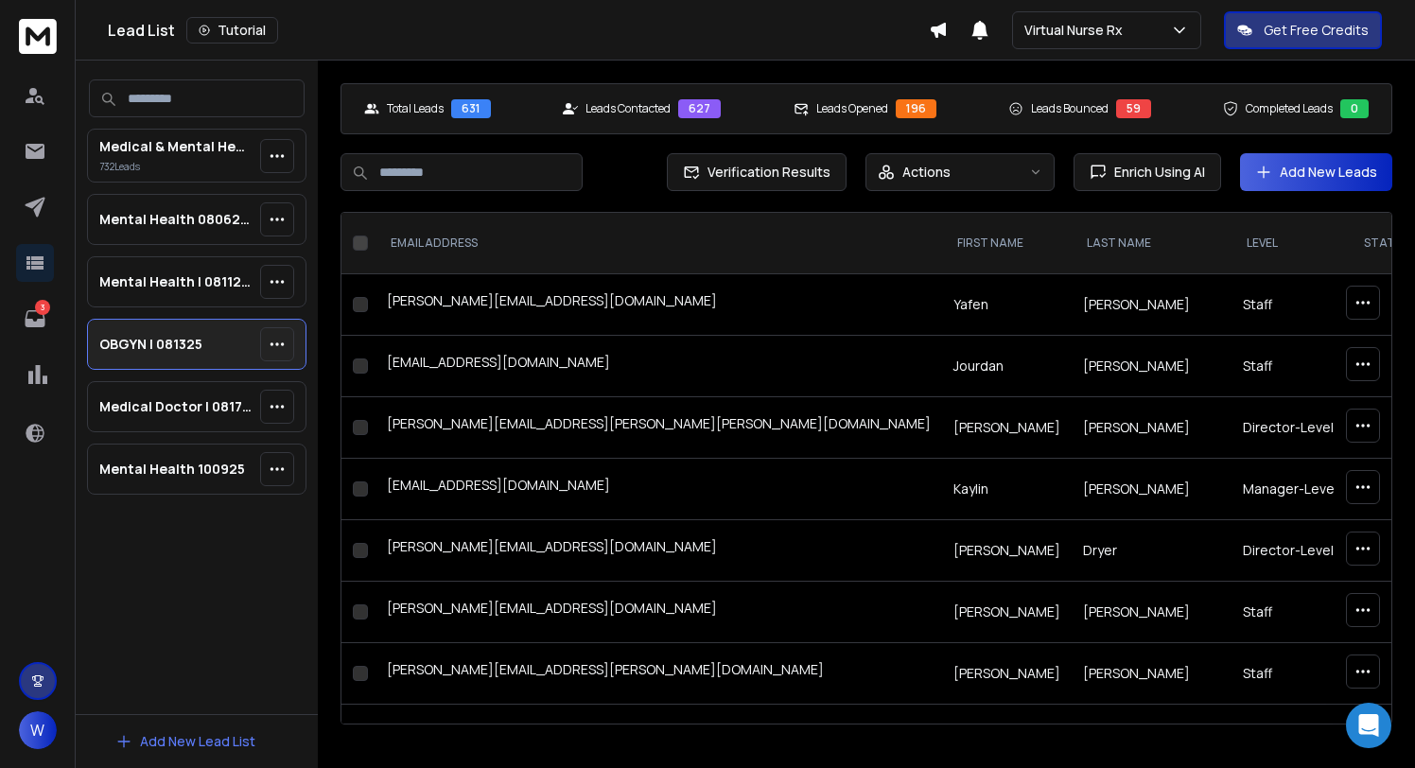
click at [215, 292] on div "Mental Health | 08112025" at bounding box center [197, 281] width 220 height 51
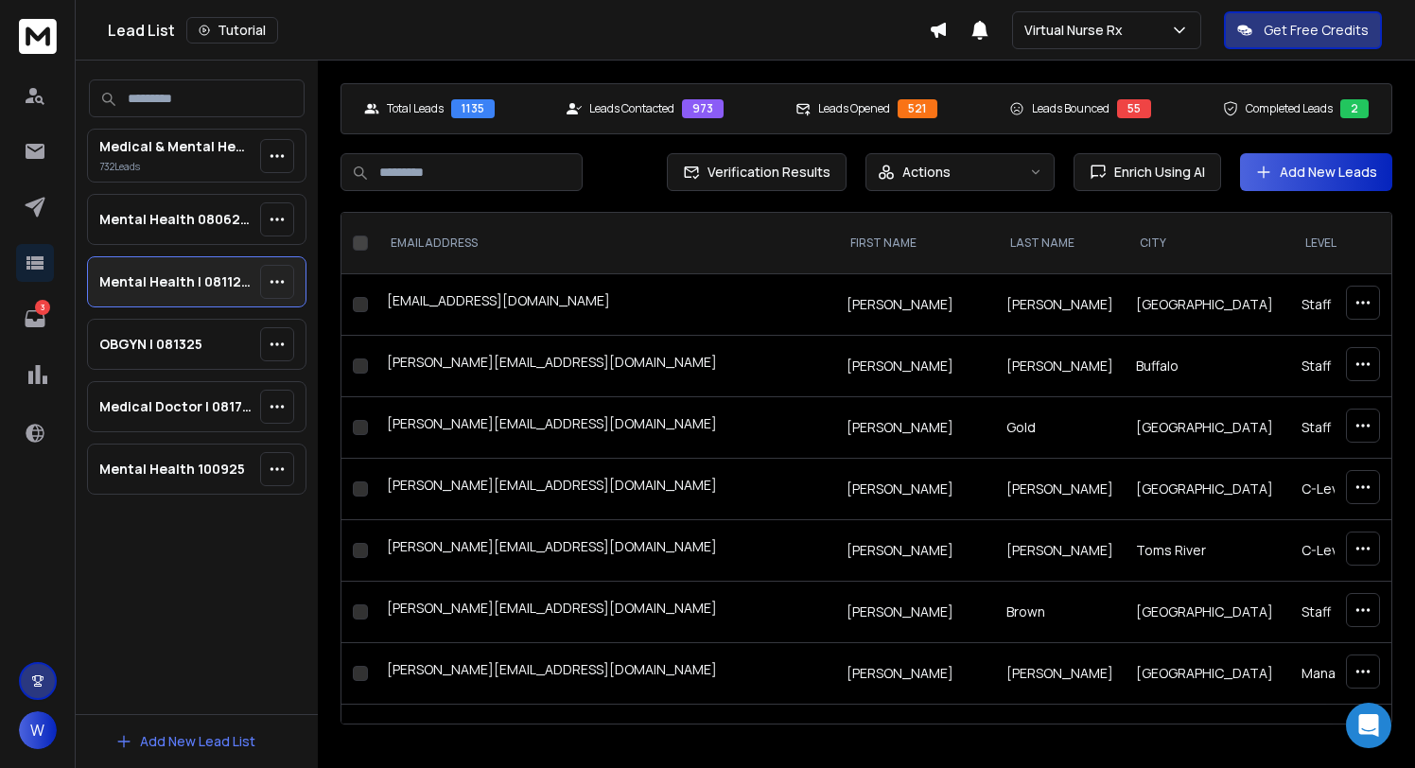
click at [198, 214] on p "Mental Health 08062025" at bounding box center [175, 219] width 153 height 19
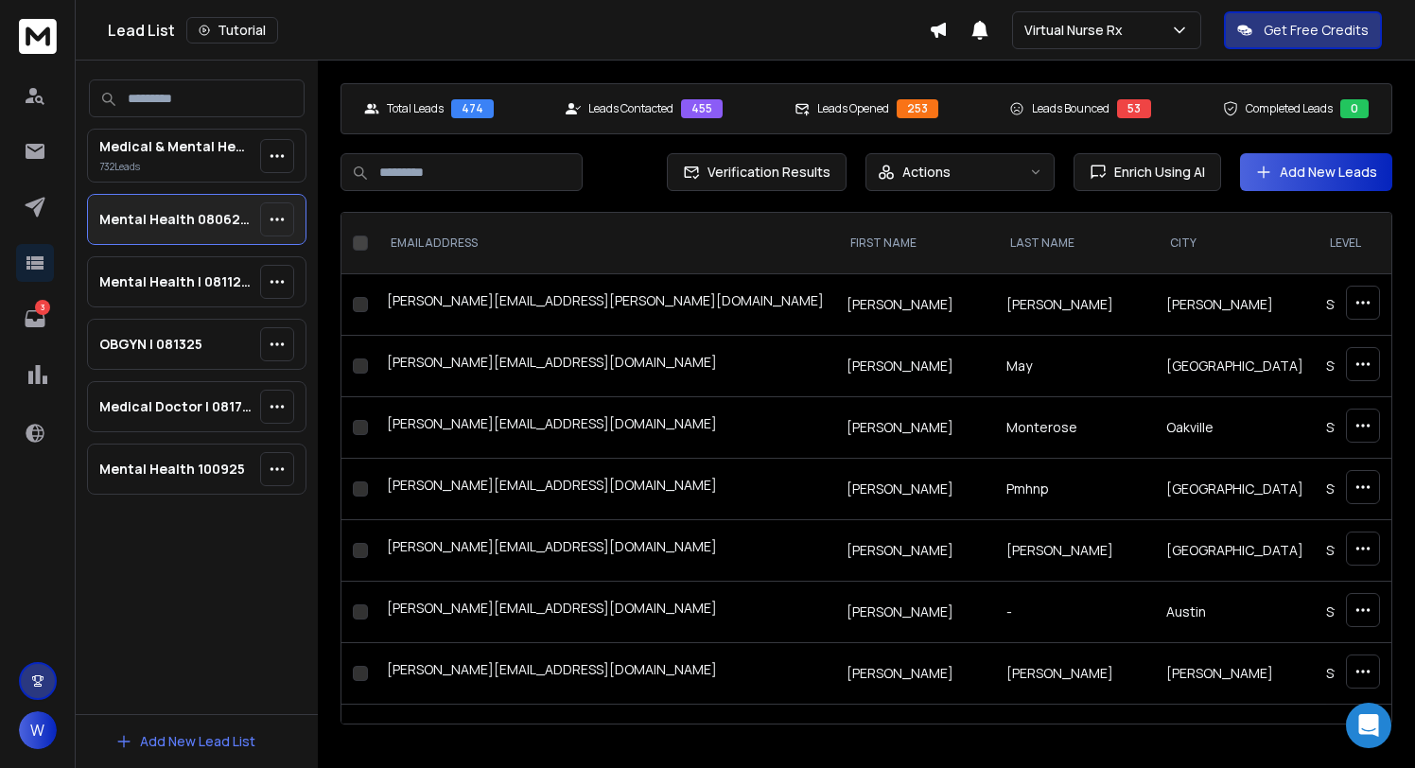
click at [197, 152] on p "Medical & Mental Health Practices" at bounding box center [175, 146] width 153 height 19
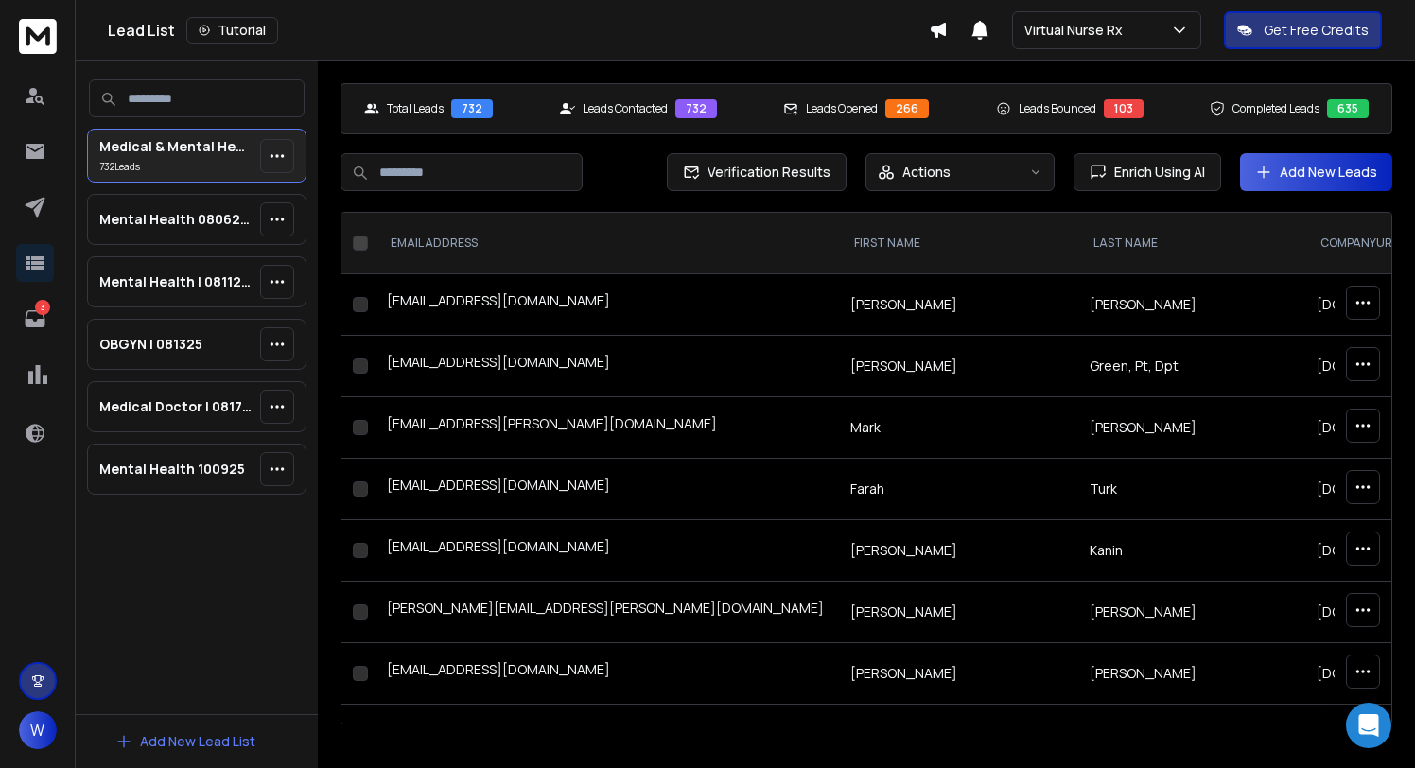
click at [194, 455] on div "Mental Health 100925" at bounding box center [197, 469] width 220 height 51
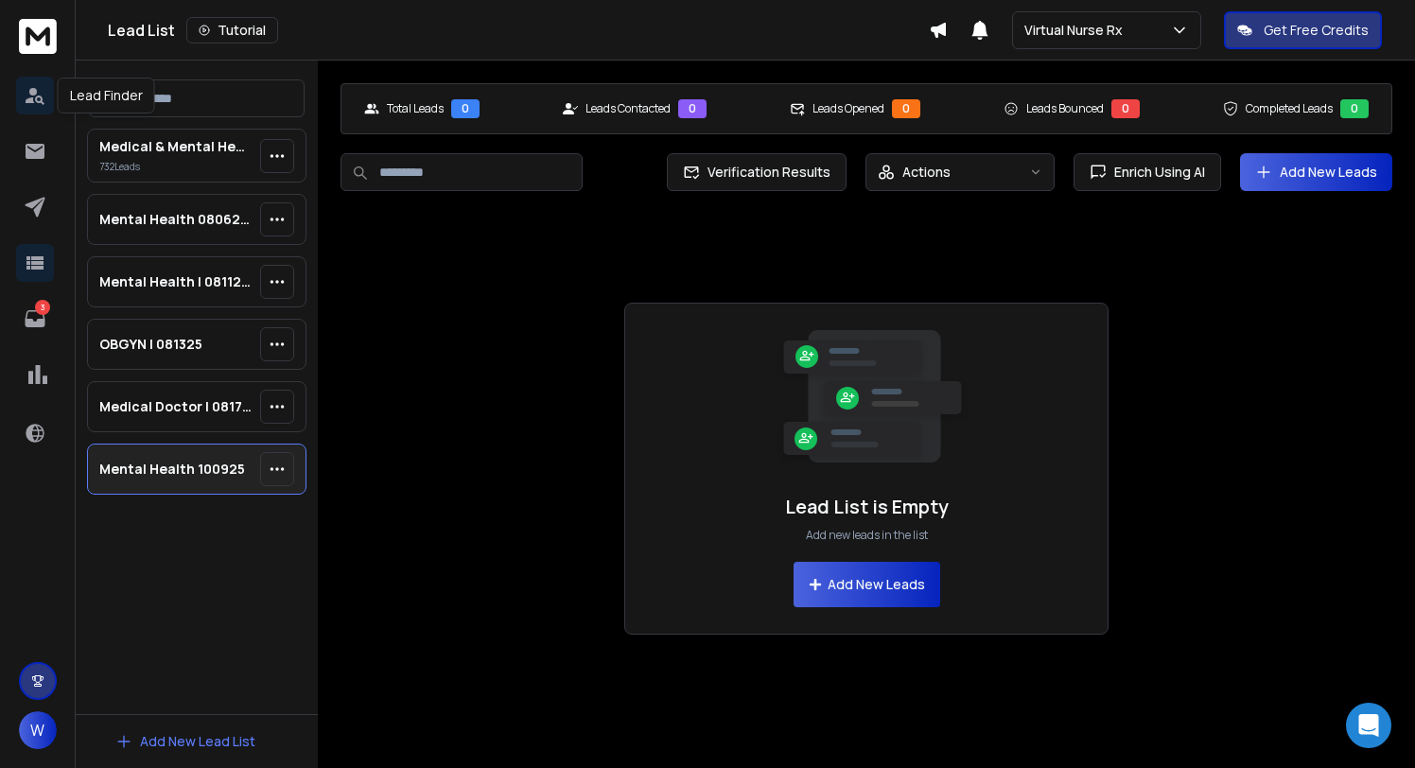
click at [49, 97] on link at bounding box center [35, 96] width 38 height 38
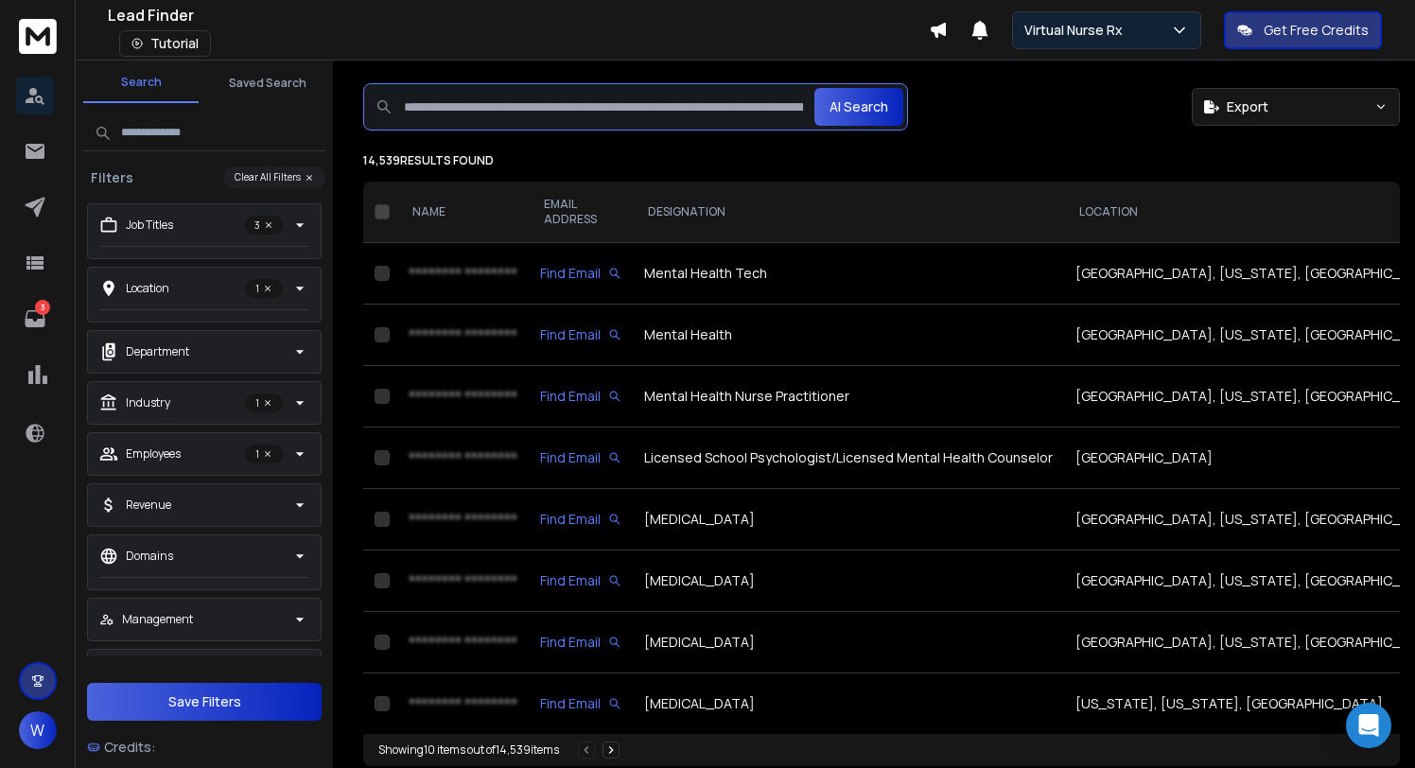
click at [1155, 39] on button "Virtual Nurse Rx" at bounding box center [1106, 30] width 189 height 38
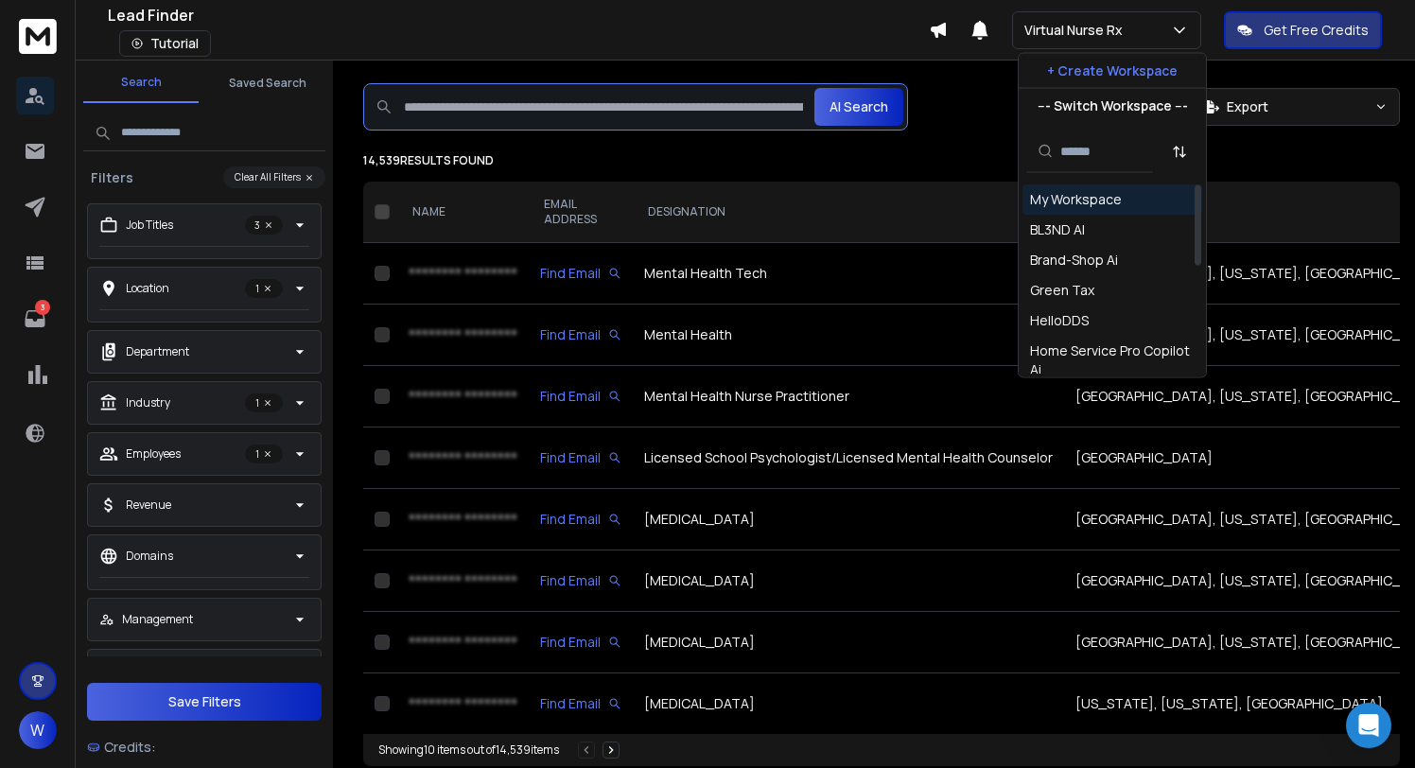
click at [1110, 203] on div "My Workspace" at bounding box center [1076, 199] width 92 height 19
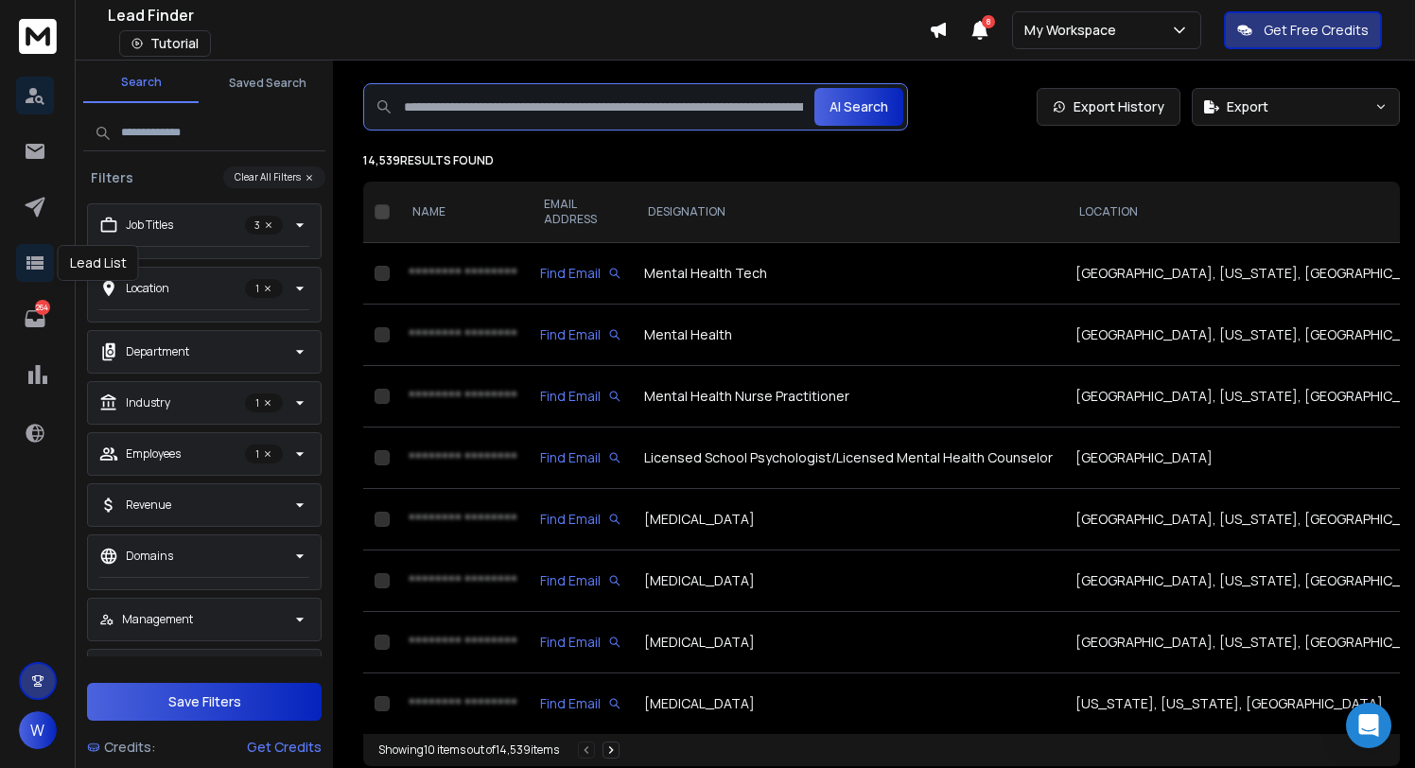
click at [38, 264] on icon at bounding box center [34, 262] width 17 height 13
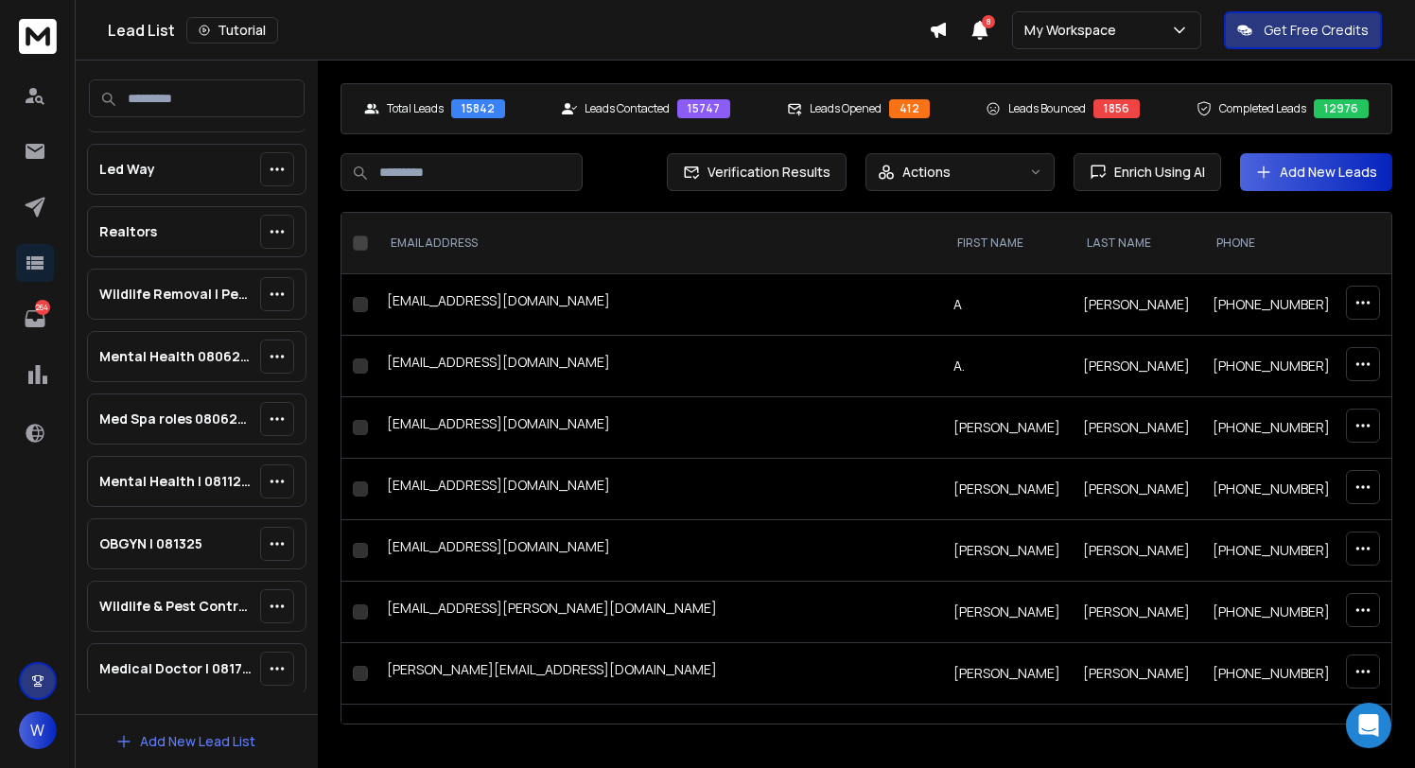
scroll to position [831, 0]
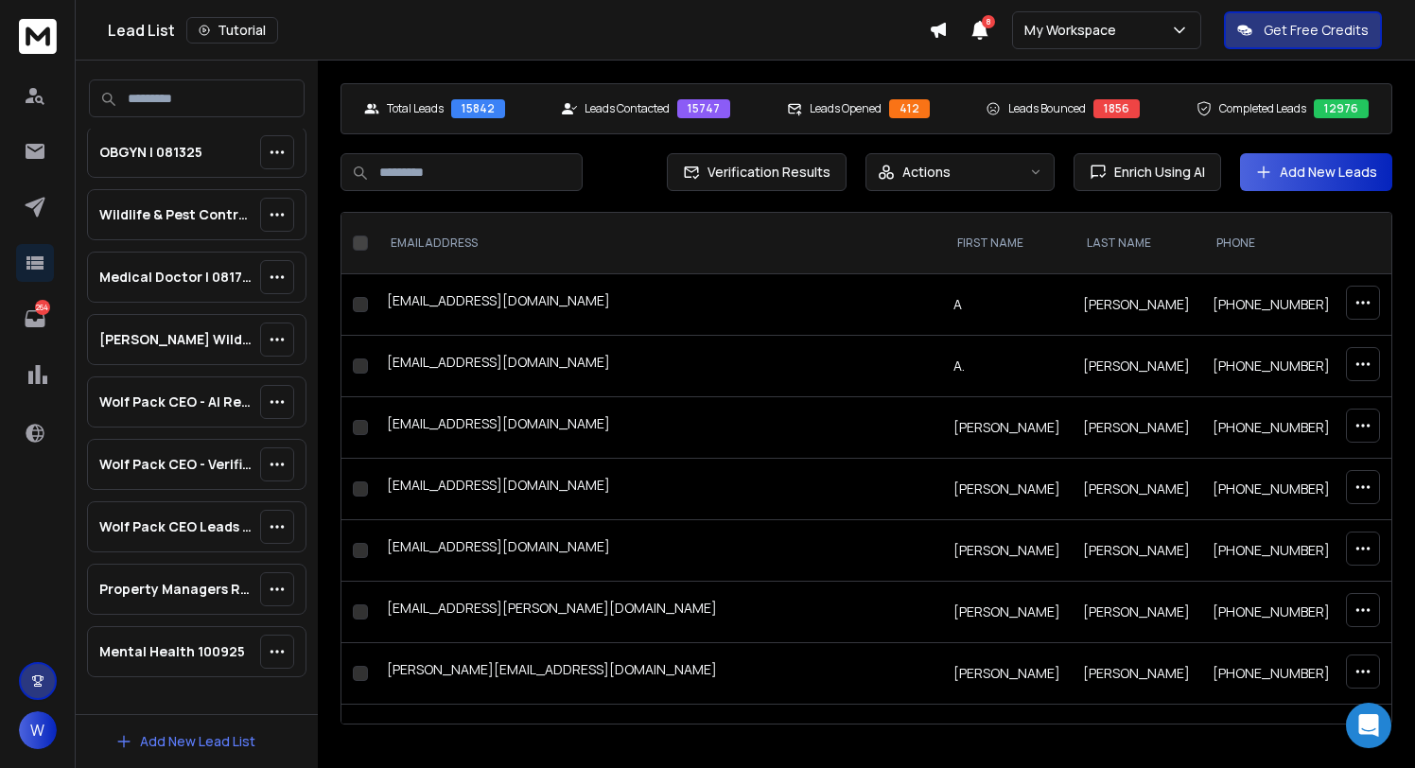
click at [177, 648] on p "Mental Health 100925" at bounding box center [172, 651] width 146 height 19
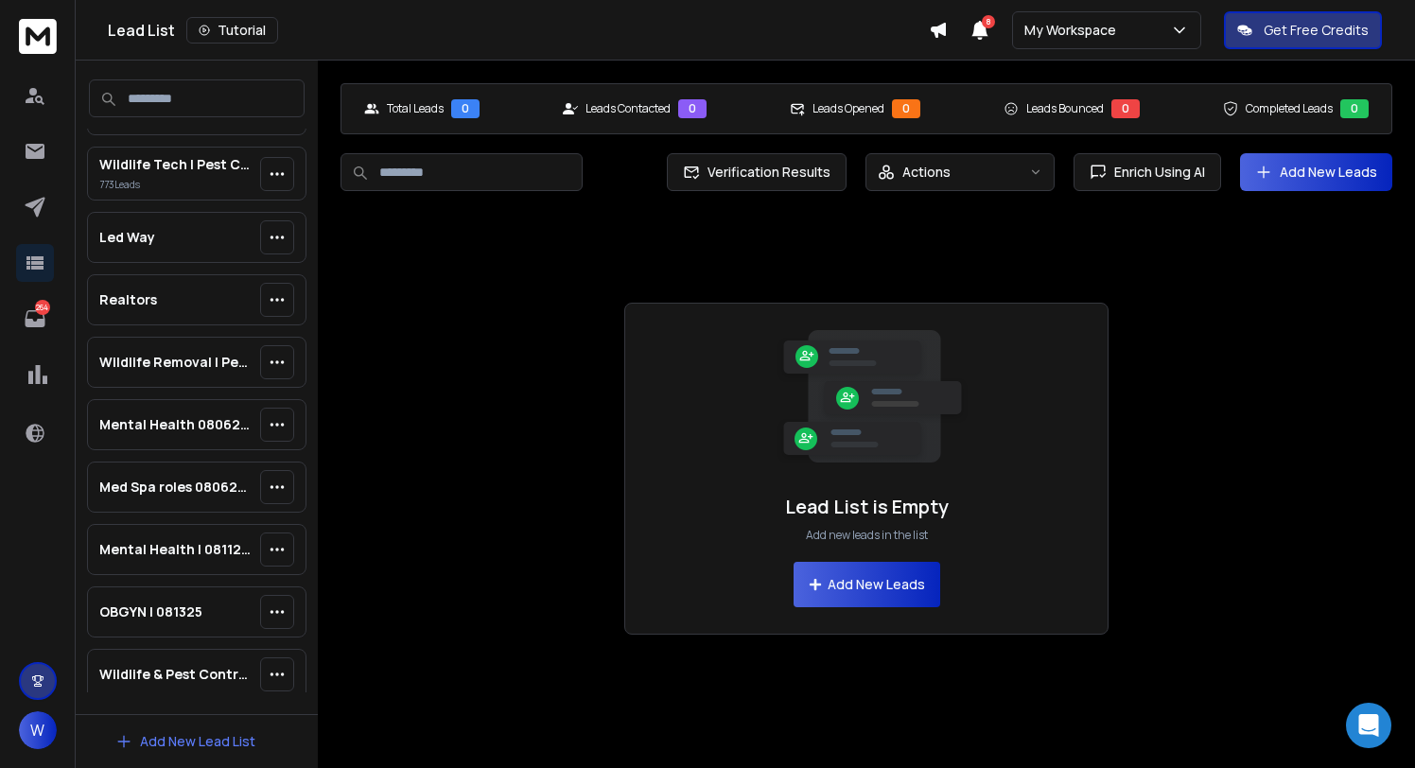
scroll to position [0, 0]
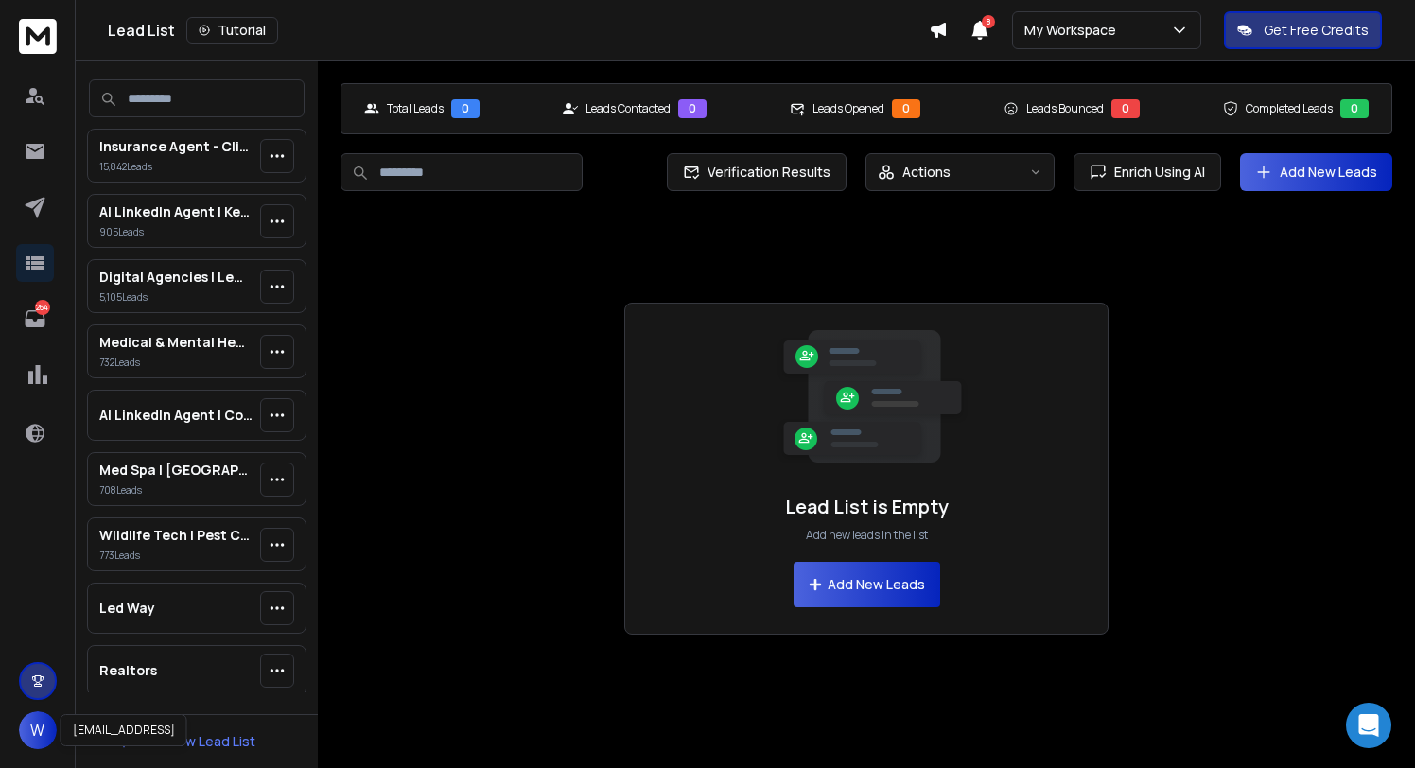
click at [46, 731] on span "W" at bounding box center [38, 731] width 38 height 38
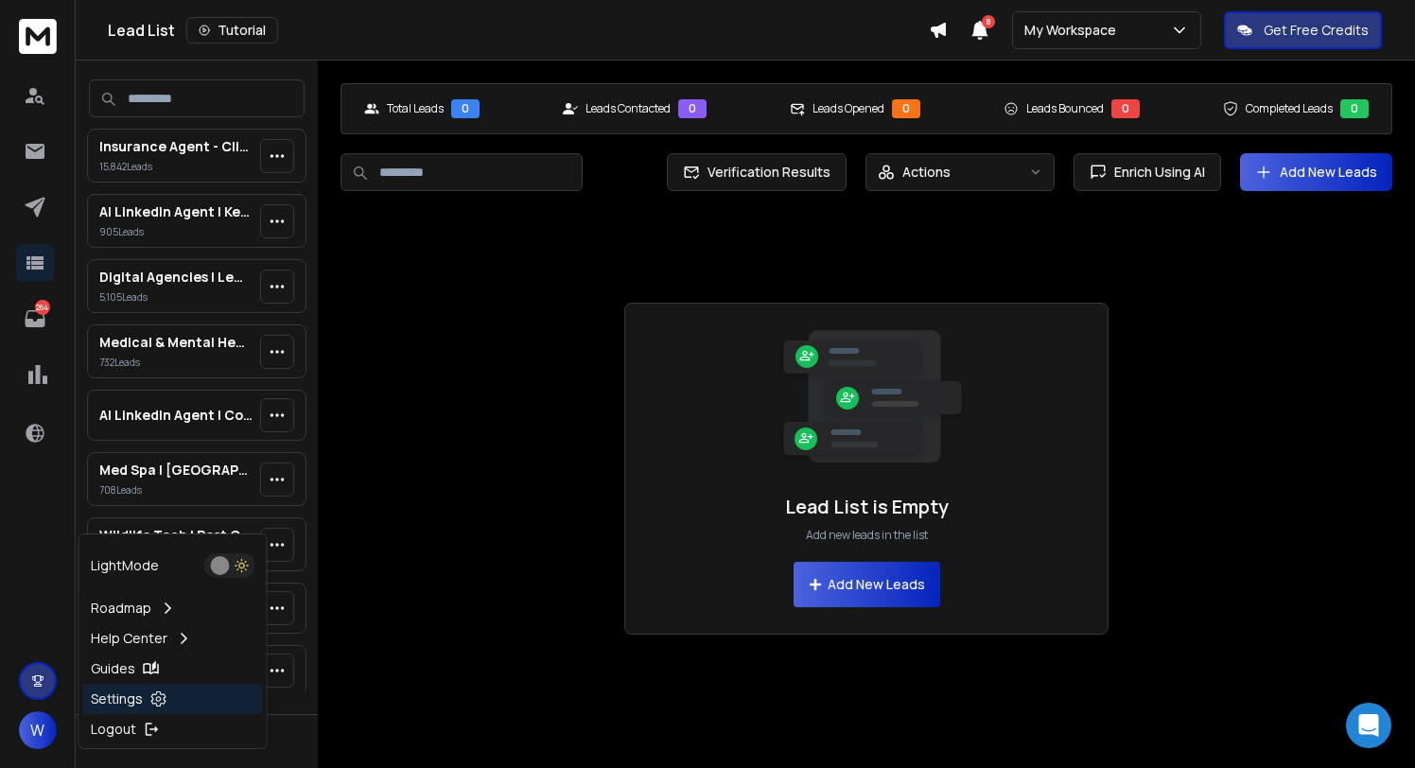
click at [135, 692] on p "Settings" at bounding box center [117, 699] width 52 height 19
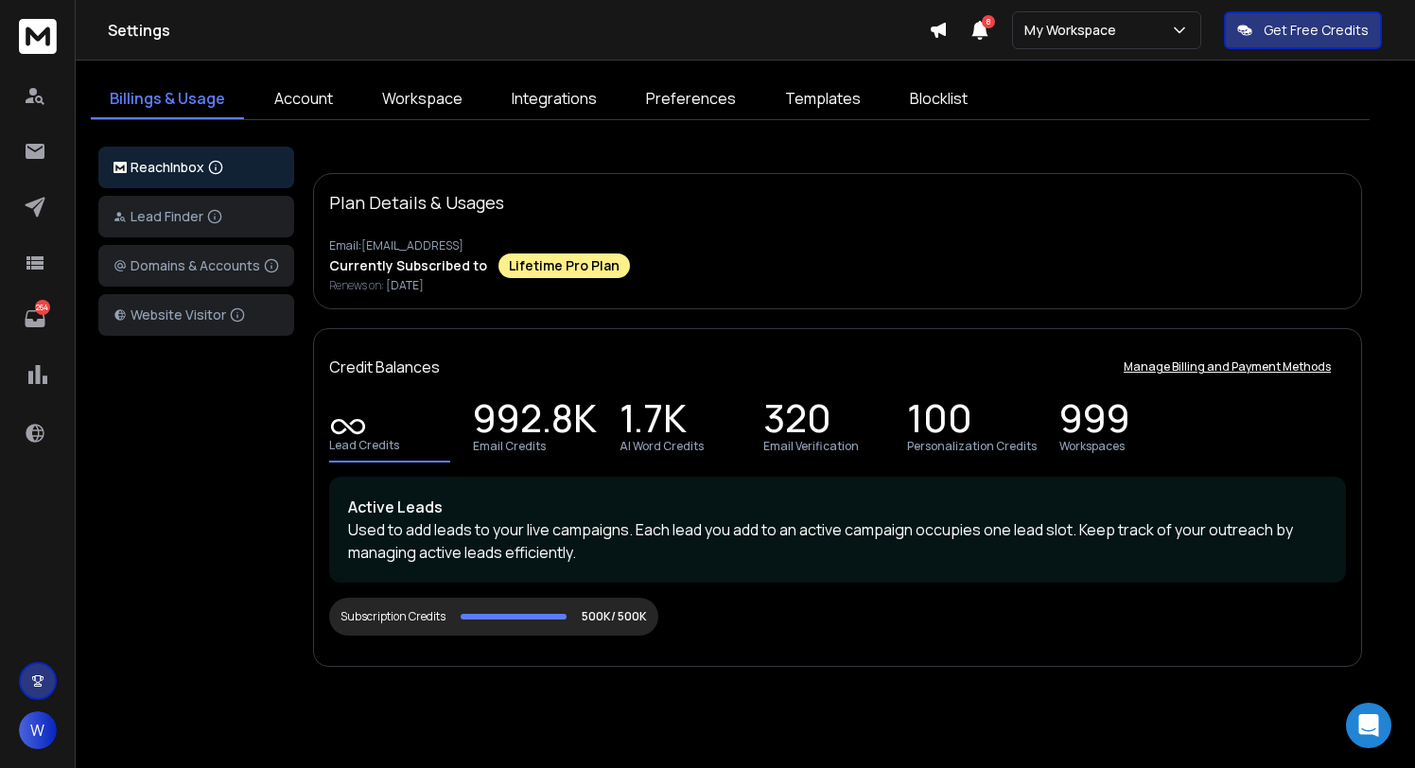
click at [213, 230] on button "Lead Finder" at bounding box center [196, 217] width 196 height 42
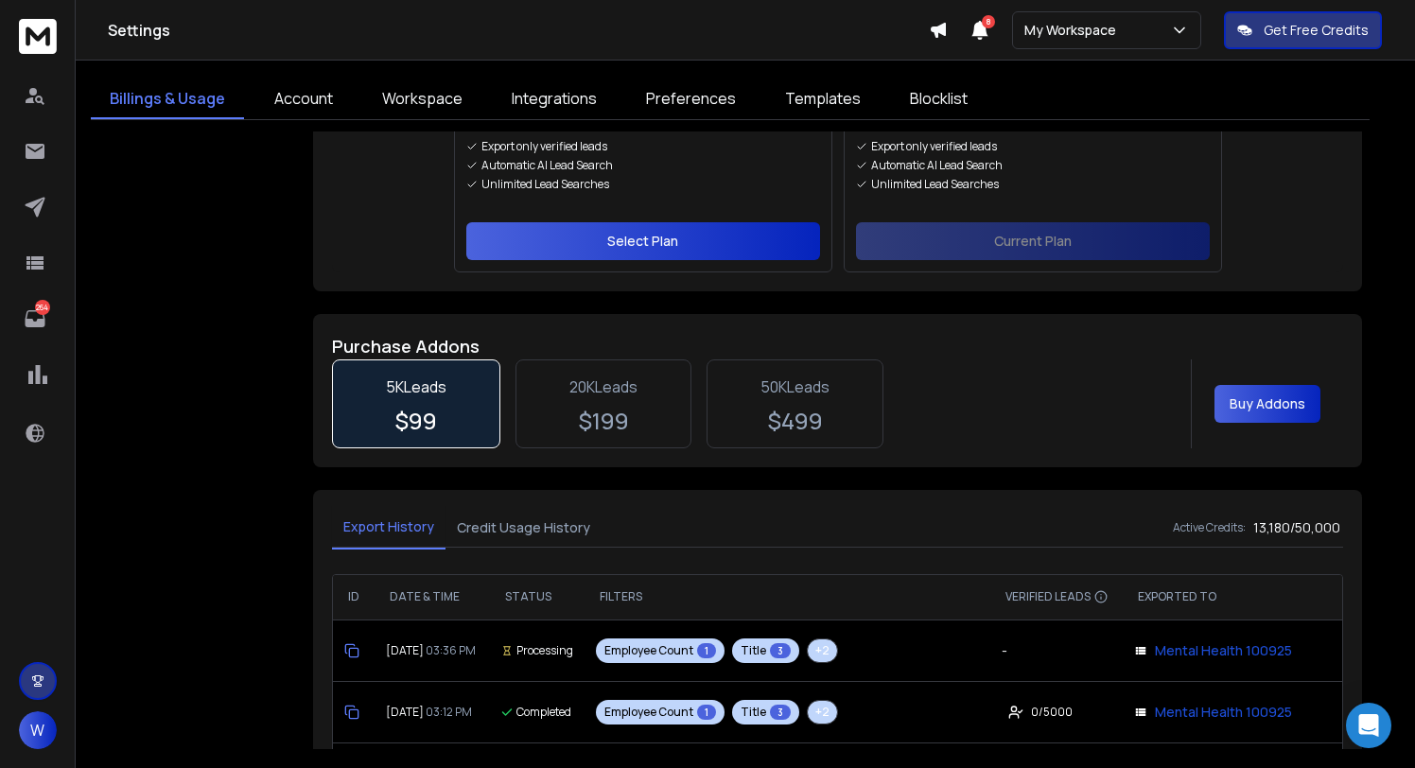
scroll to position [801, 0]
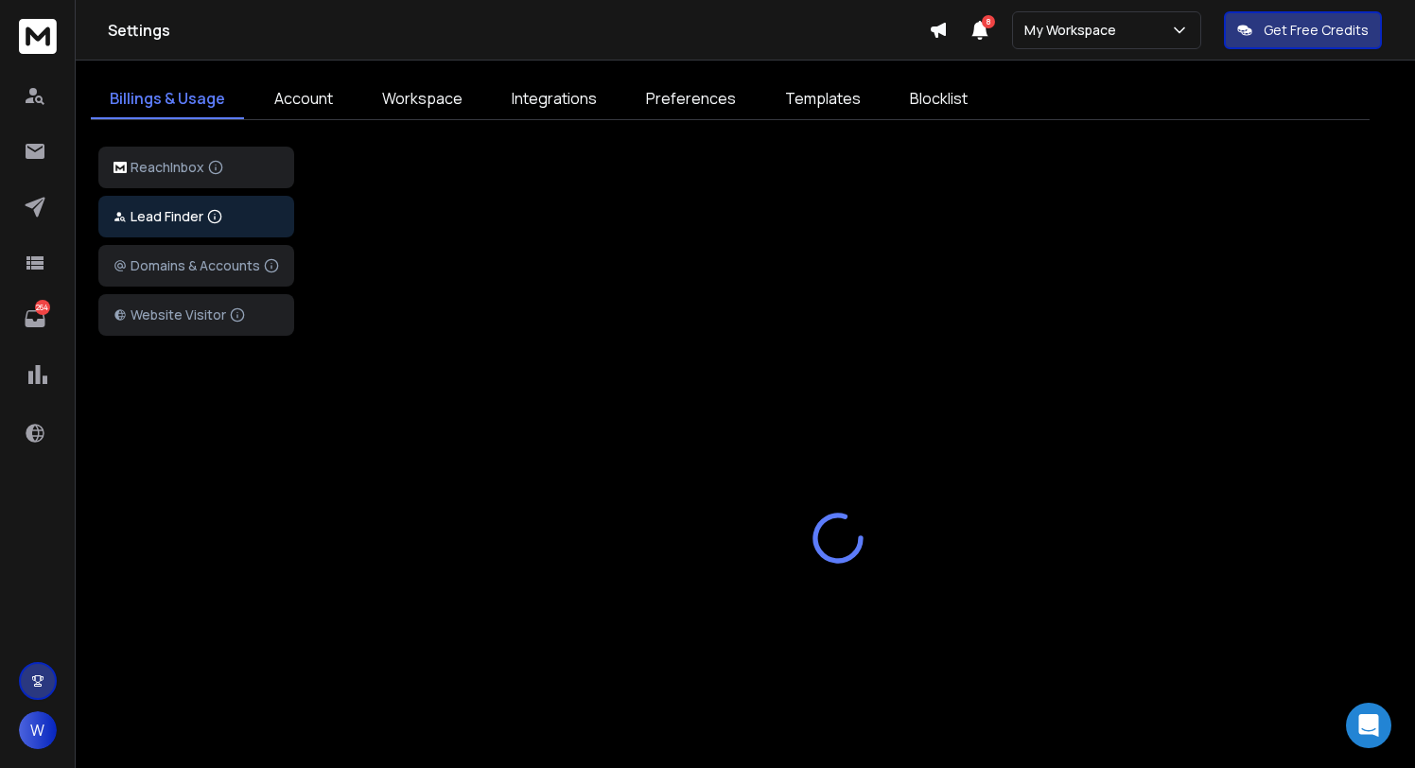
click at [230, 224] on button "Lead Finder" at bounding box center [196, 217] width 196 height 42
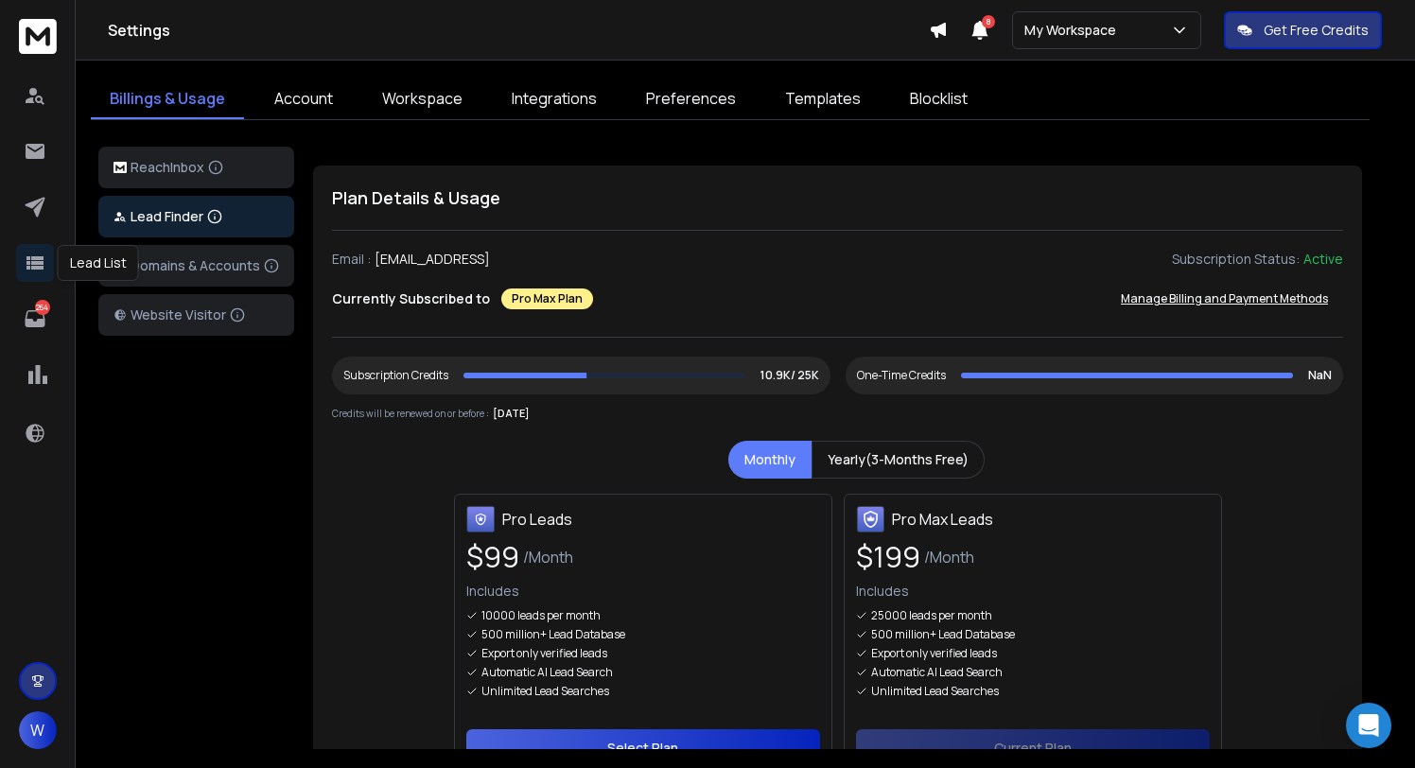
click at [39, 258] on icon at bounding box center [34, 262] width 17 height 13
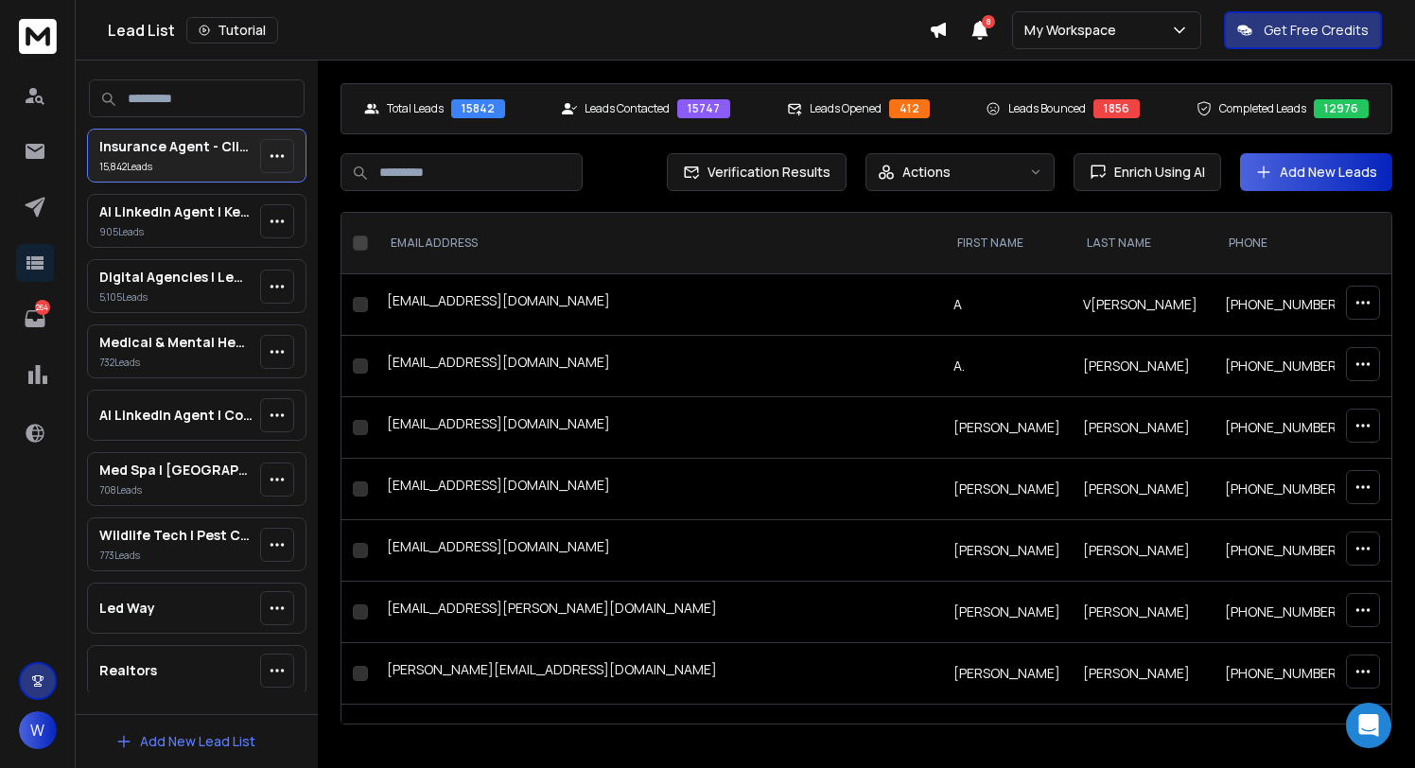
click at [208, 409] on p "AI LinkedIn Agent | Connections" at bounding box center [175, 415] width 153 height 19
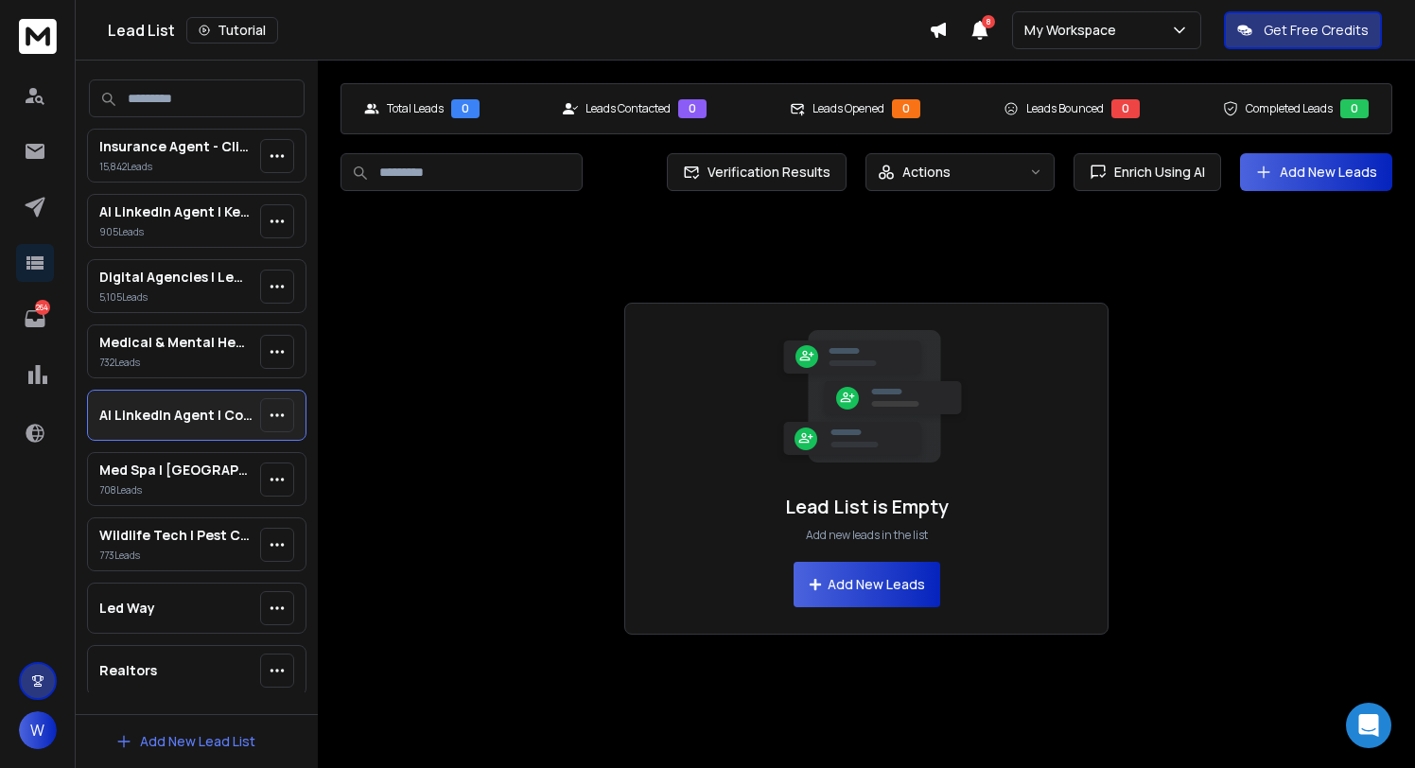
click at [278, 418] on icon "button" at bounding box center [277, 415] width 17 height 17
click at [255, 482] on p "Delete Lead List" at bounding box center [230, 486] width 103 height 19
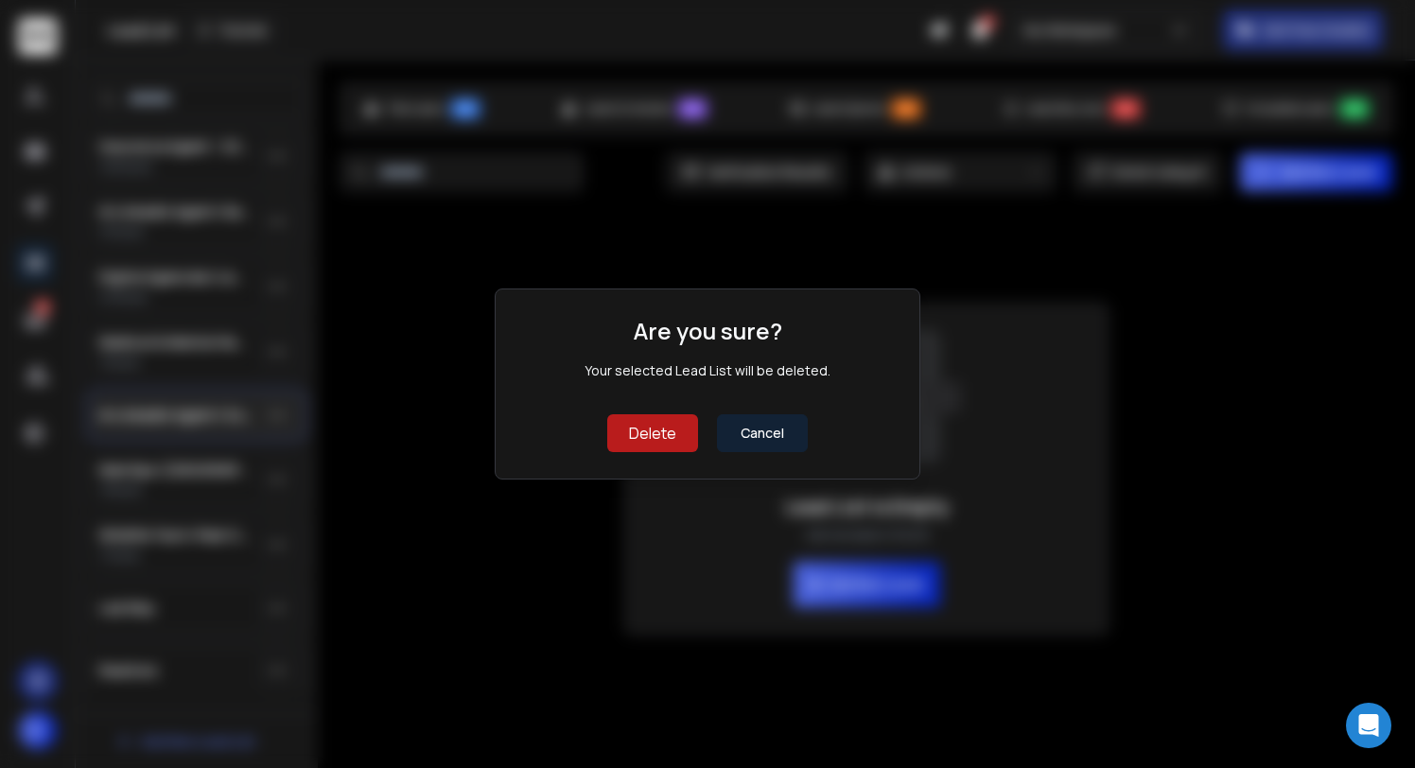
click at [662, 431] on button "Delete" at bounding box center [652, 433] width 91 height 38
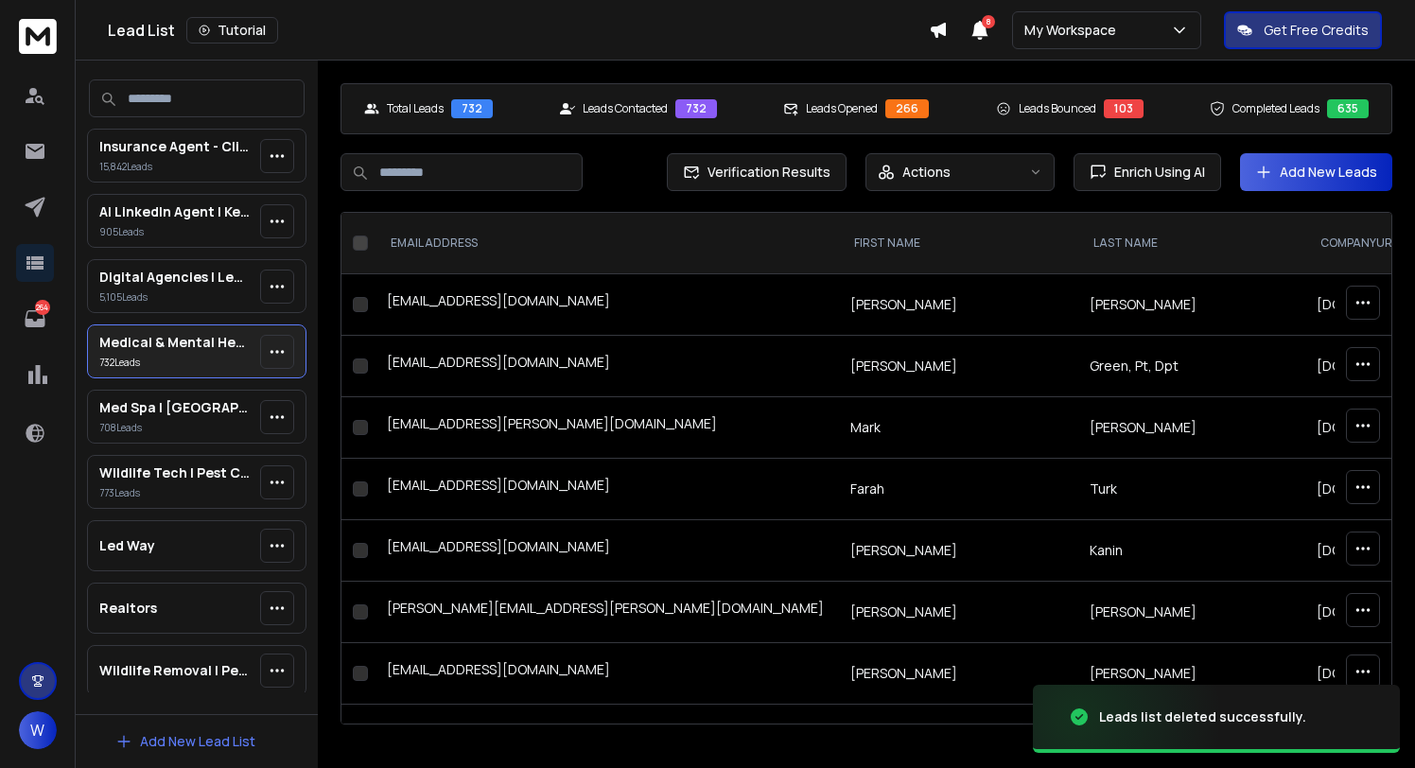
click at [274, 547] on icon "button" at bounding box center [277, 545] width 17 height 17
click at [251, 612] on p "Delete Lead List" at bounding box center [230, 616] width 103 height 19
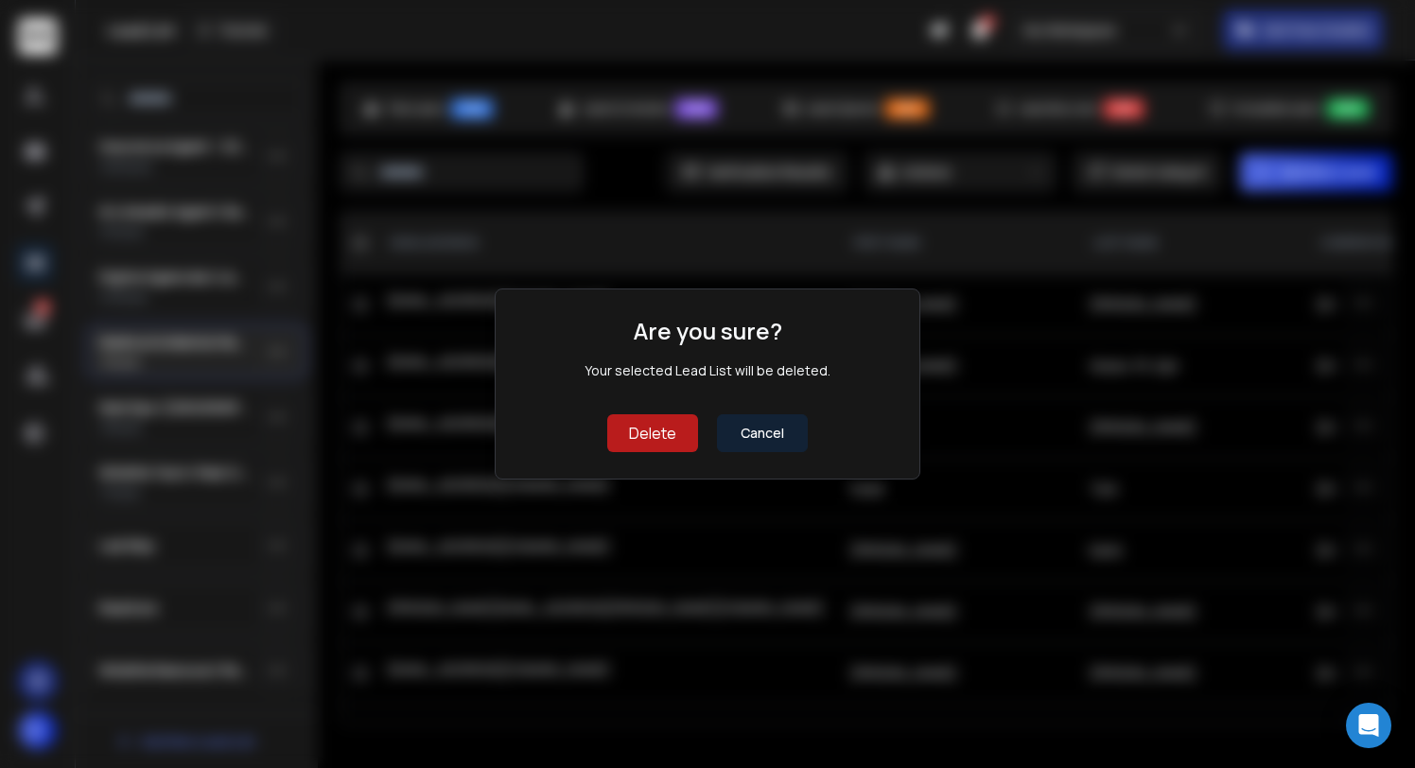
click at [634, 437] on button "Delete" at bounding box center [652, 433] width 91 height 38
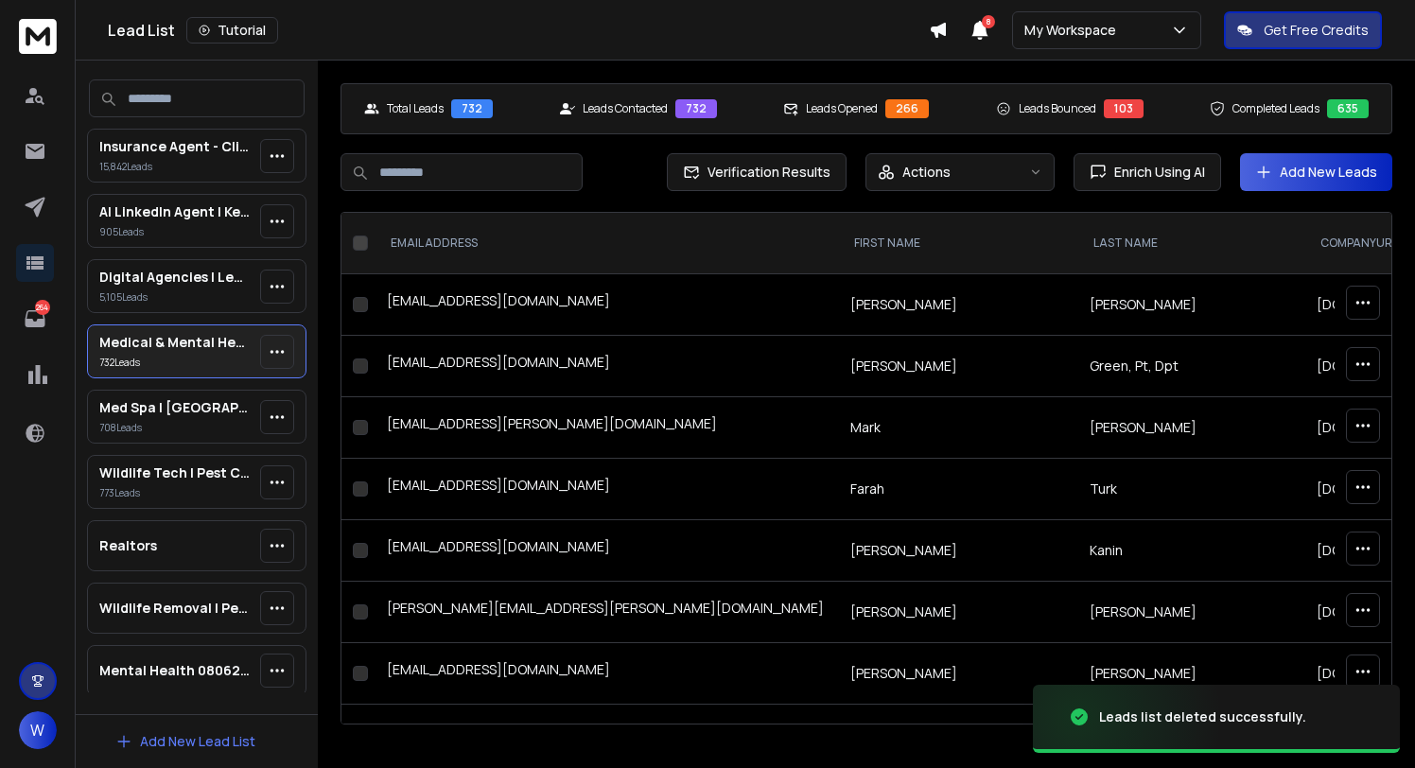
click at [272, 549] on icon "button" at bounding box center [277, 545] width 17 height 17
click at [254, 608] on p "Delete Lead List" at bounding box center [230, 616] width 103 height 19
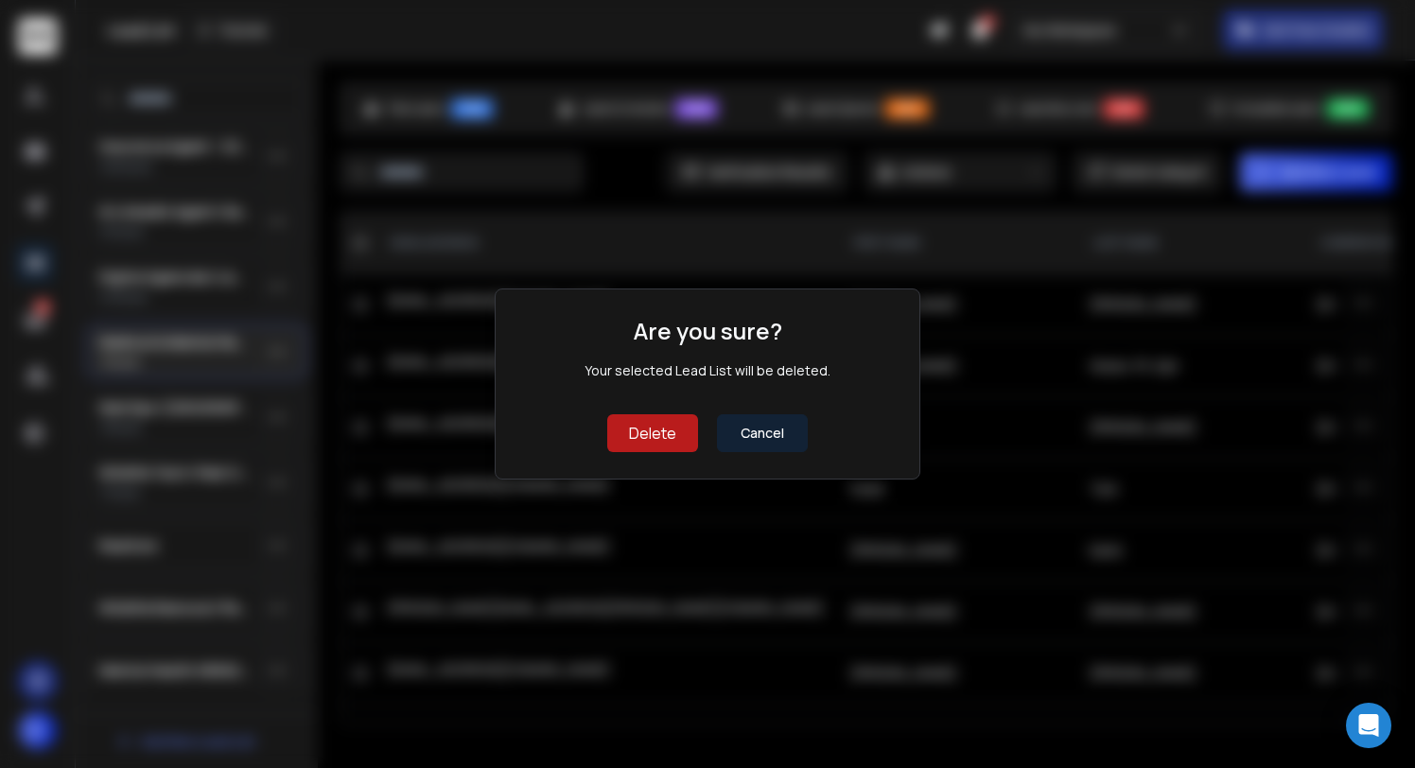
click at [635, 427] on button "Delete" at bounding box center [652, 433] width 91 height 38
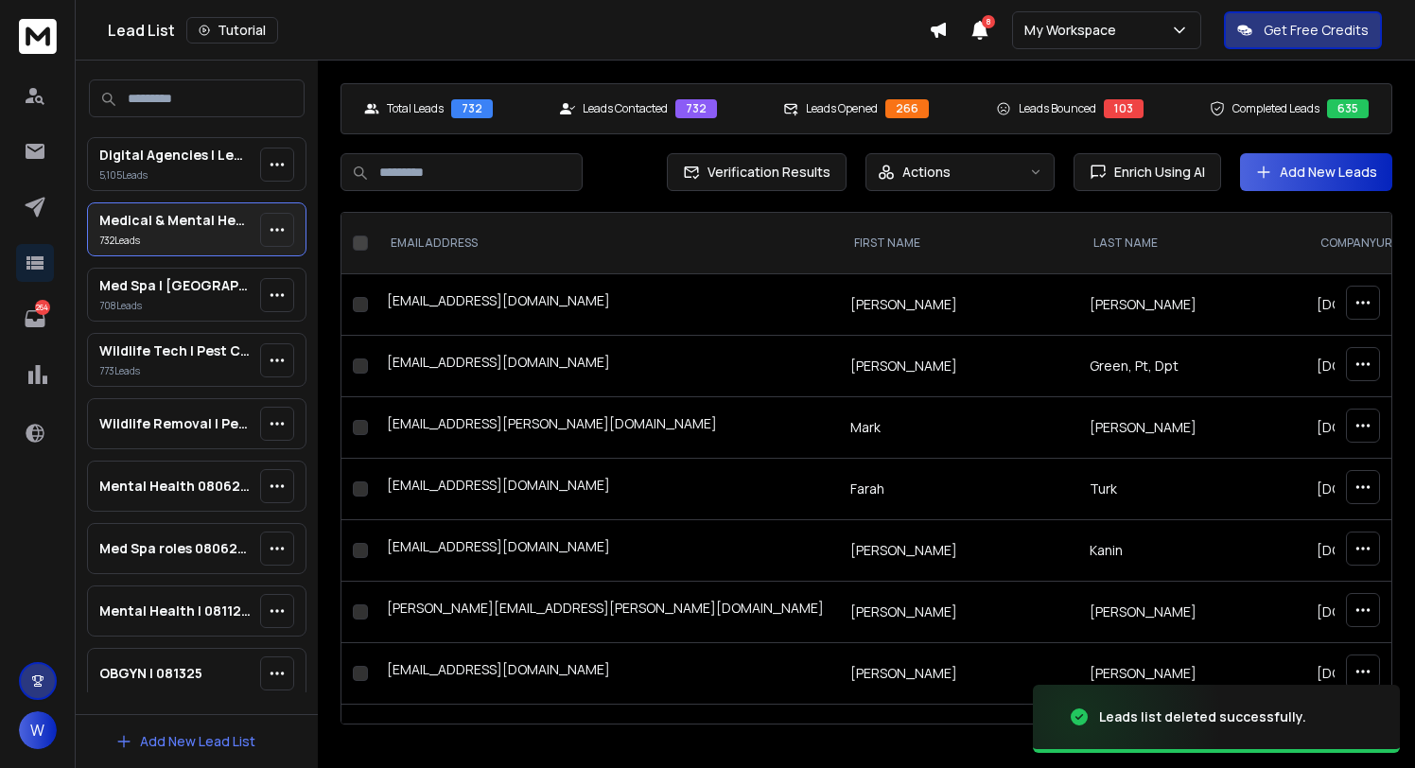
scroll to position [141, 0]
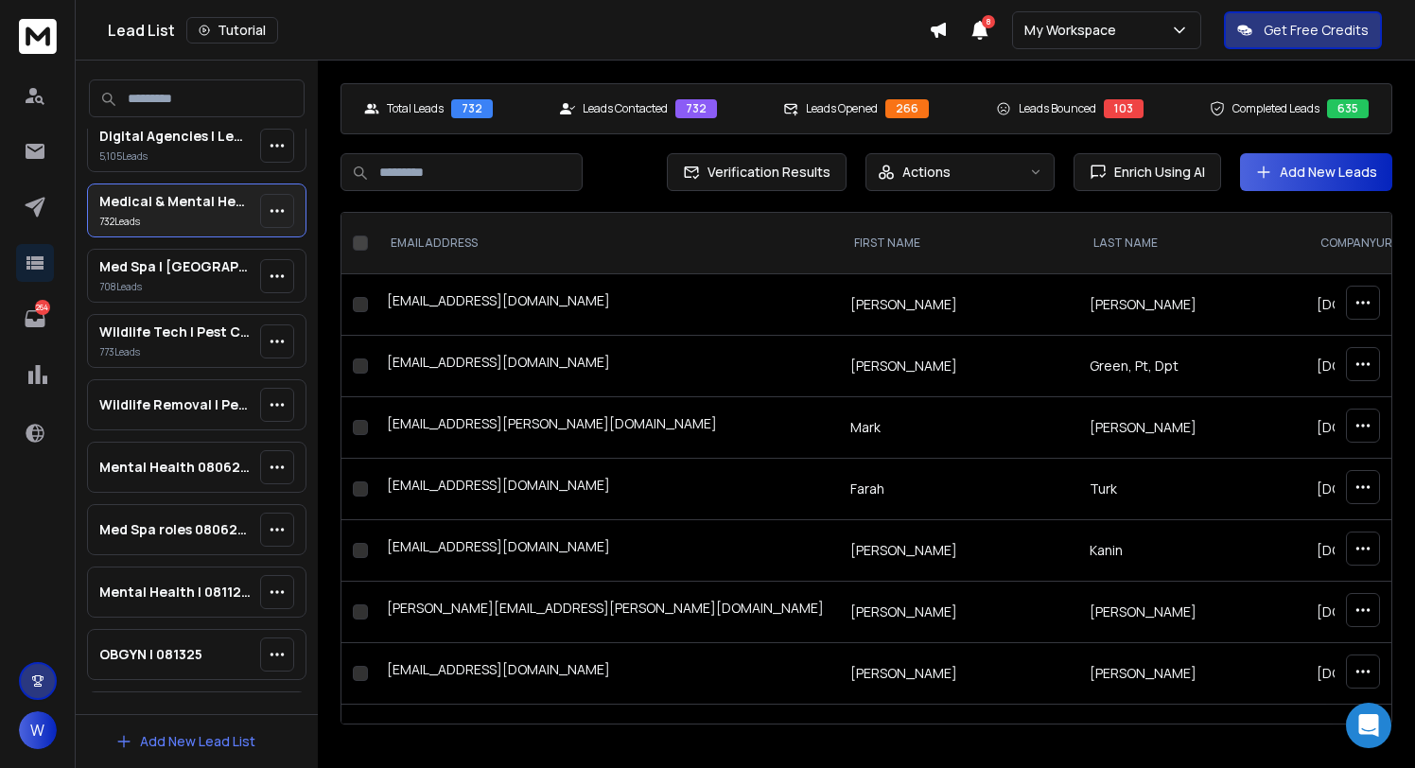
click at [204, 409] on p "Wildlife Removal | Pest Control | [GEOGRAPHIC_DATA] | [GEOGRAPHIC_DATA]" at bounding box center [175, 405] width 153 height 19
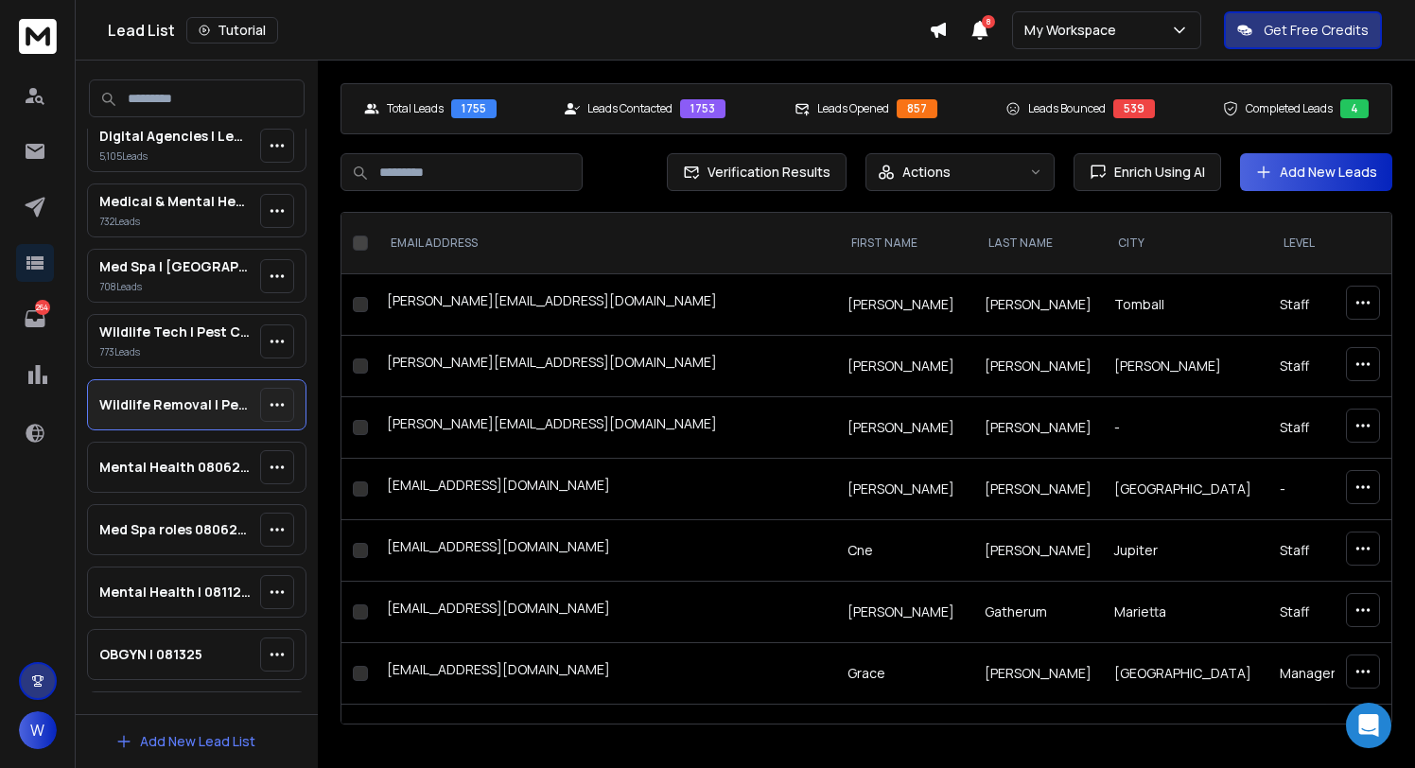
click at [202, 466] on p "Mental Health 08062025" at bounding box center [175, 467] width 153 height 19
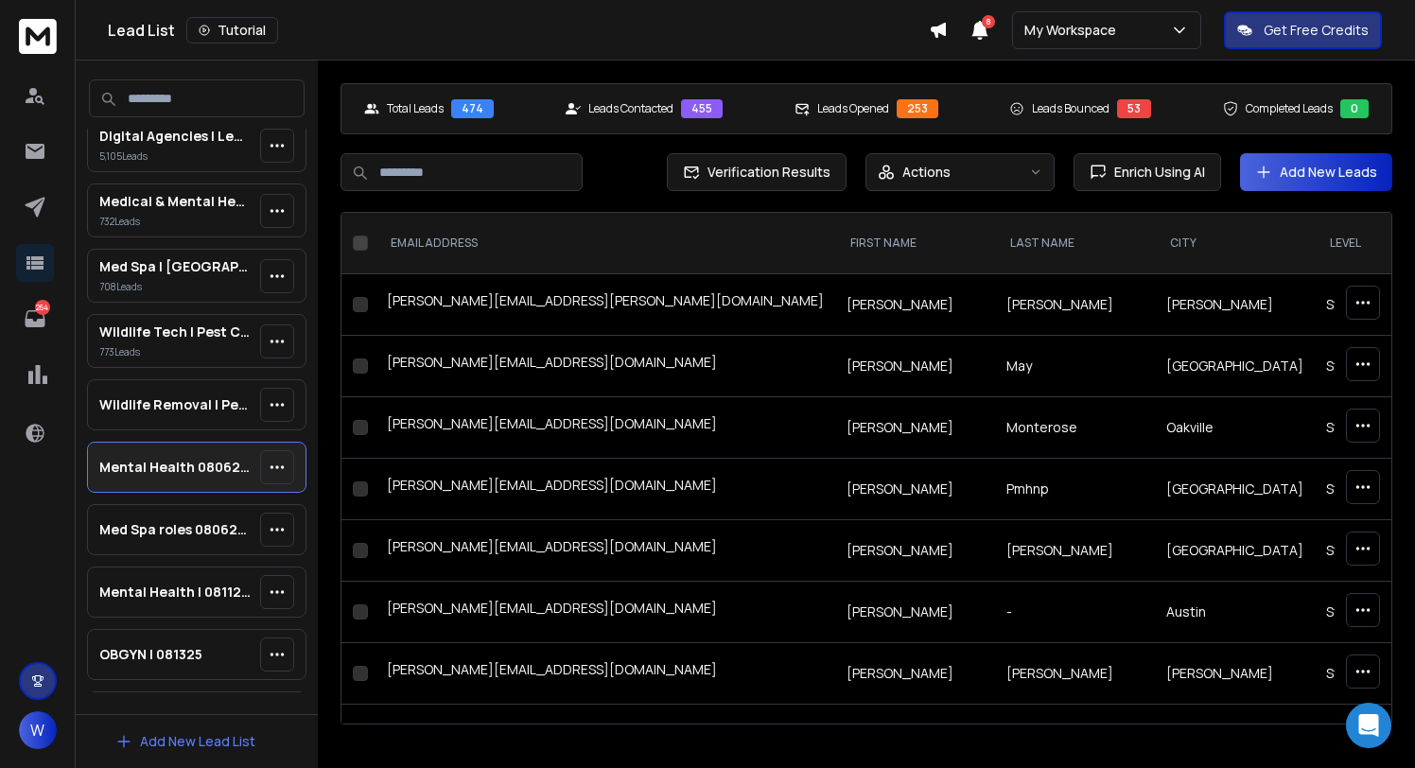
click at [190, 526] on p "Med Spa roles 08062025" at bounding box center [175, 529] width 153 height 19
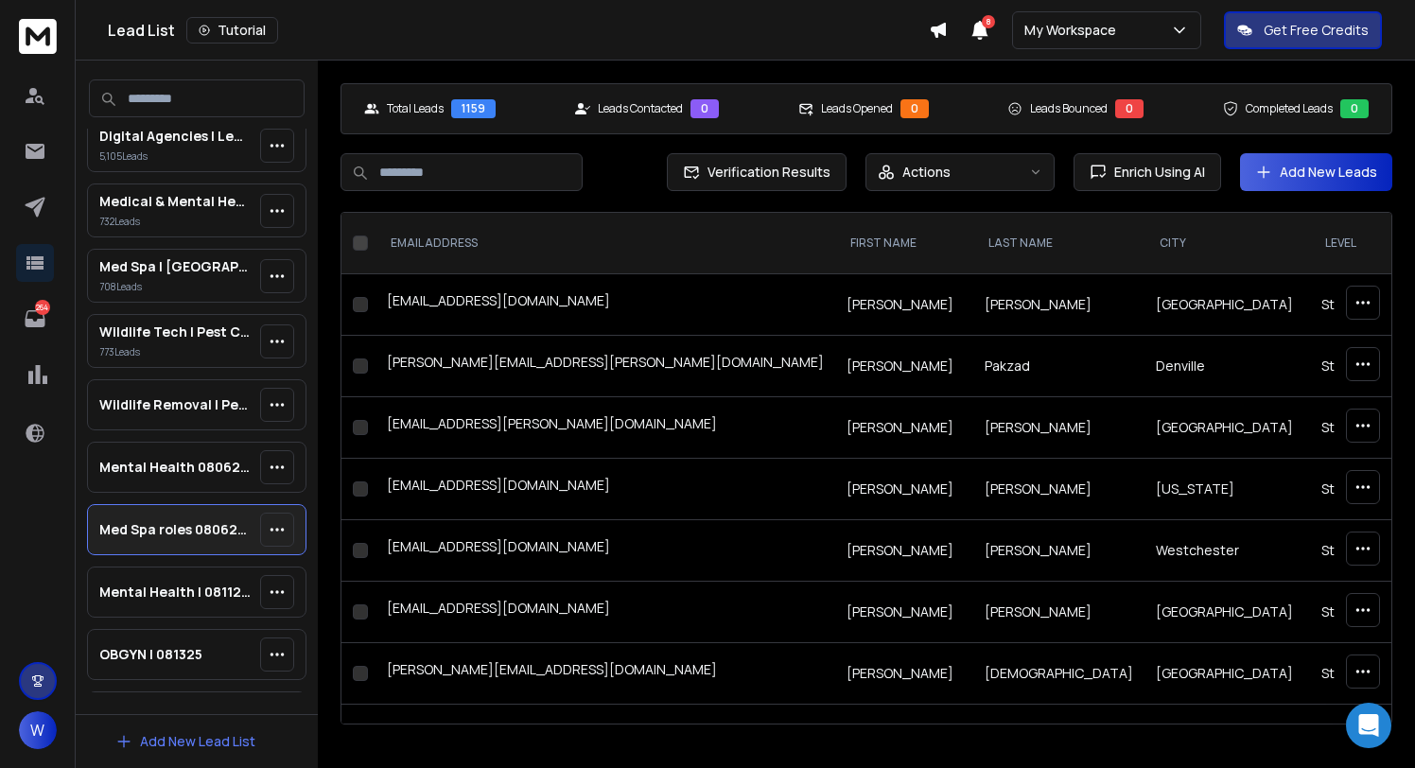
click at [191, 589] on p "Mental Health | 08112025" at bounding box center [175, 592] width 153 height 19
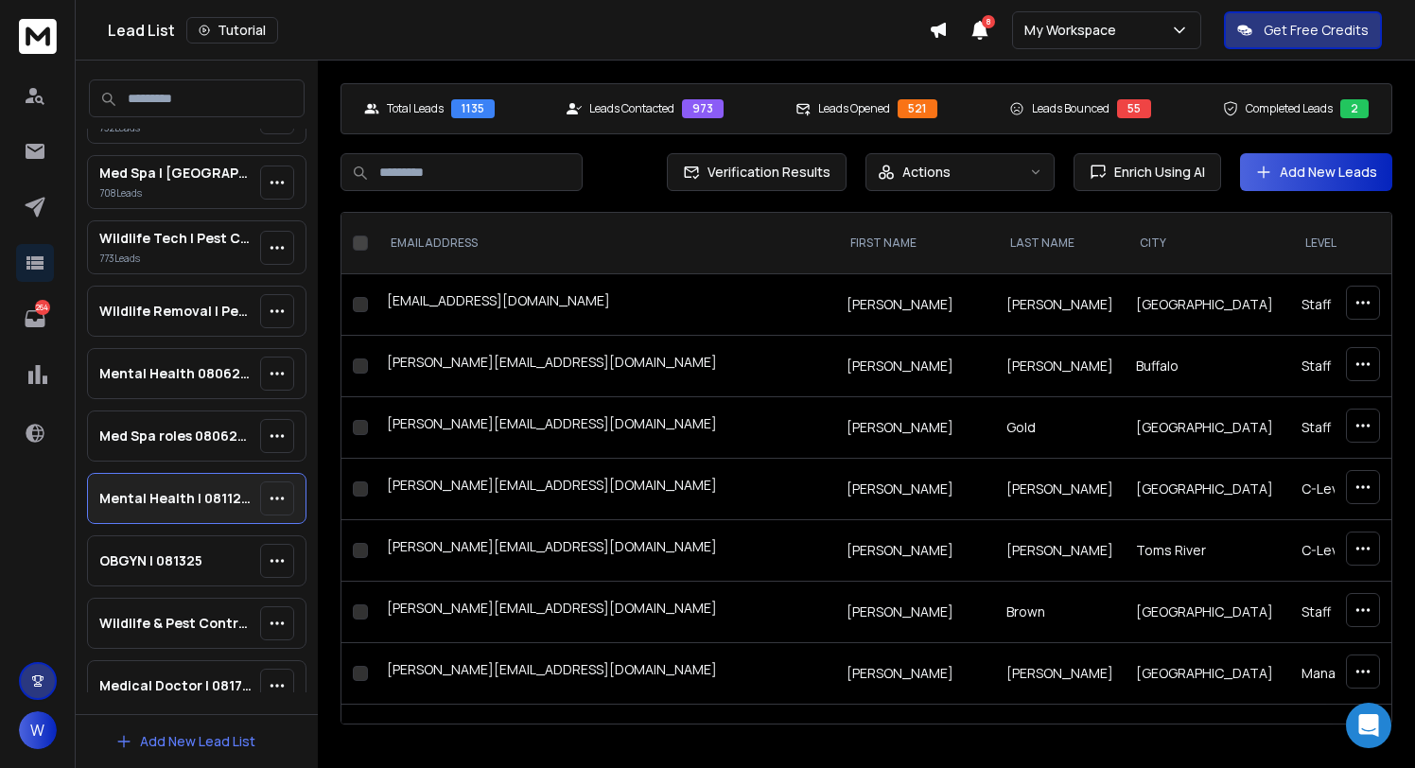
scroll to position [242, 0]
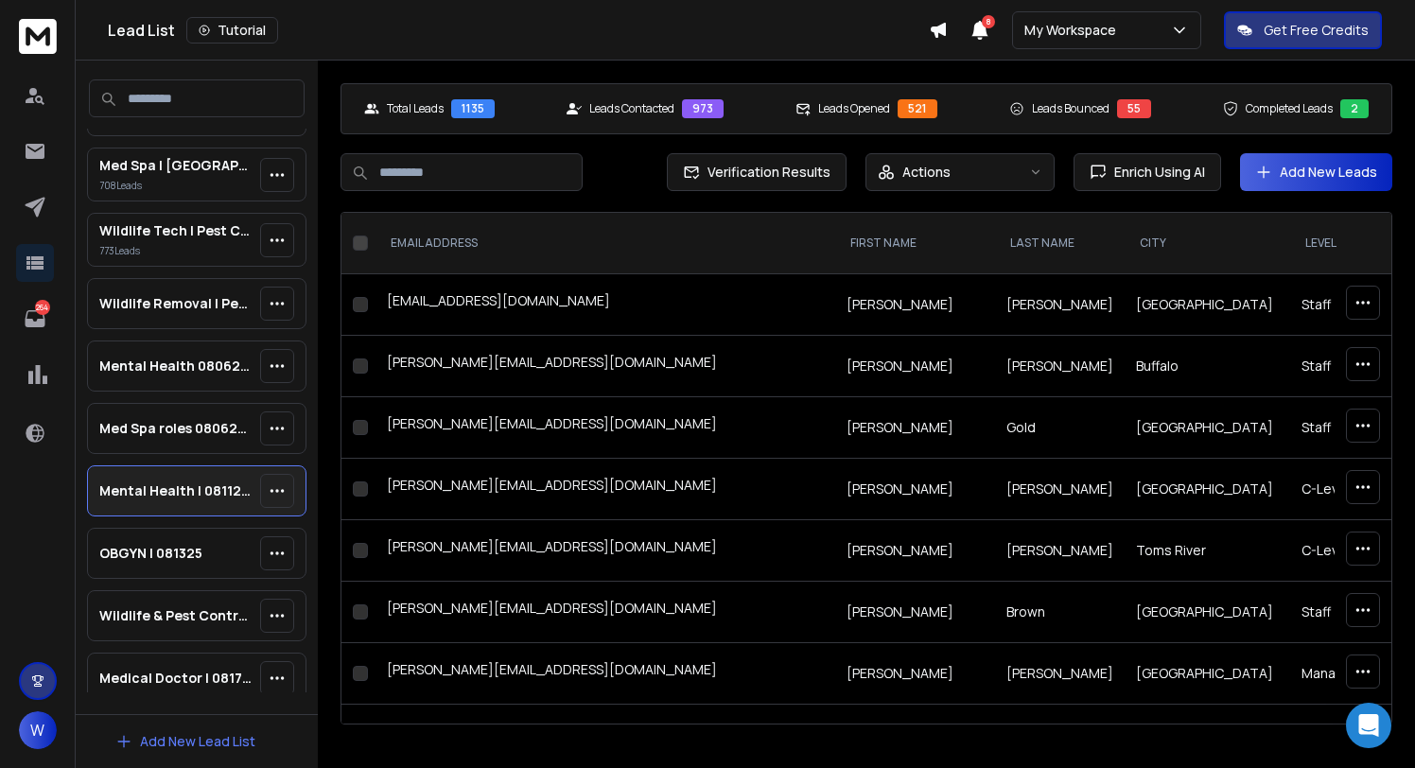
click at [194, 554] on p "OBGYN | 081325" at bounding box center [150, 553] width 103 height 19
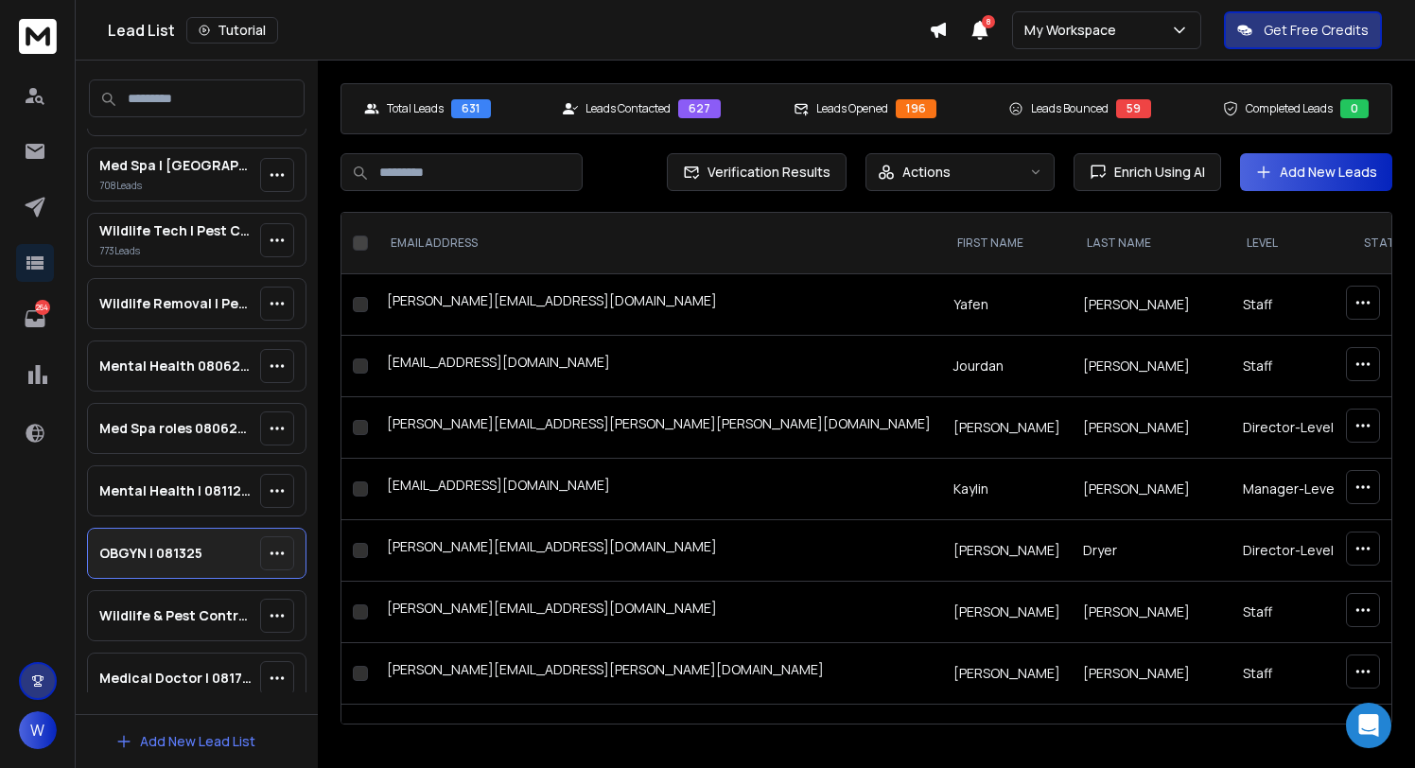
click at [194, 619] on p "Wildlife & Pest Control 081325" at bounding box center [175, 615] width 153 height 19
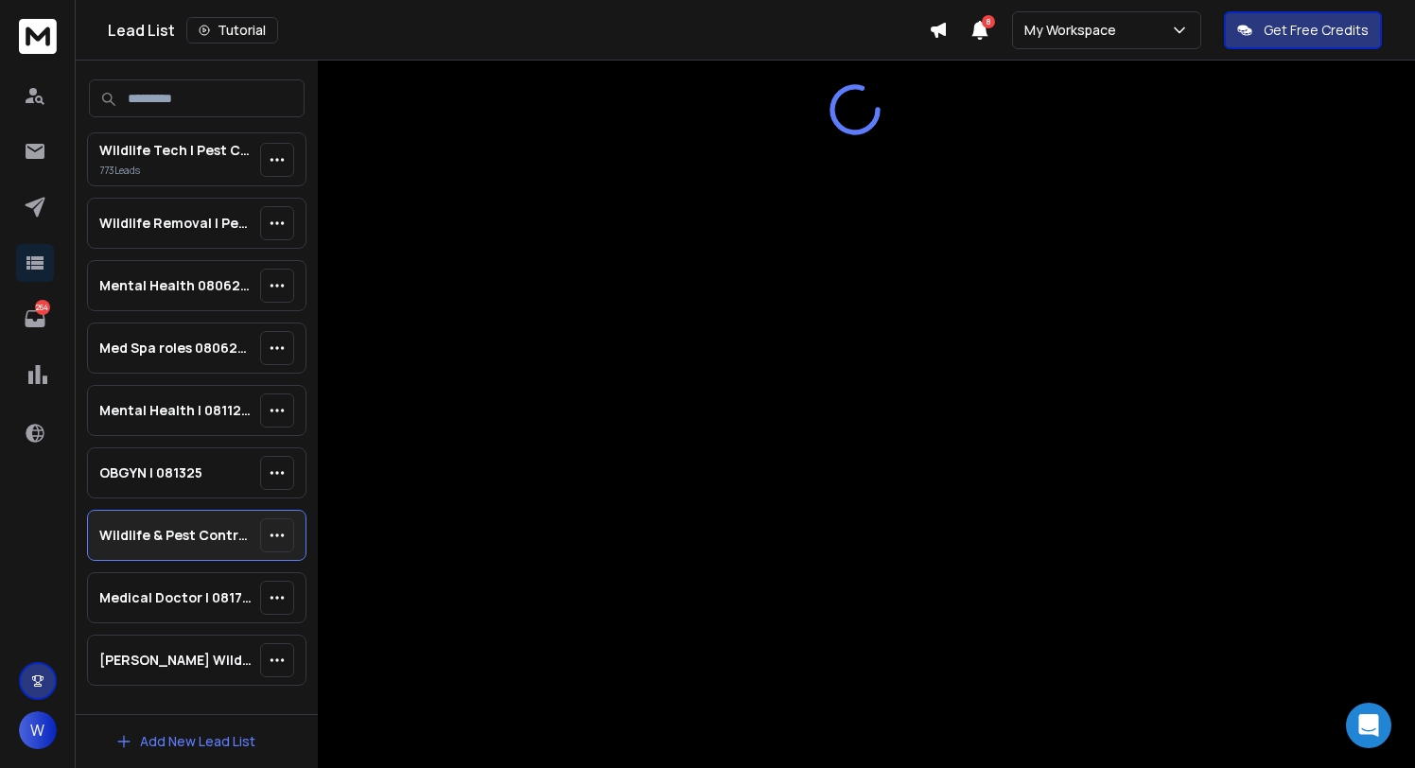
scroll to position [346, 0]
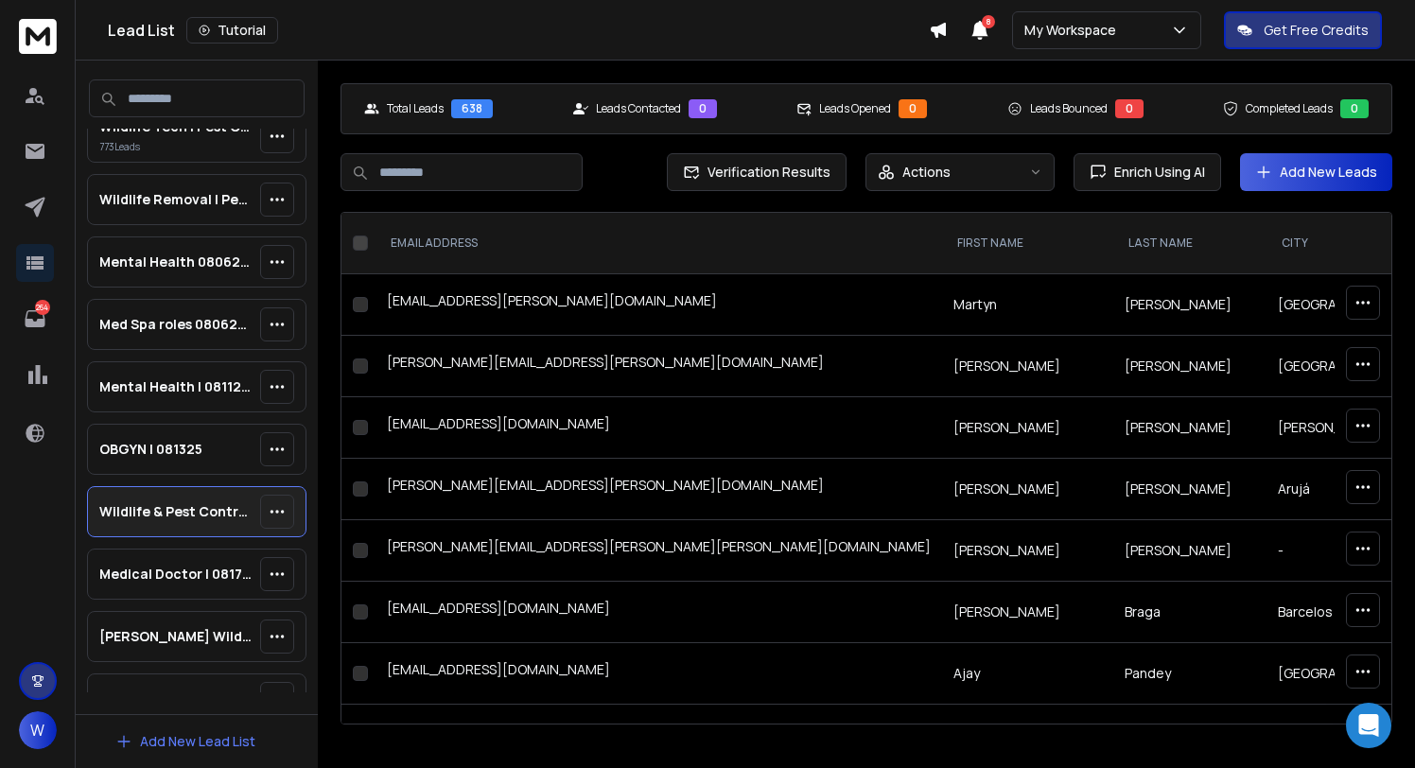
click at [195, 574] on p "Medical Doctor | 081725" at bounding box center [175, 574] width 153 height 19
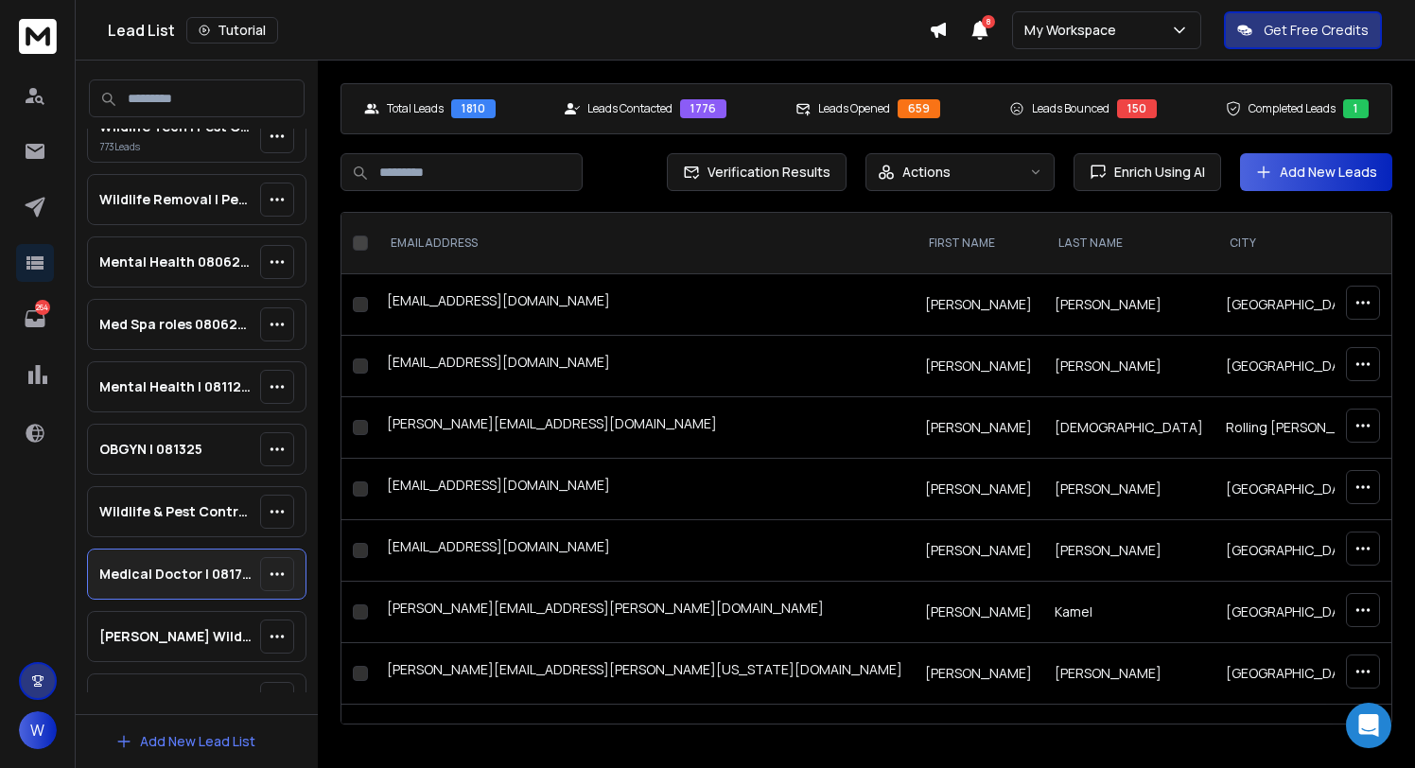
click at [200, 636] on p "[PERSON_NAME] Wildlife | Property Manger 092325" at bounding box center [175, 636] width 153 height 19
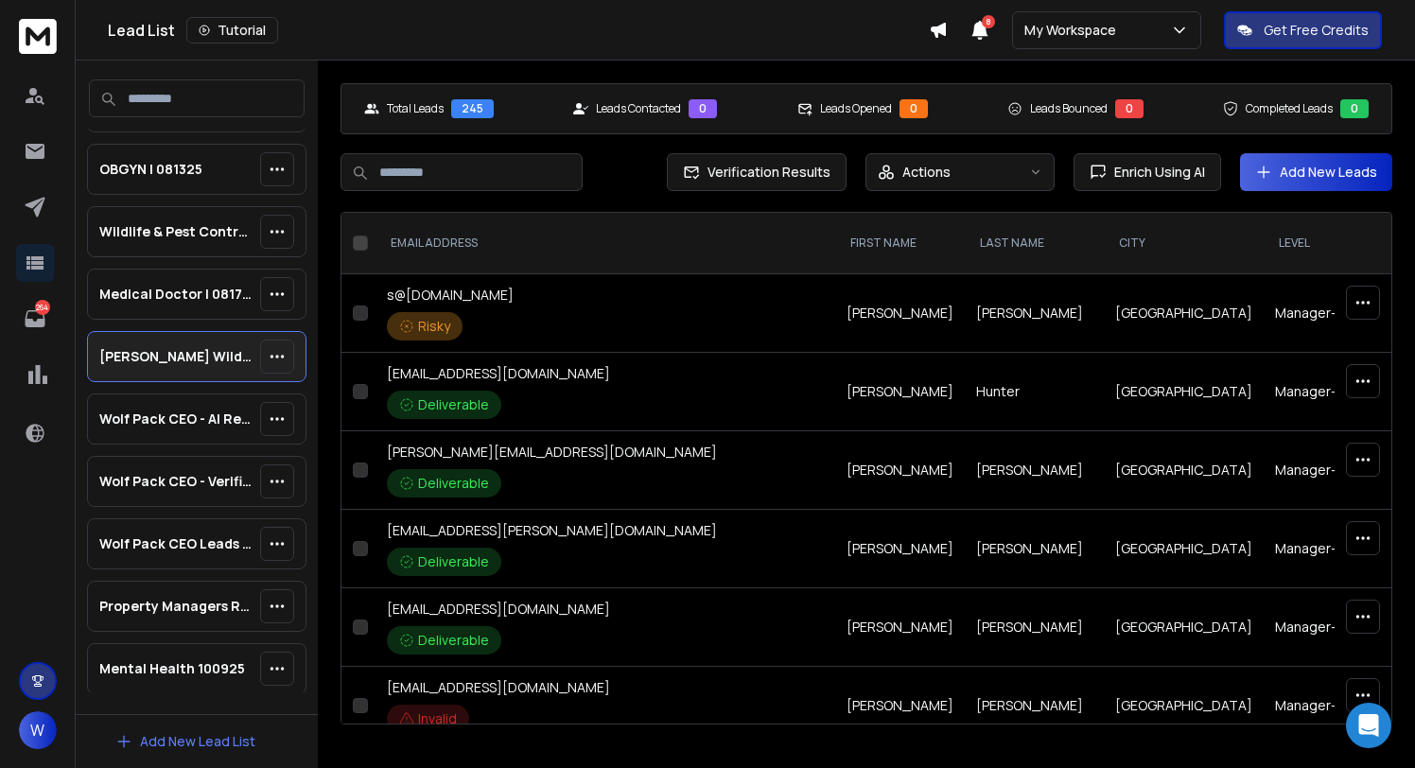
scroll to position [643, 0]
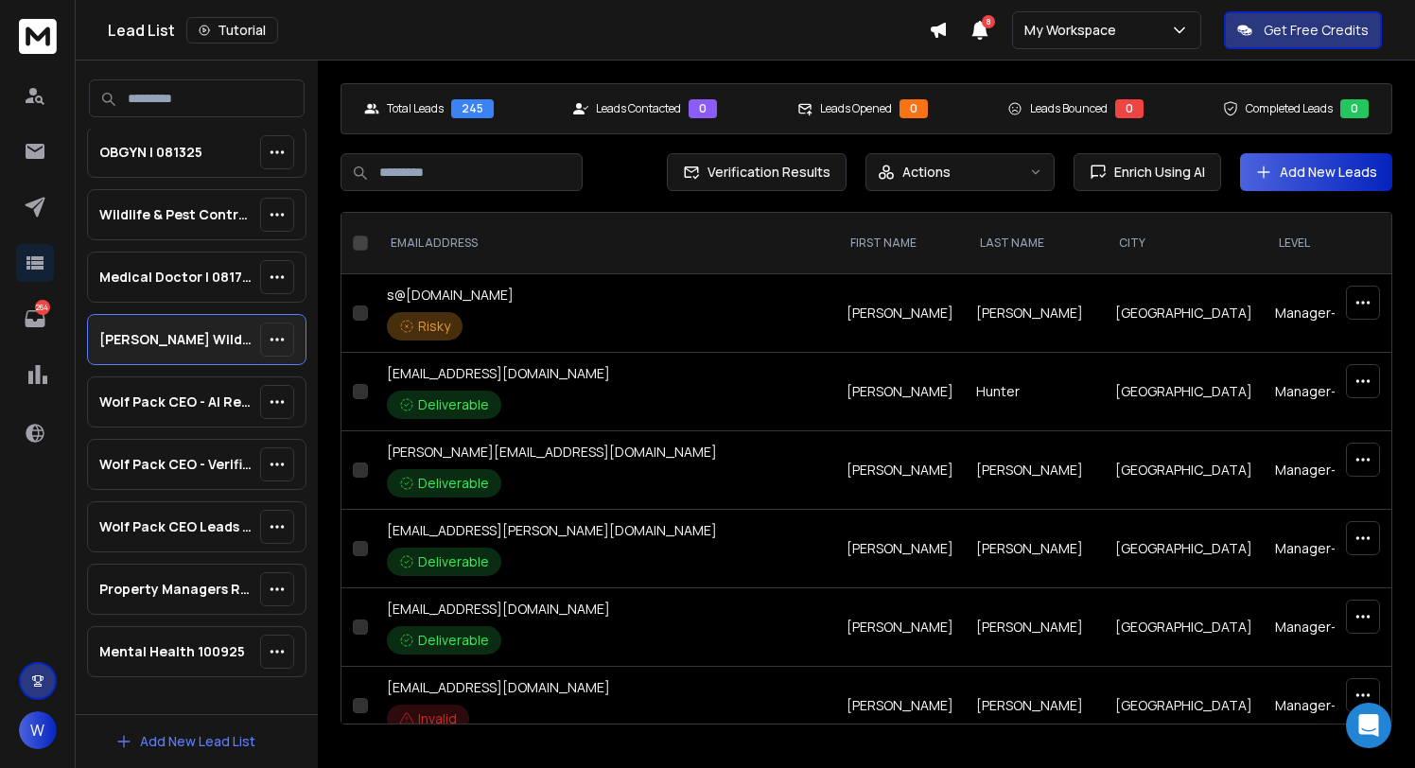
click at [186, 410] on p "Wolf Pack CEO - AI Readiness Audit Leads" at bounding box center [175, 402] width 153 height 19
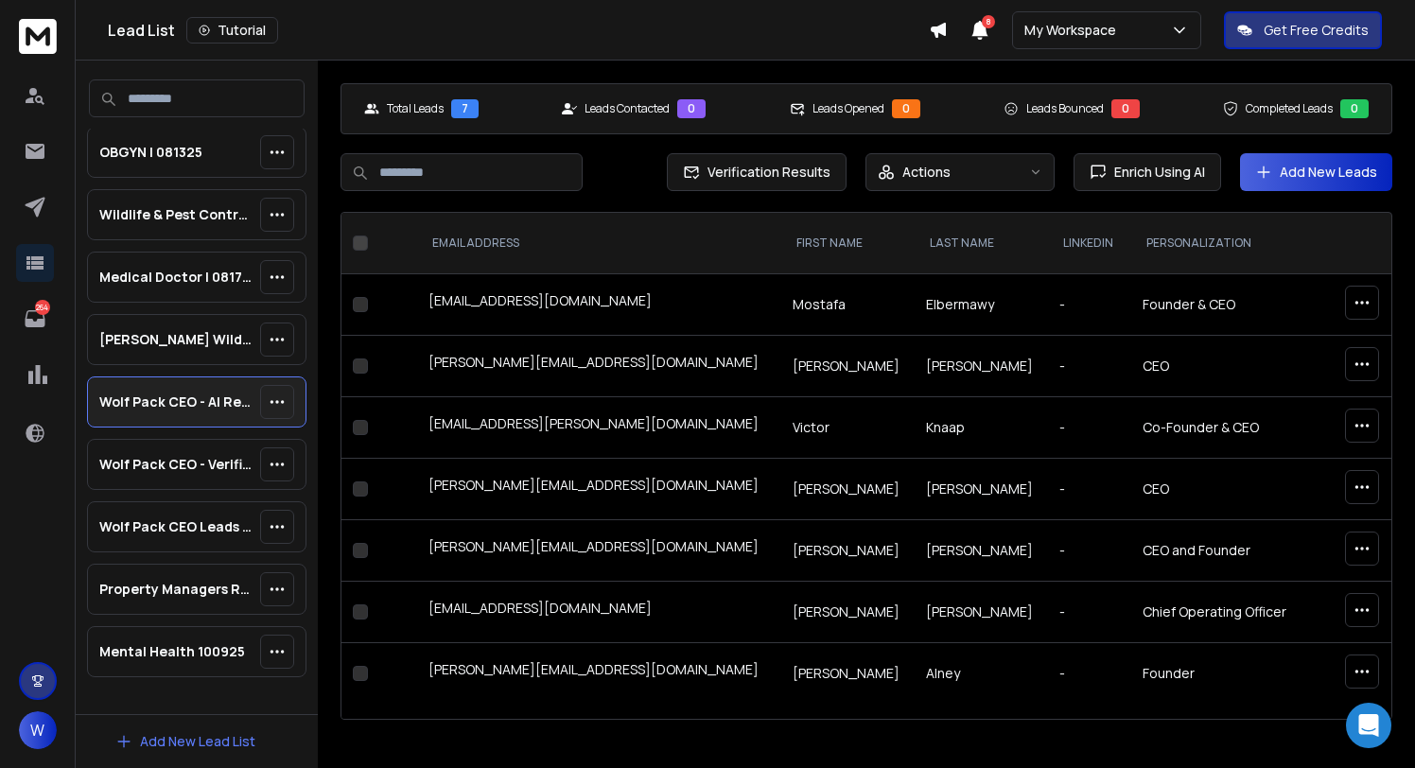
click at [188, 456] on p "Wolf Pack CEO - Verified Leads - [DATE]" at bounding box center [175, 464] width 153 height 19
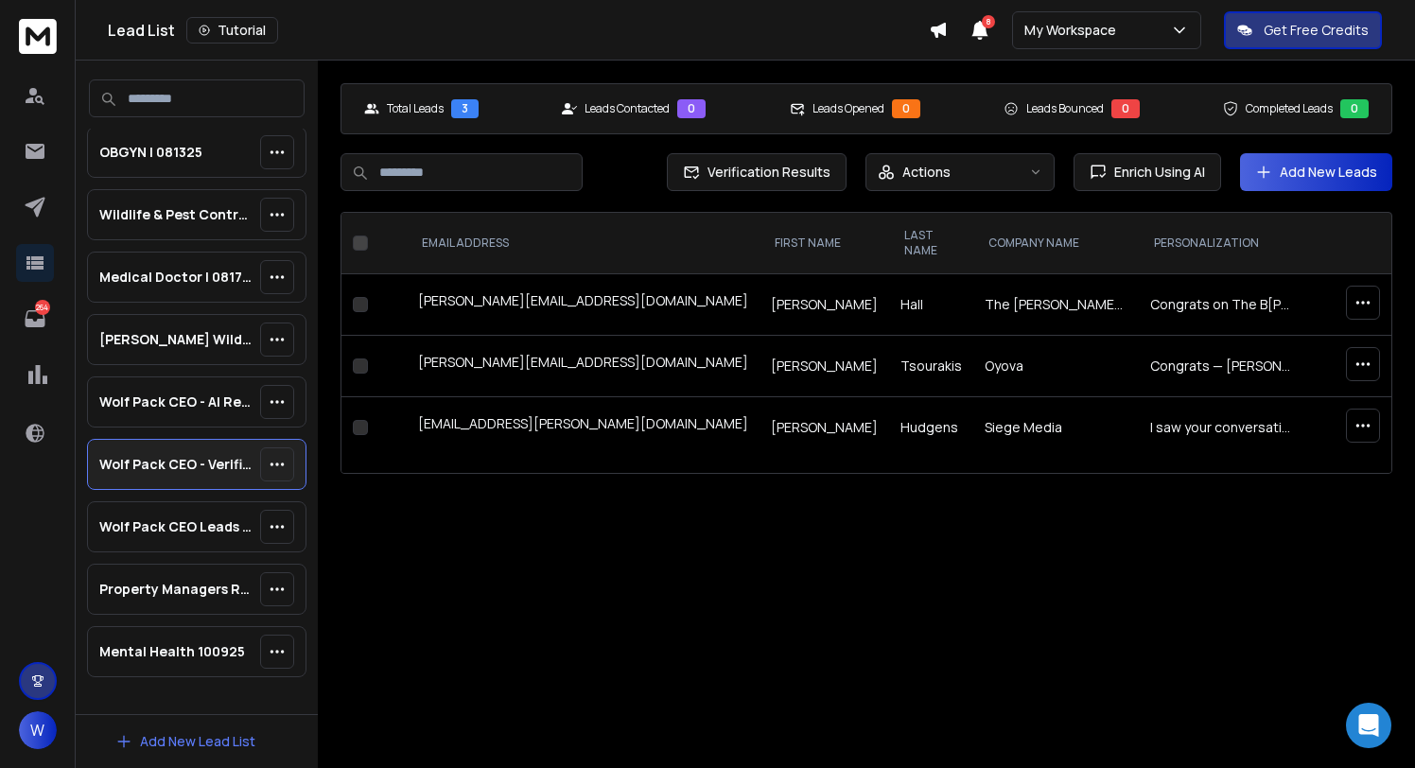
click at [195, 529] on p "Wolf Pack CEO Leads - [DATE]" at bounding box center [175, 527] width 153 height 19
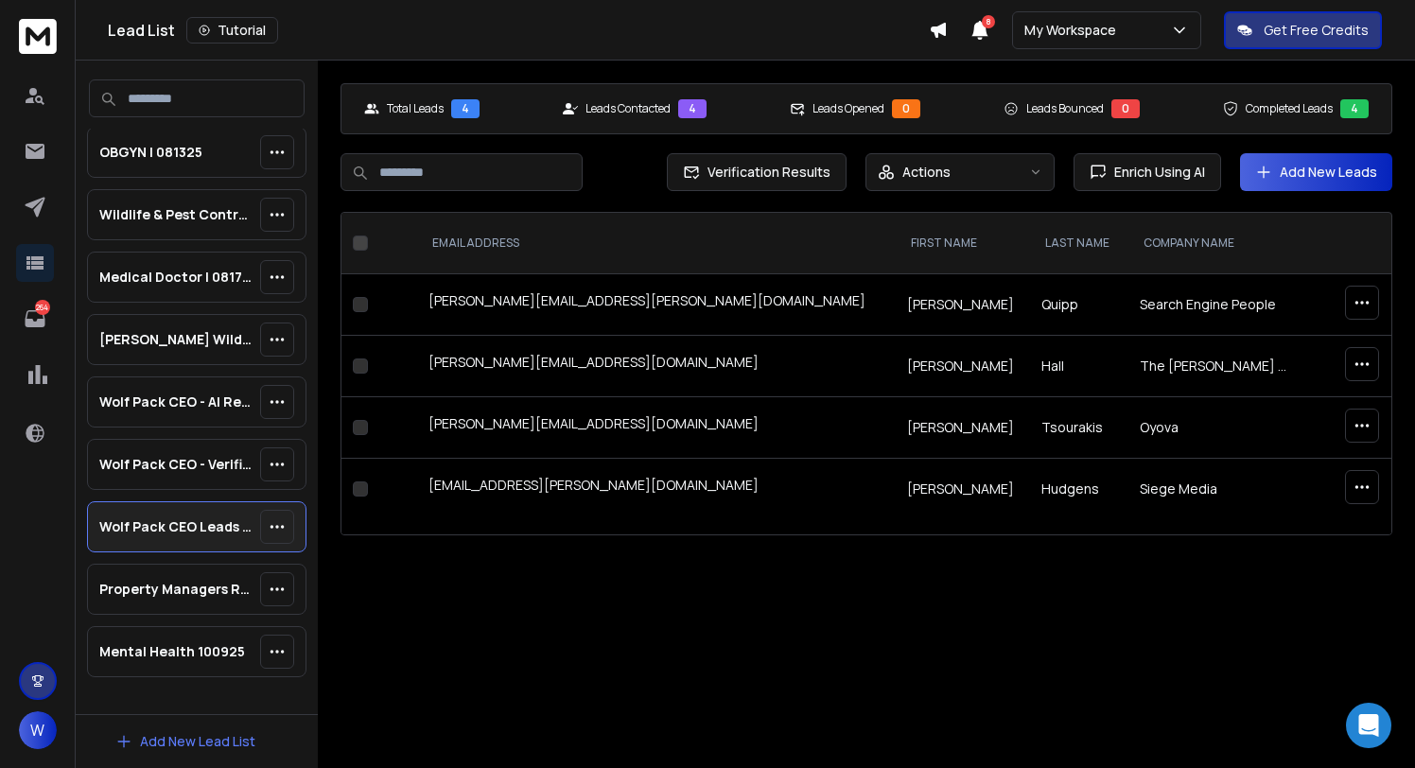
click at [199, 583] on p "Property Managers Realtors" at bounding box center [175, 589] width 153 height 19
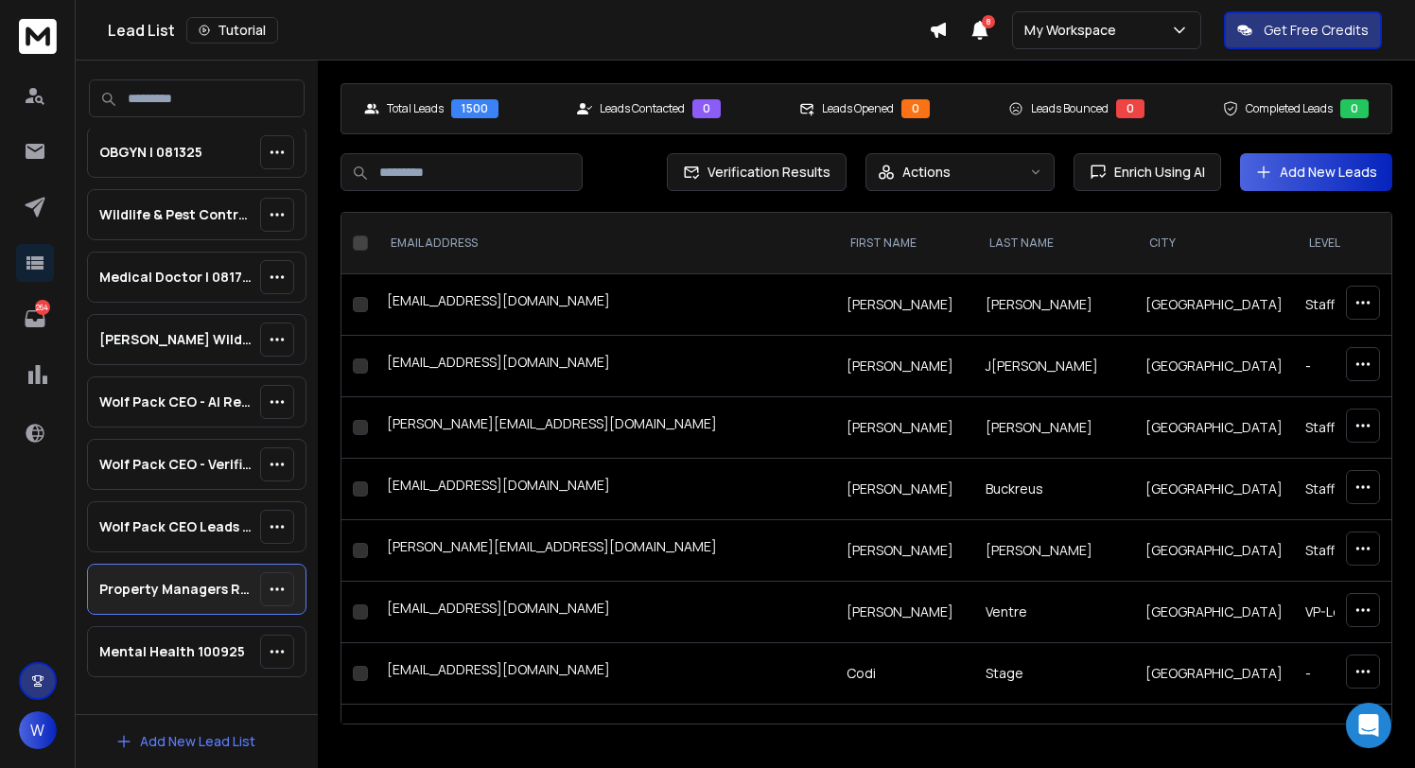
click at [205, 641] on div "Mental Health 100925" at bounding box center [197, 651] width 220 height 51
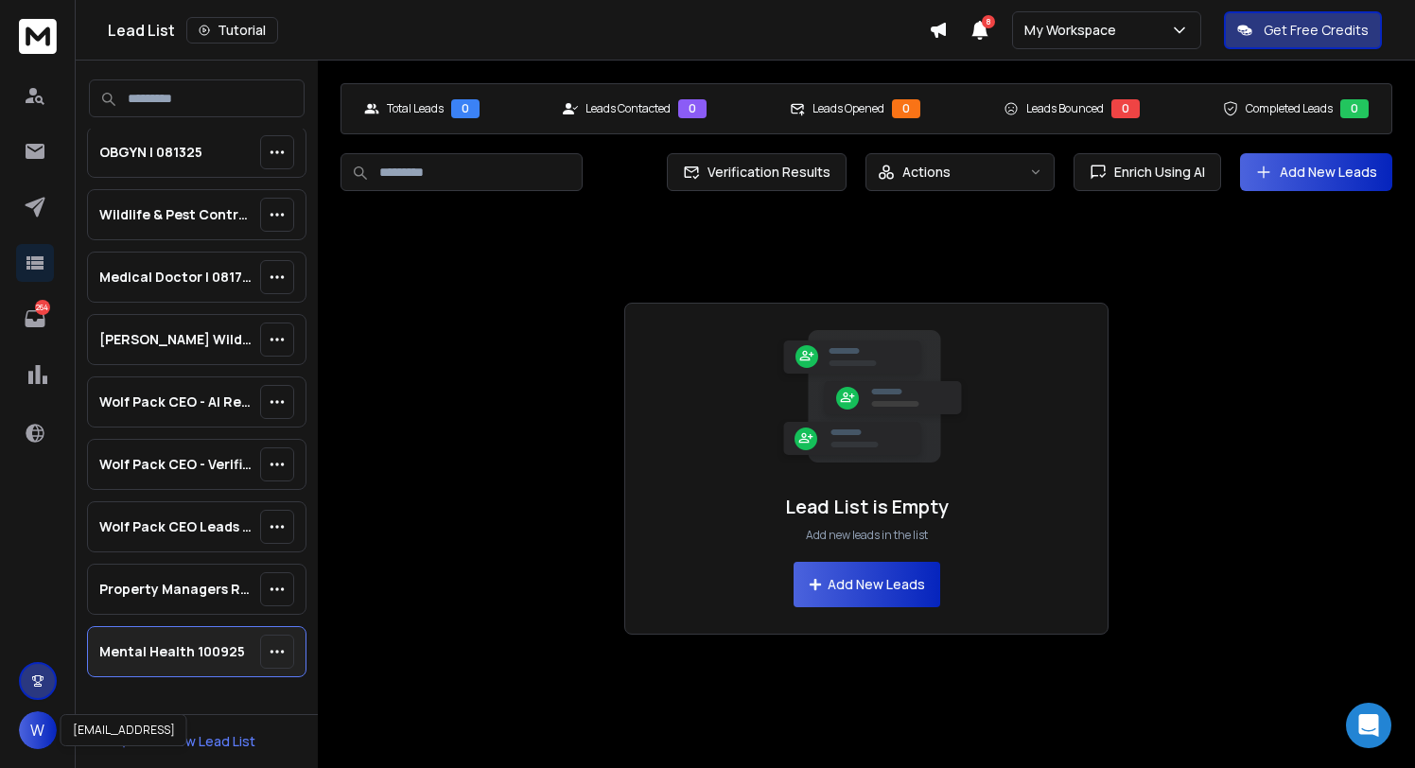
click at [38, 730] on span "W" at bounding box center [38, 731] width 38 height 38
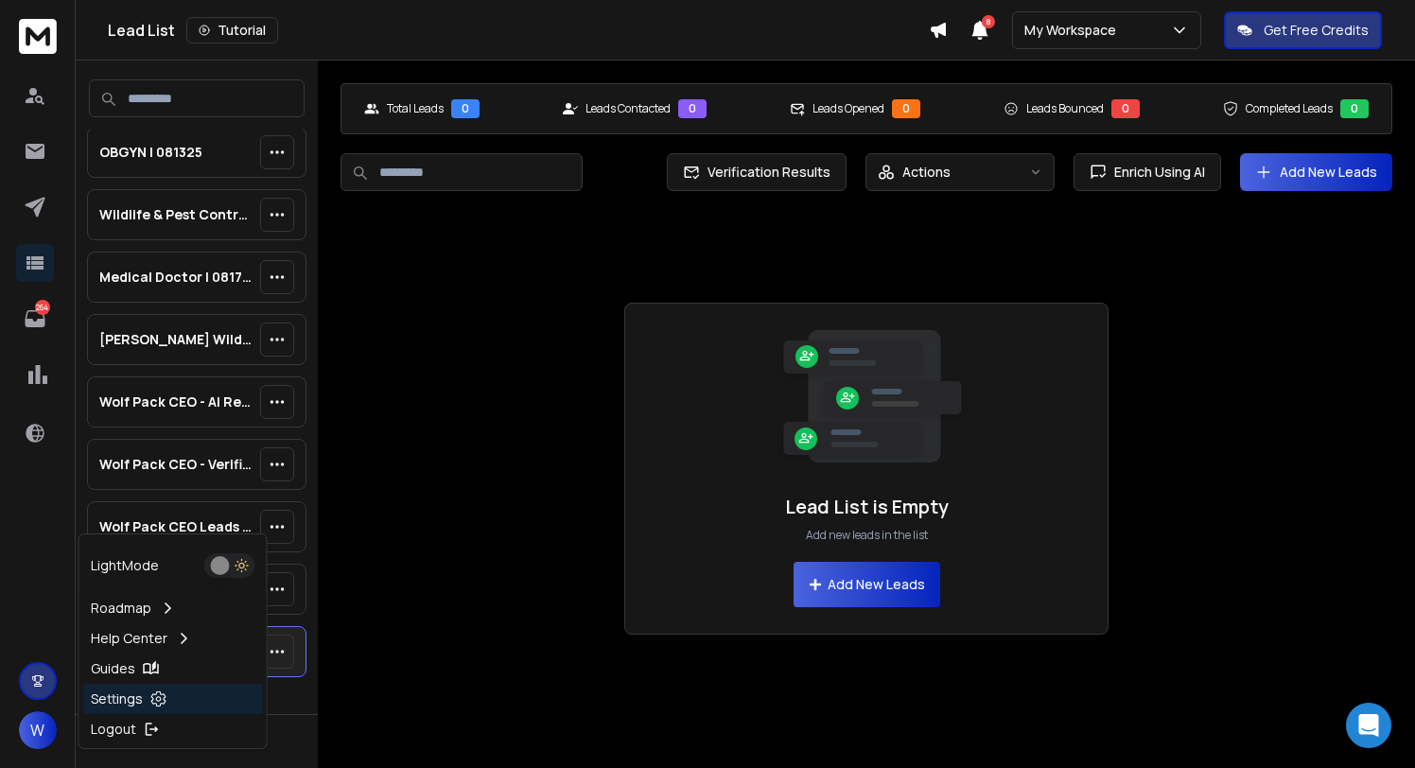
click at [108, 693] on p "Settings" at bounding box center [117, 699] width 52 height 19
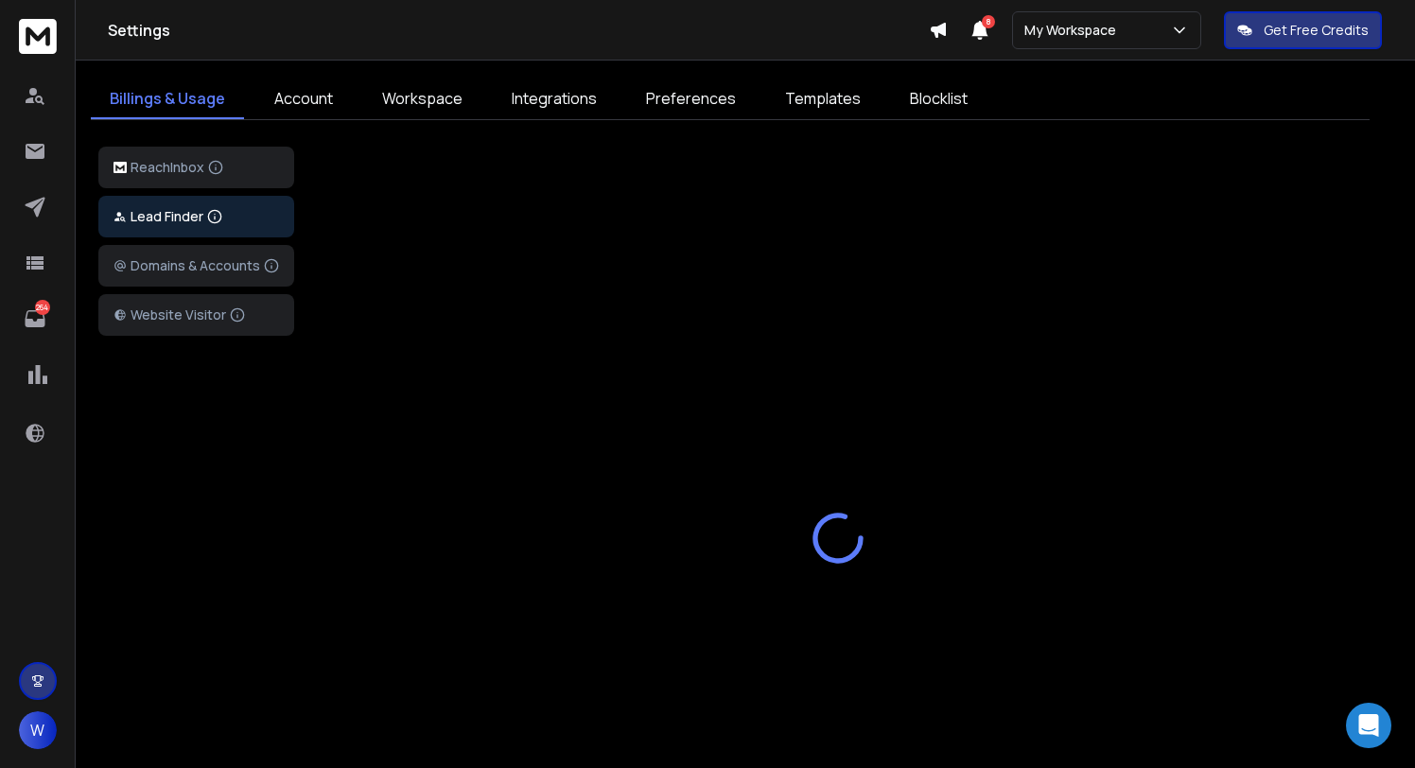
click at [236, 214] on button "Lead Finder" at bounding box center [196, 217] width 196 height 42
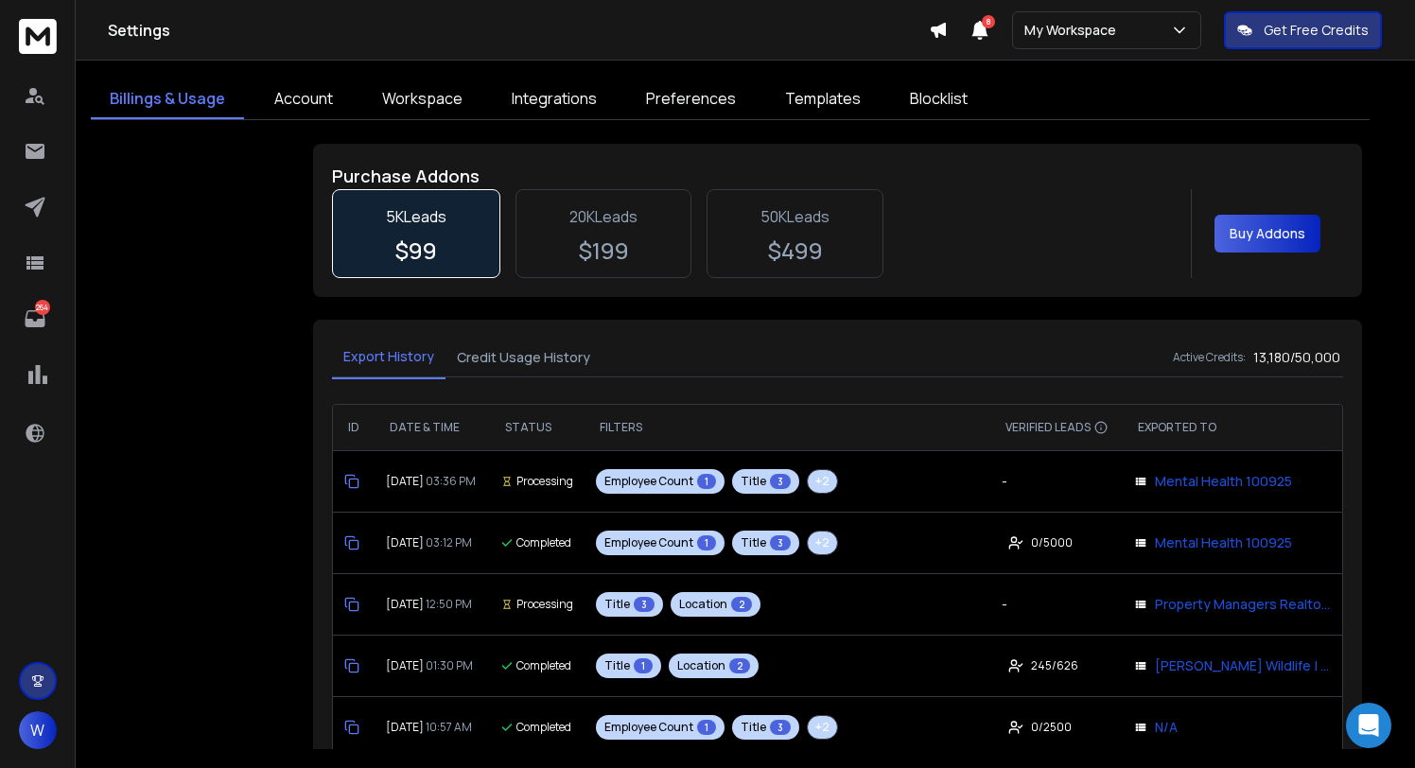
scroll to position [683, 0]
